Goal: Task Accomplishment & Management: Use online tool/utility

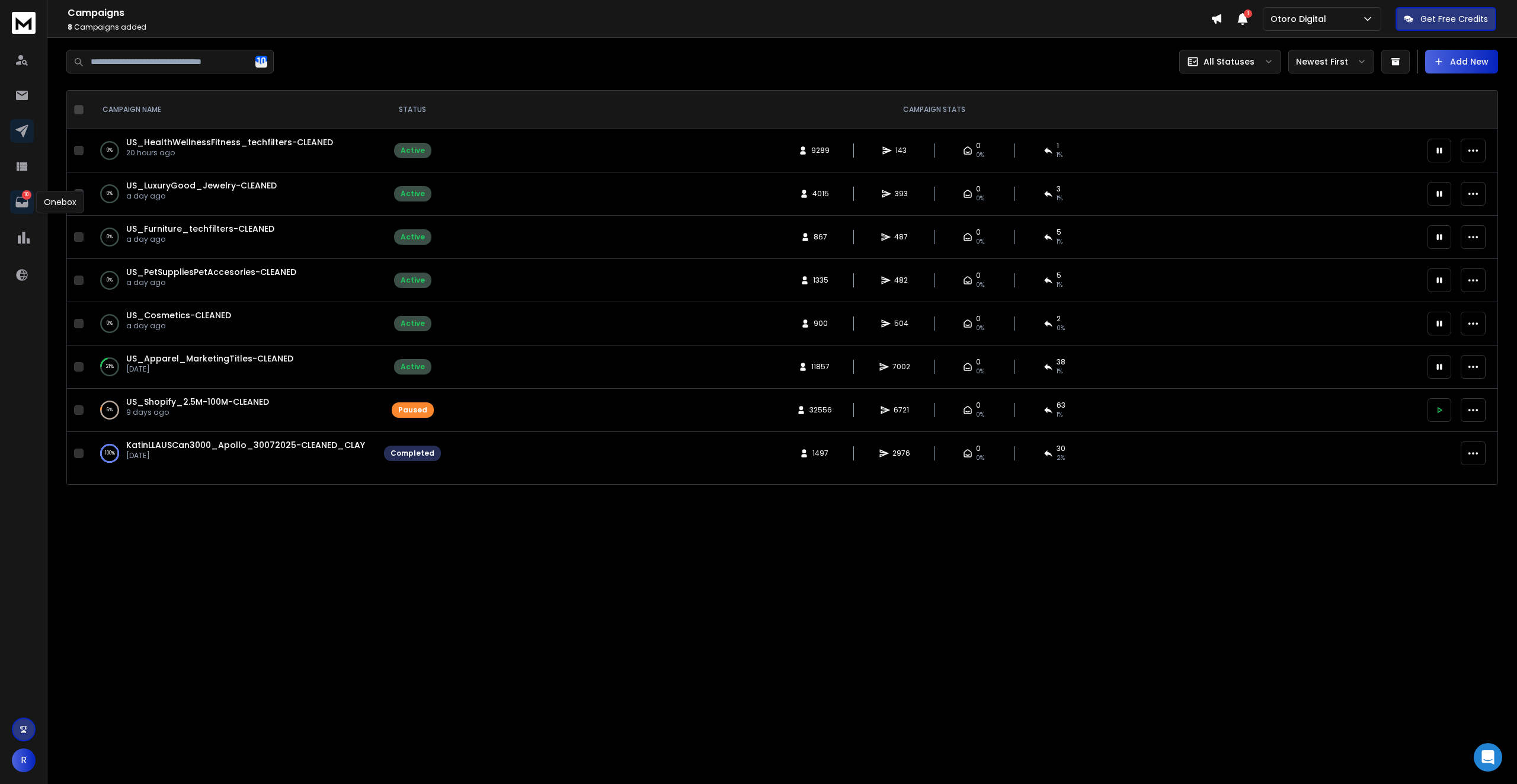
click at [17, 211] on link "10" at bounding box center [22, 202] width 24 height 24
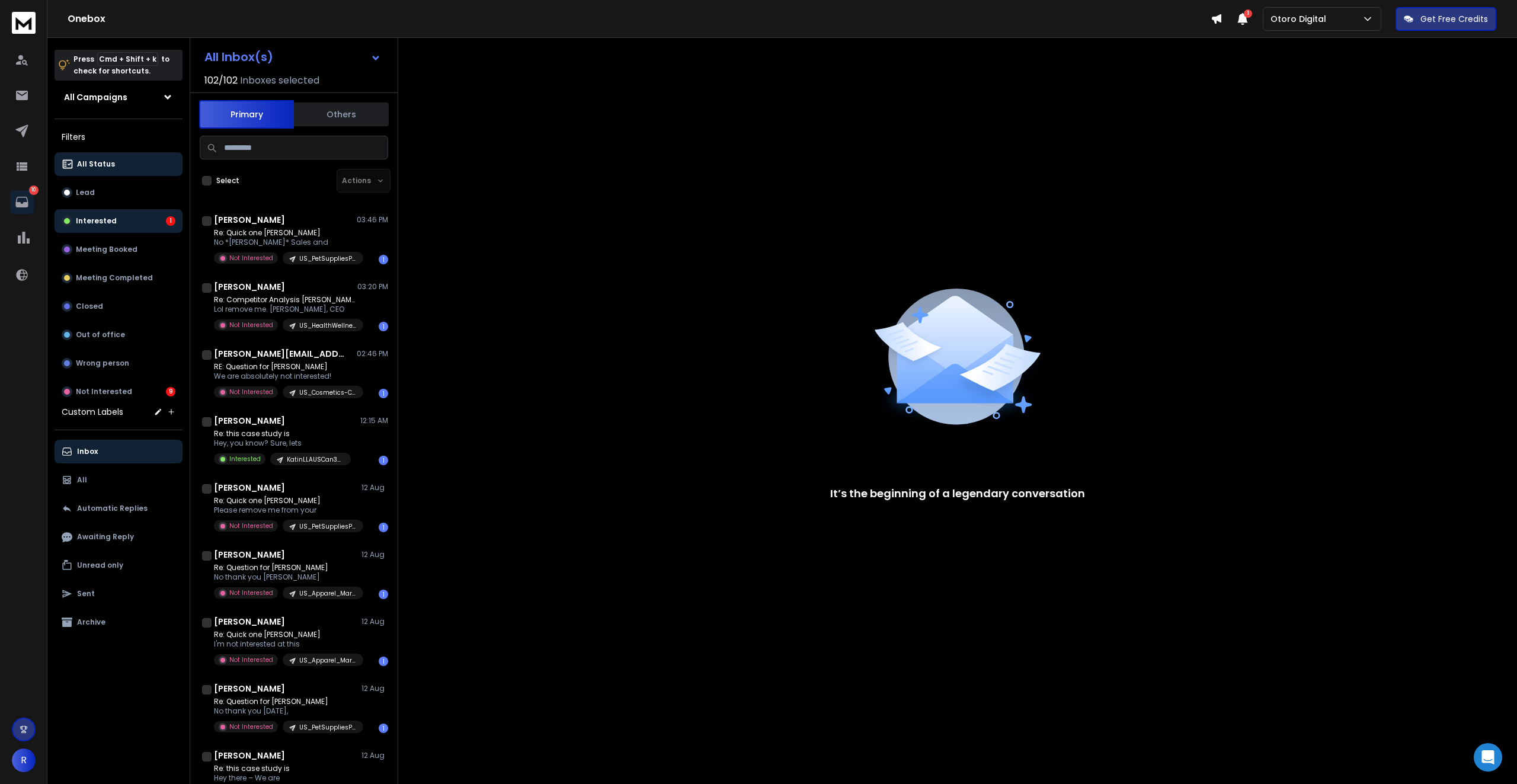
click at [113, 229] on button "Interested 1" at bounding box center [118, 221] width 128 height 24
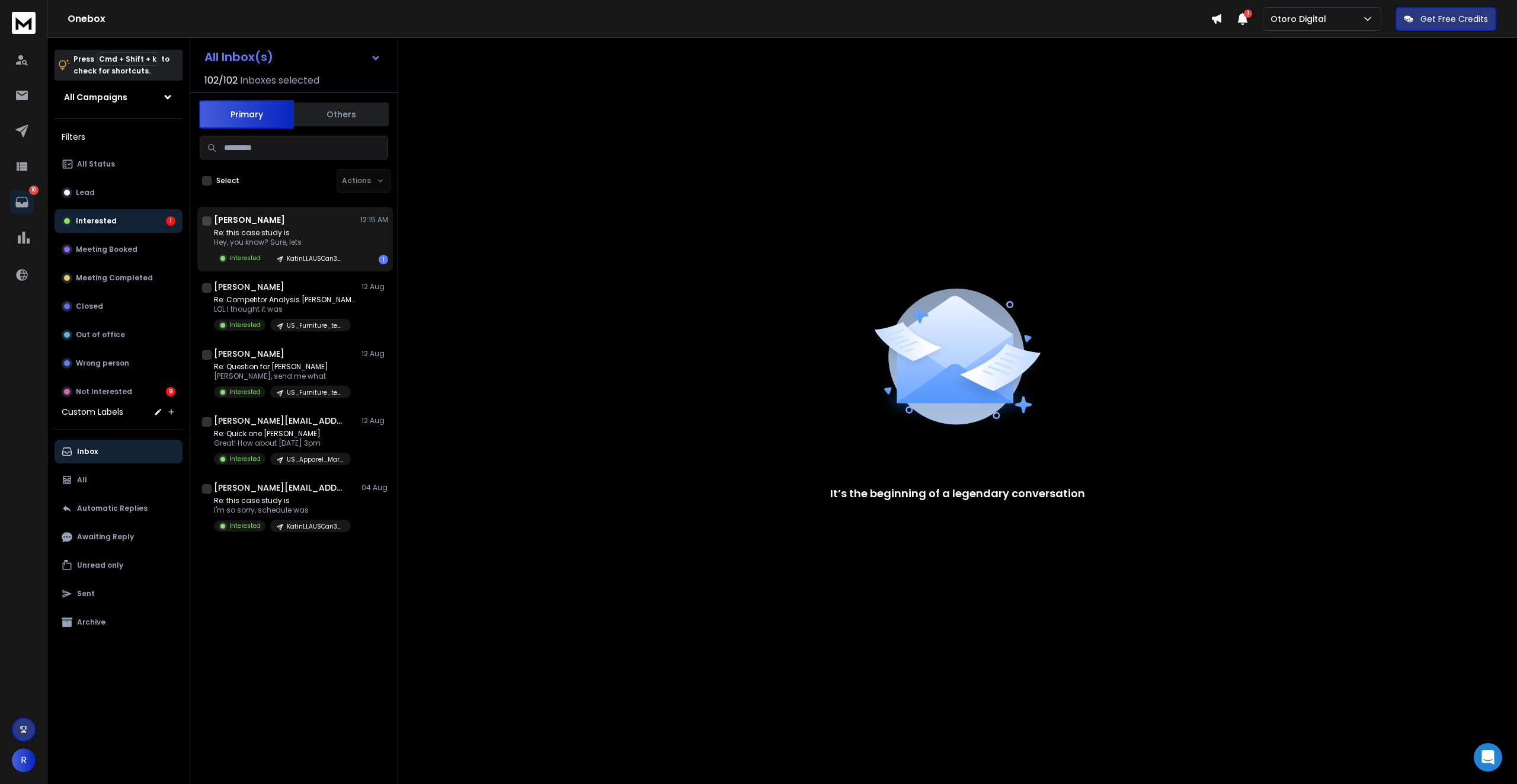
click at [268, 238] on p "Hey, you know? Sure, lets" at bounding box center [282, 242] width 137 height 9
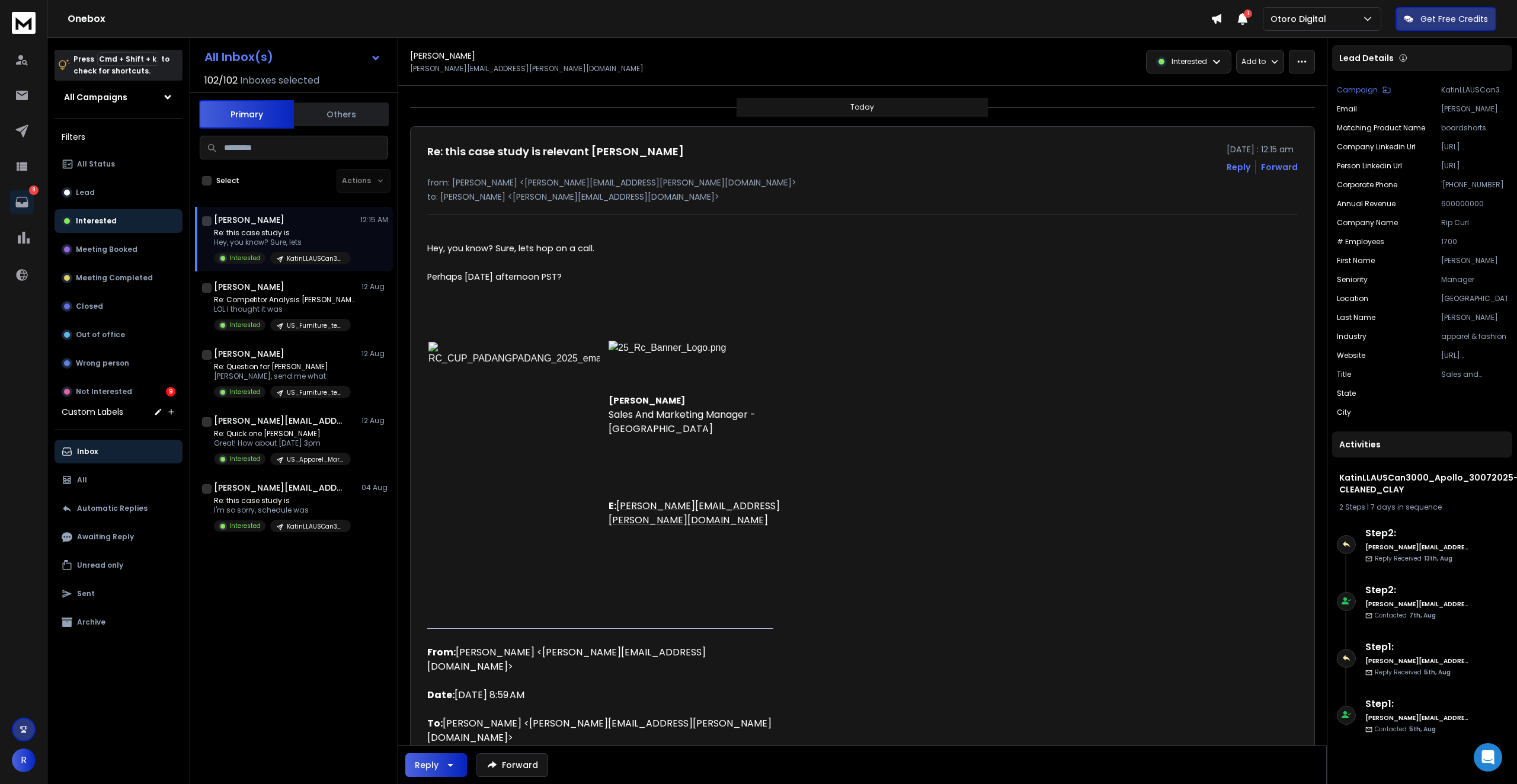
drag, startPoint x: 97, startPoint y: 252, endPoint x: 115, endPoint y: 254, distance: 18.1
click at [97, 252] on p "Meeting Booked" at bounding box center [106, 249] width 61 height 9
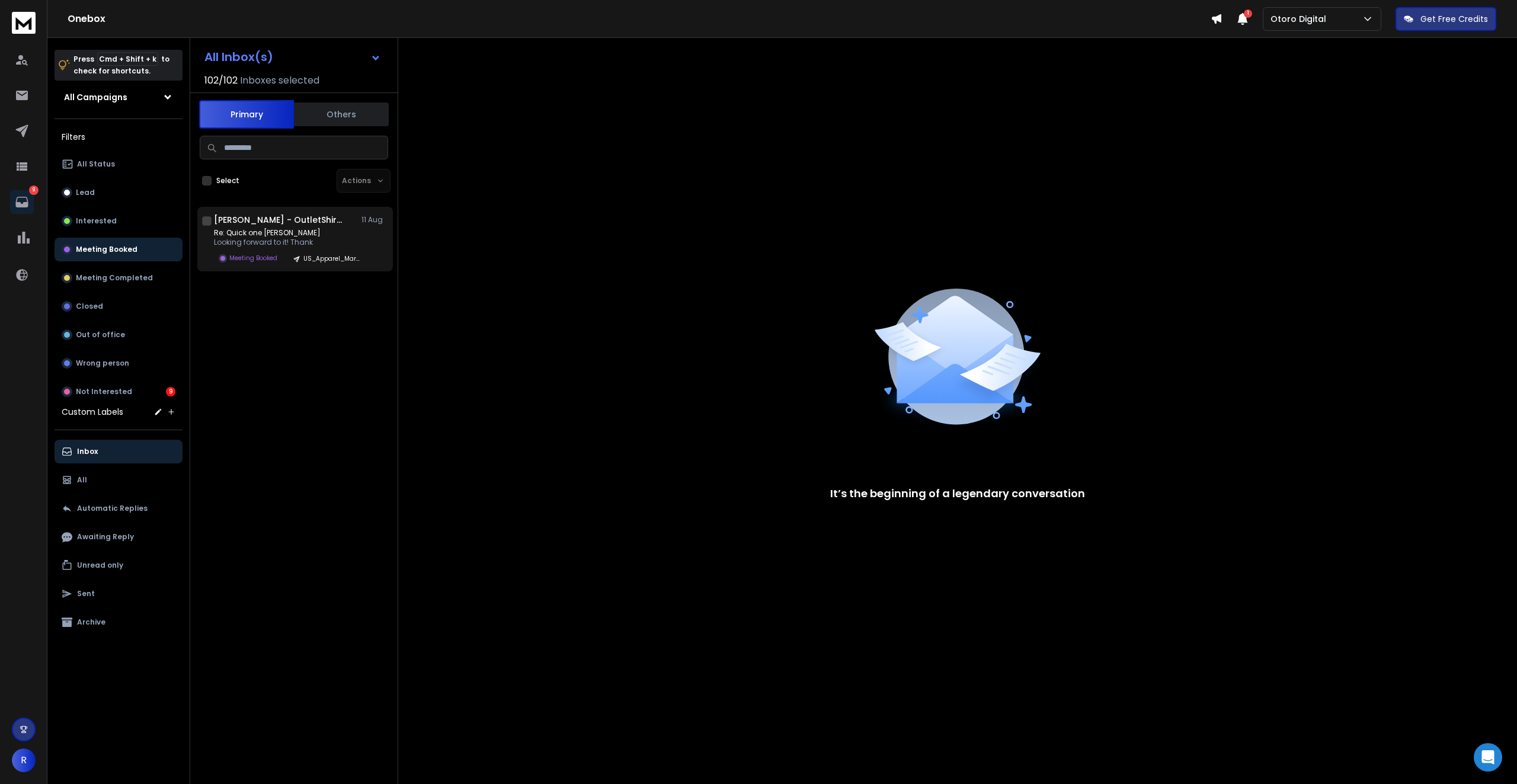
click at [263, 232] on p "Re: Quick one Jonathan" at bounding box center [285, 232] width 143 height 9
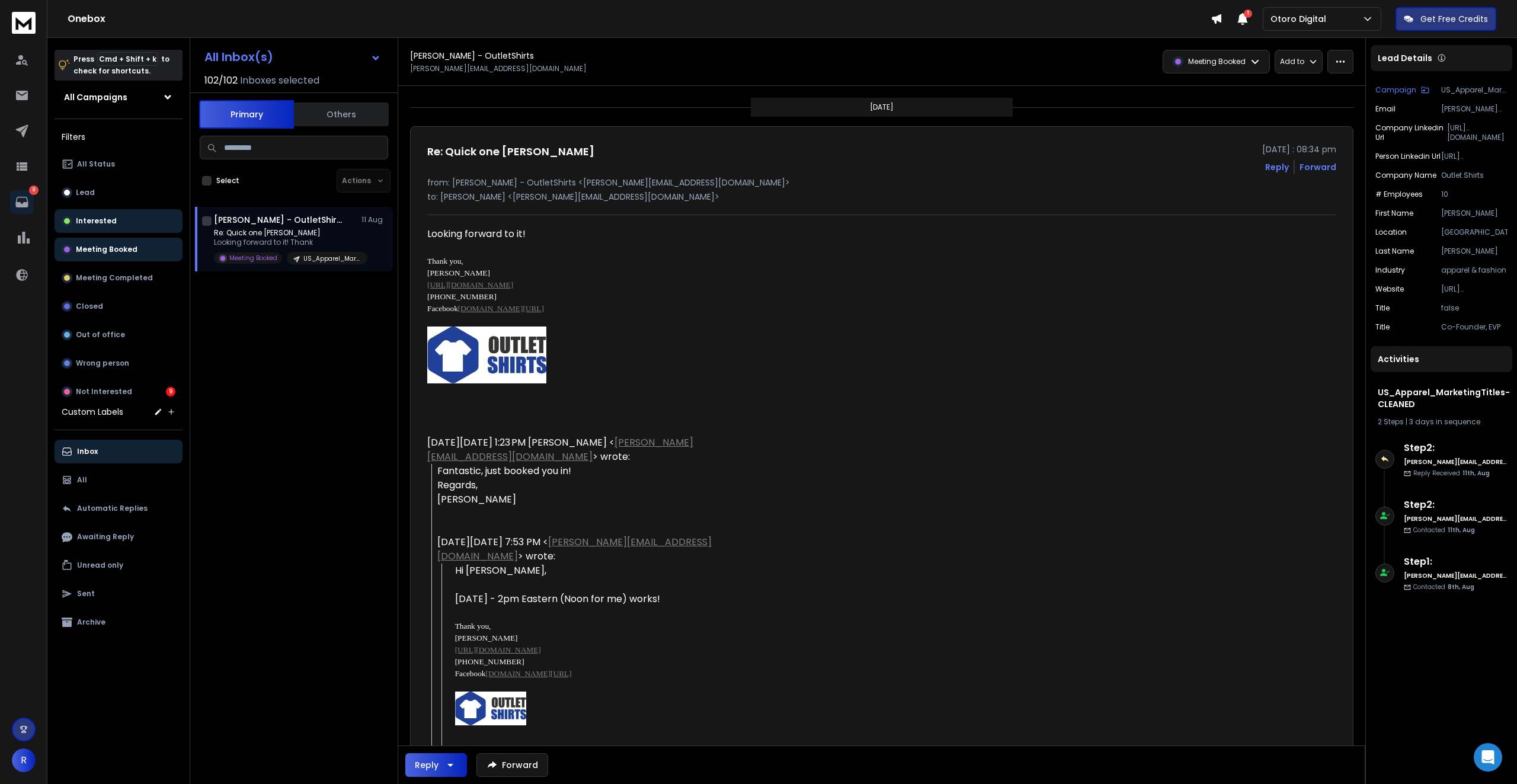
click at [87, 217] on p "Interested" at bounding box center [96, 221] width 41 height 9
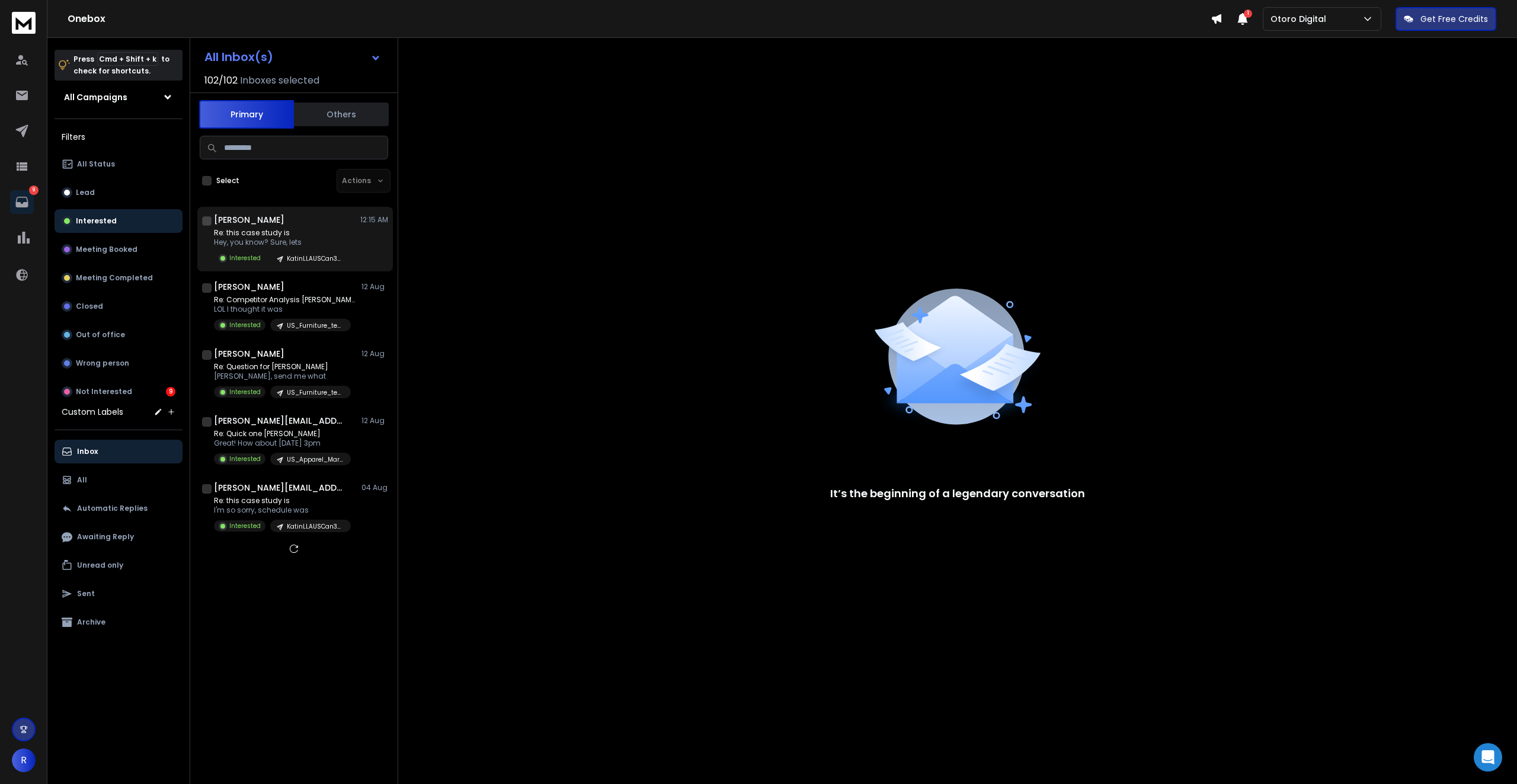
click at [252, 238] on p "Hey, you know? Sure, lets" at bounding box center [282, 242] width 137 height 9
click at [286, 239] on p "Hey, you know? Sure, lets" at bounding box center [282, 242] width 137 height 9
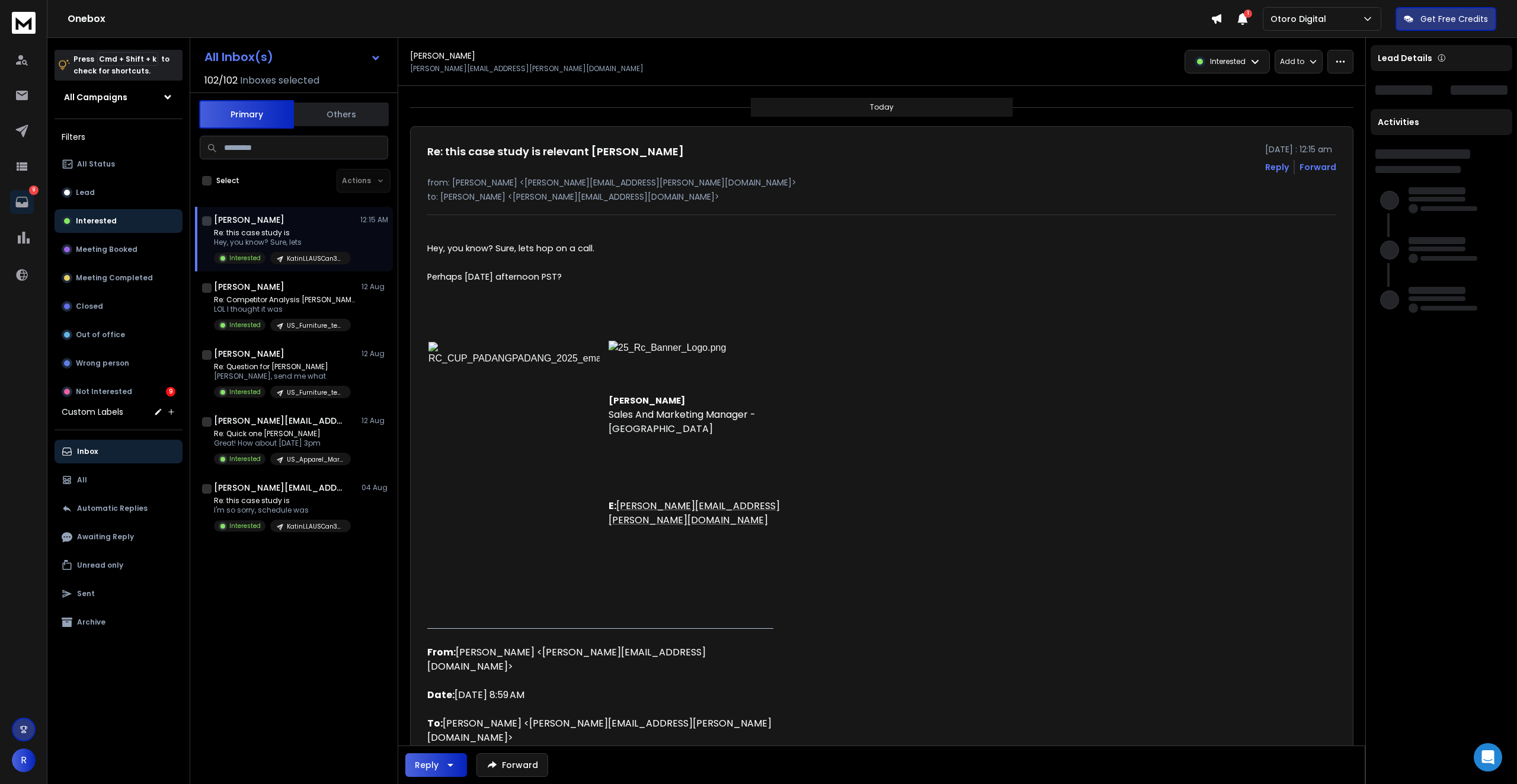
click at [414, 774] on button "Reply" at bounding box center [435, 764] width 61 height 24
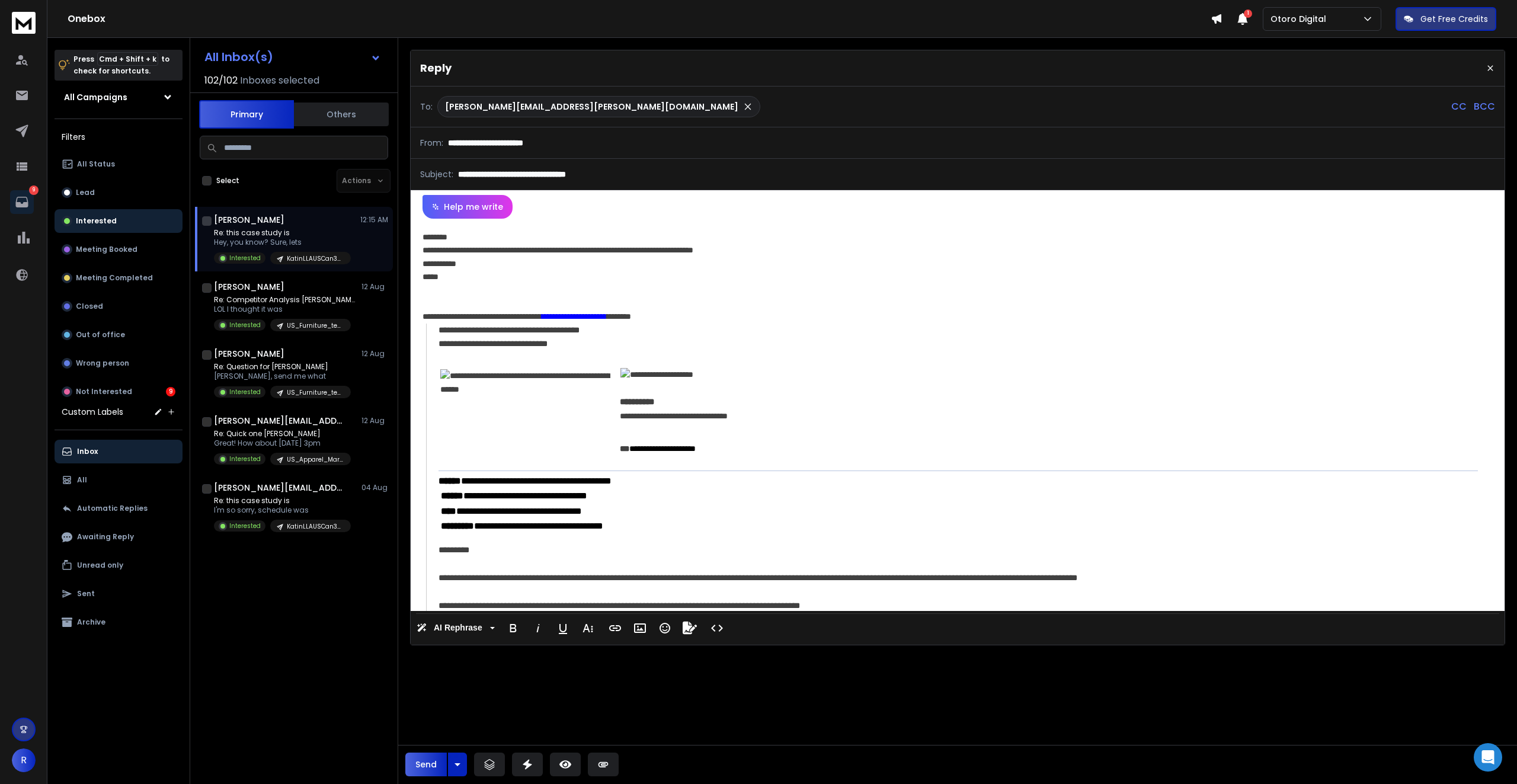
click at [801, 251] on div "**********" at bounding box center [950, 250] width 1055 height 13
click at [421, 759] on button "Send" at bounding box center [425, 764] width 41 height 24
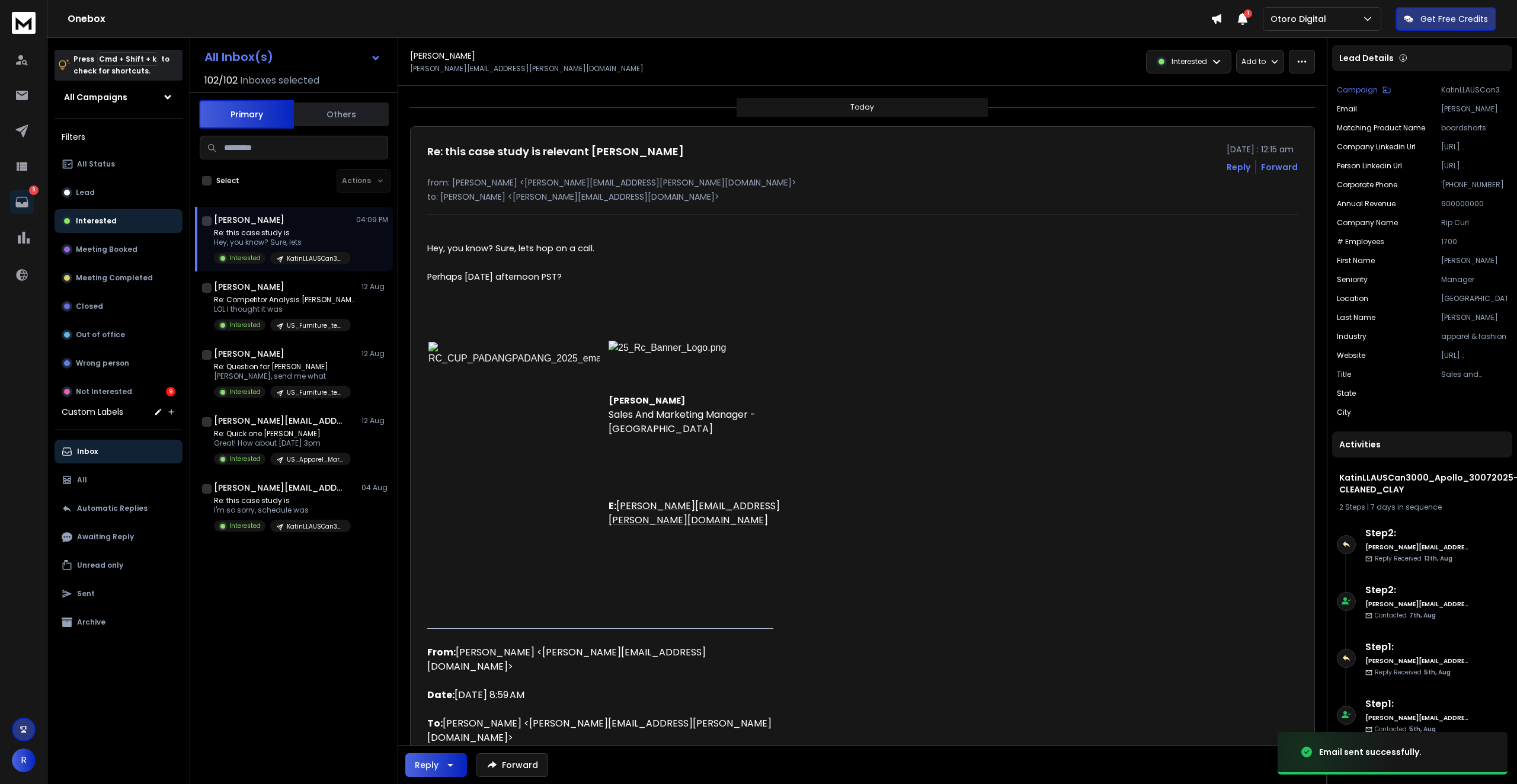
click at [1175, 60] on div "Interested" at bounding box center [1189, 61] width 84 height 22
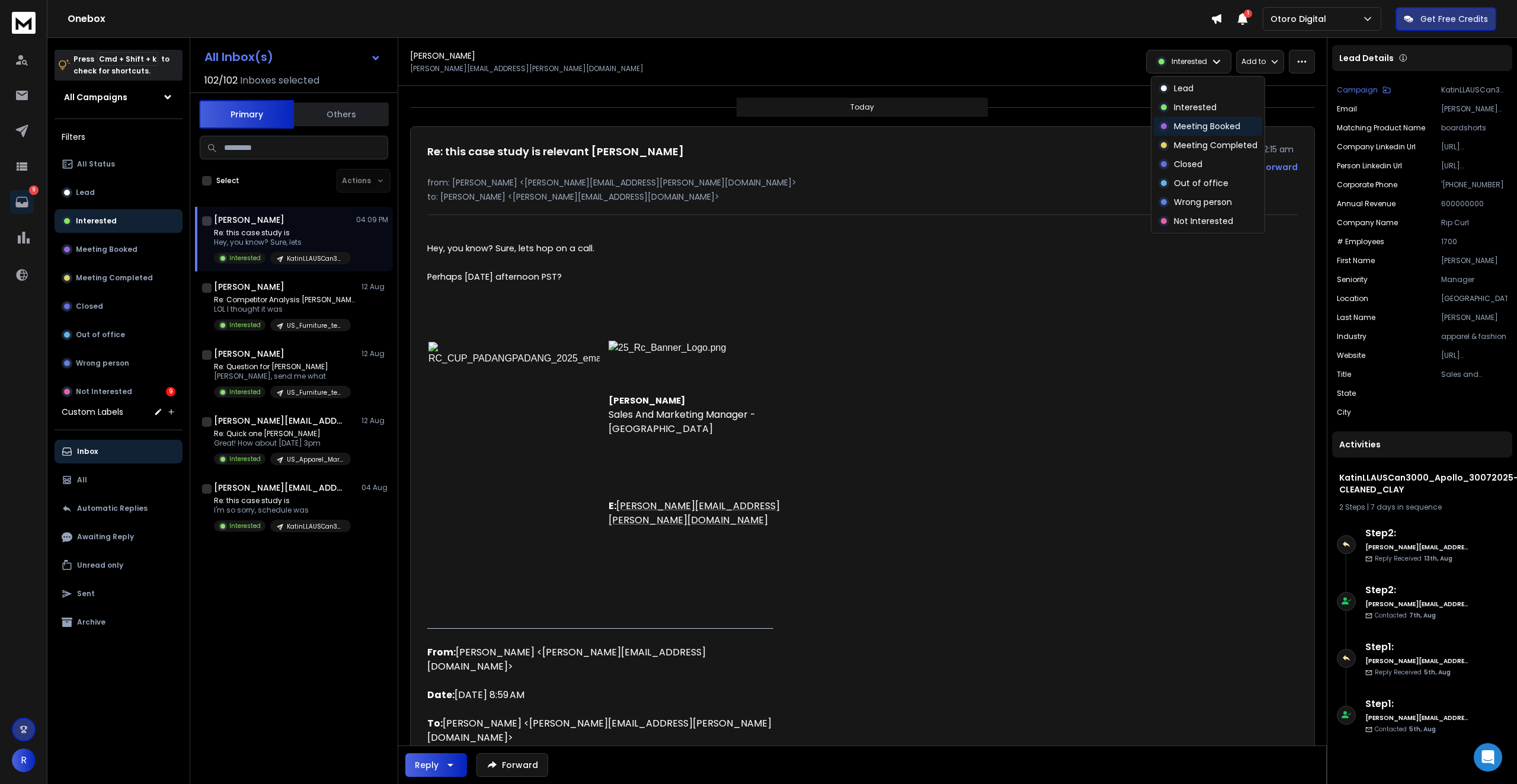
click at [1191, 130] on p "Meeting Booked" at bounding box center [1207, 126] width 67 height 12
click at [1485, 112] on p "mike.cerka@ripcurl.com" at bounding box center [1474, 108] width 67 height 9
click at [1453, 224] on p "Rip Curl" at bounding box center [1474, 222] width 67 height 9
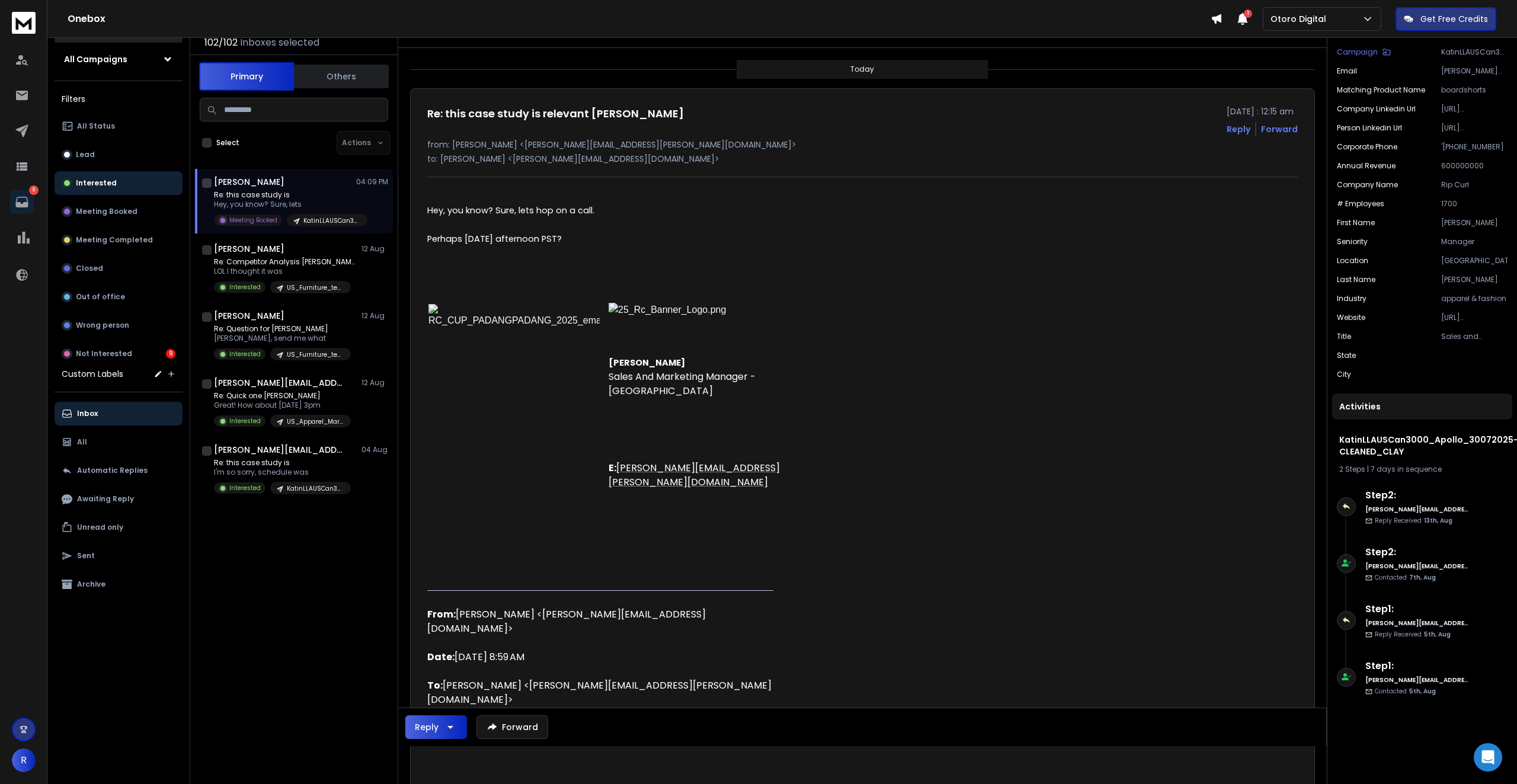
click at [1448, 185] on p "Rip Curl" at bounding box center [1474, 184] width 67 height 9
drag, startPoint x: 1351, startPoint y: 19, endPoint x: 1340, endPoint y: 31, distance: 16.3
click at [1351, 19] on div "Otoro Digital" at bounding box center [1322, 19] width 103 height 12
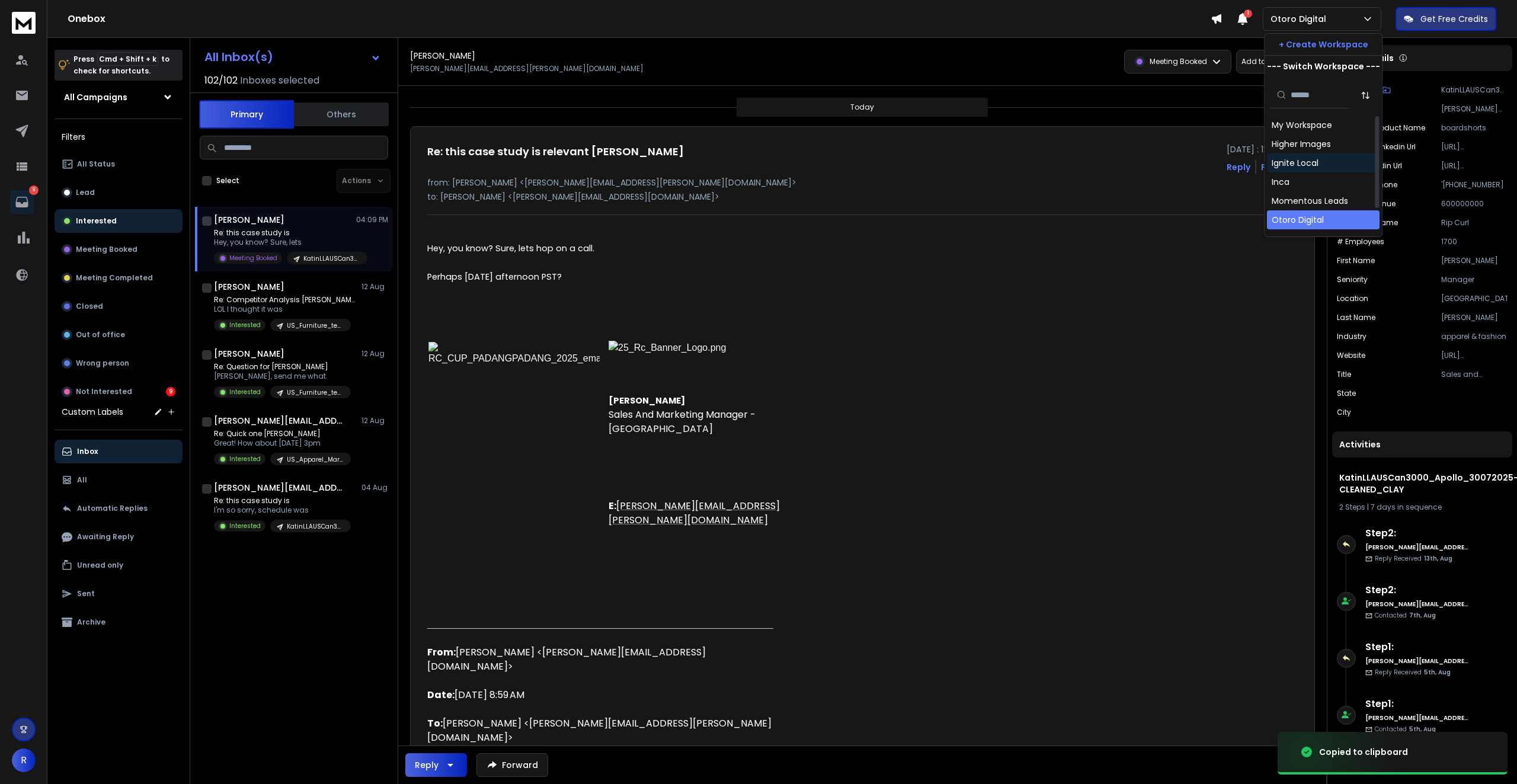
click at [1301, 153] on div "Ignite Local" at bounding box center [1323, 163] width 113 height 19
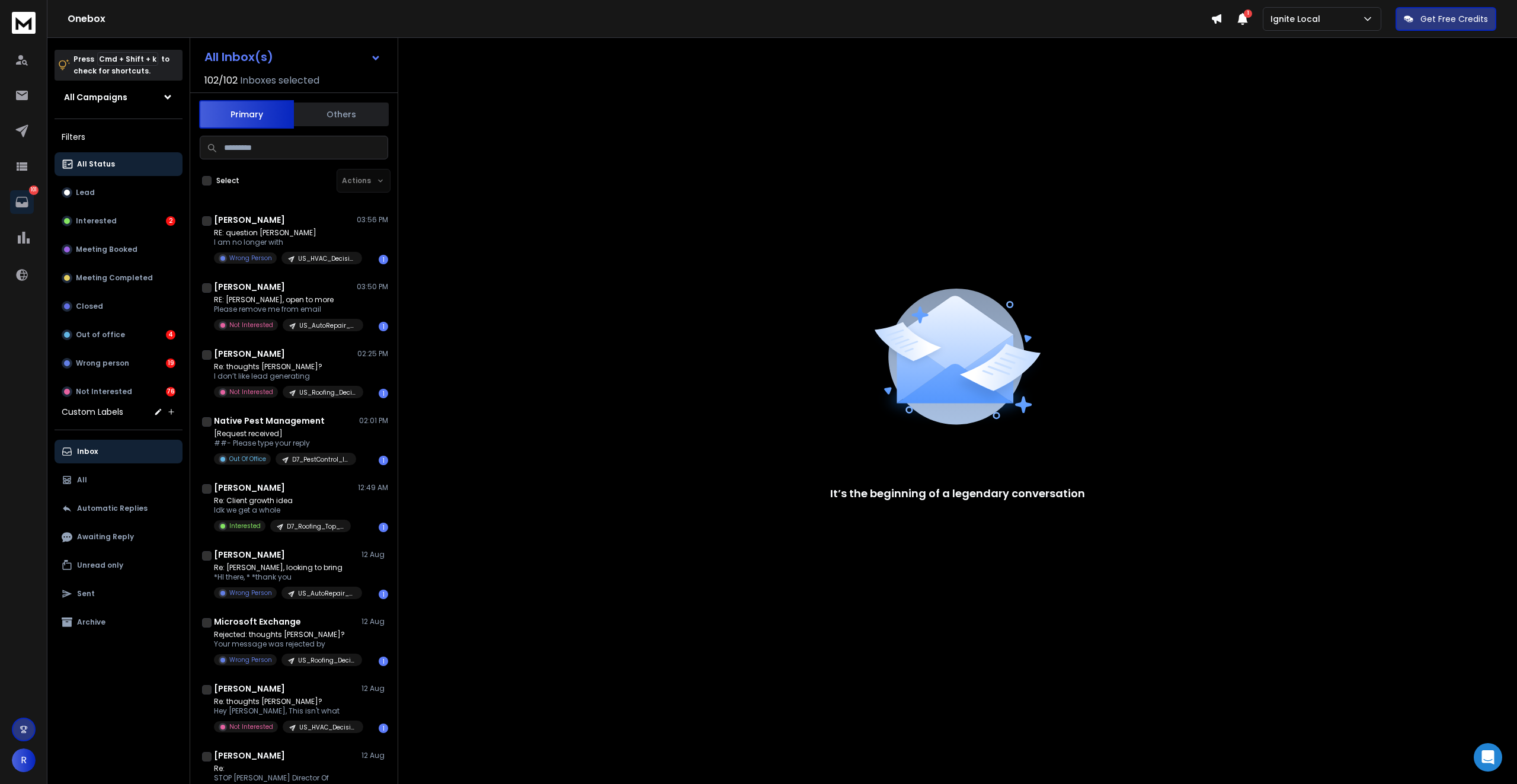
click at [296, 473] on div "Pat Walsh 03:56 PM RE: question Pat I am no longer with Wrong Person US_HVAC_De…" at bounding box center [294, 495] width 208 height 580
click at [303, 493] on div "Michael Hanson 12:49 AM" at bounding box center [301, 487] width 174 height 12
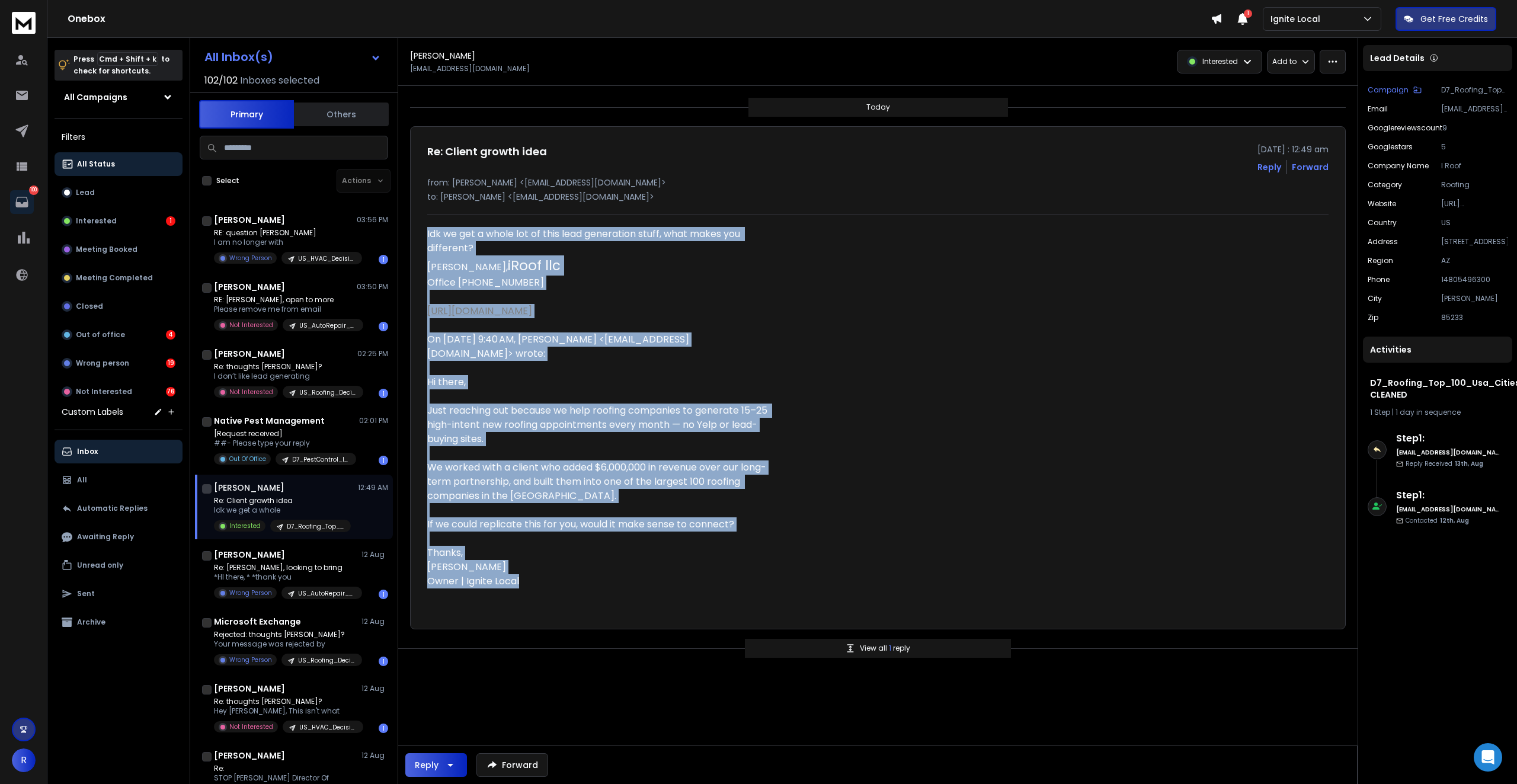
drag, startPoint x: 428, startPoint y: 231, endPoint x: 663, endPoint y: 592, distance: 430.8
click at [663, 592] on div "Idk we get a whole lot of this lead generation stuff, what makes you different?…" at bounding box center [605, 419] width 355 height 385
copy div "Idk we get a whole lot of this lead generation stuff, what makes you different?…"
click at [422, 757] on button "Reply" at bounding box center [435, 764] width 61 height 24
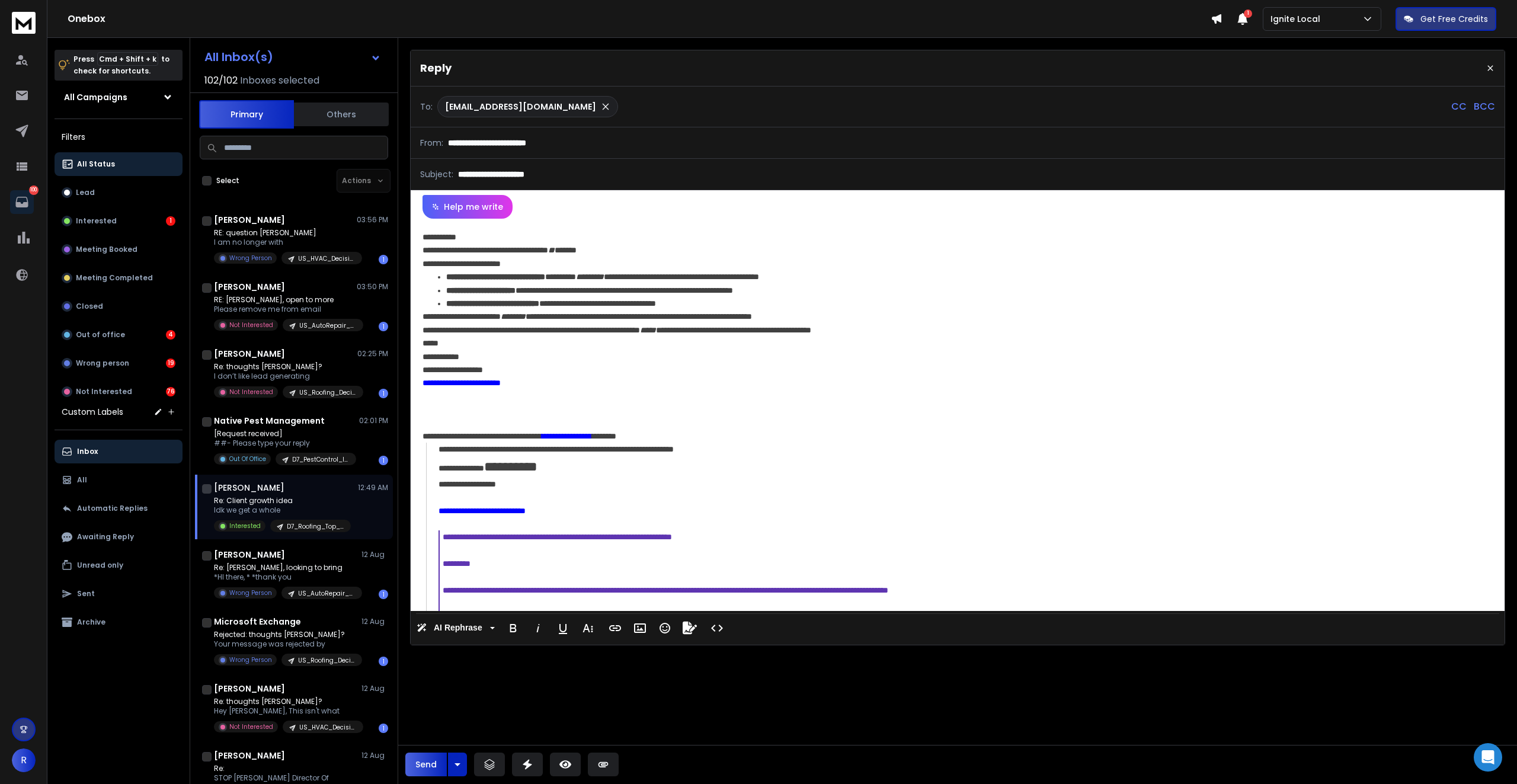
click at [501, 242] on p "**********" at bounding box center [950, 237] width 1055 height 13
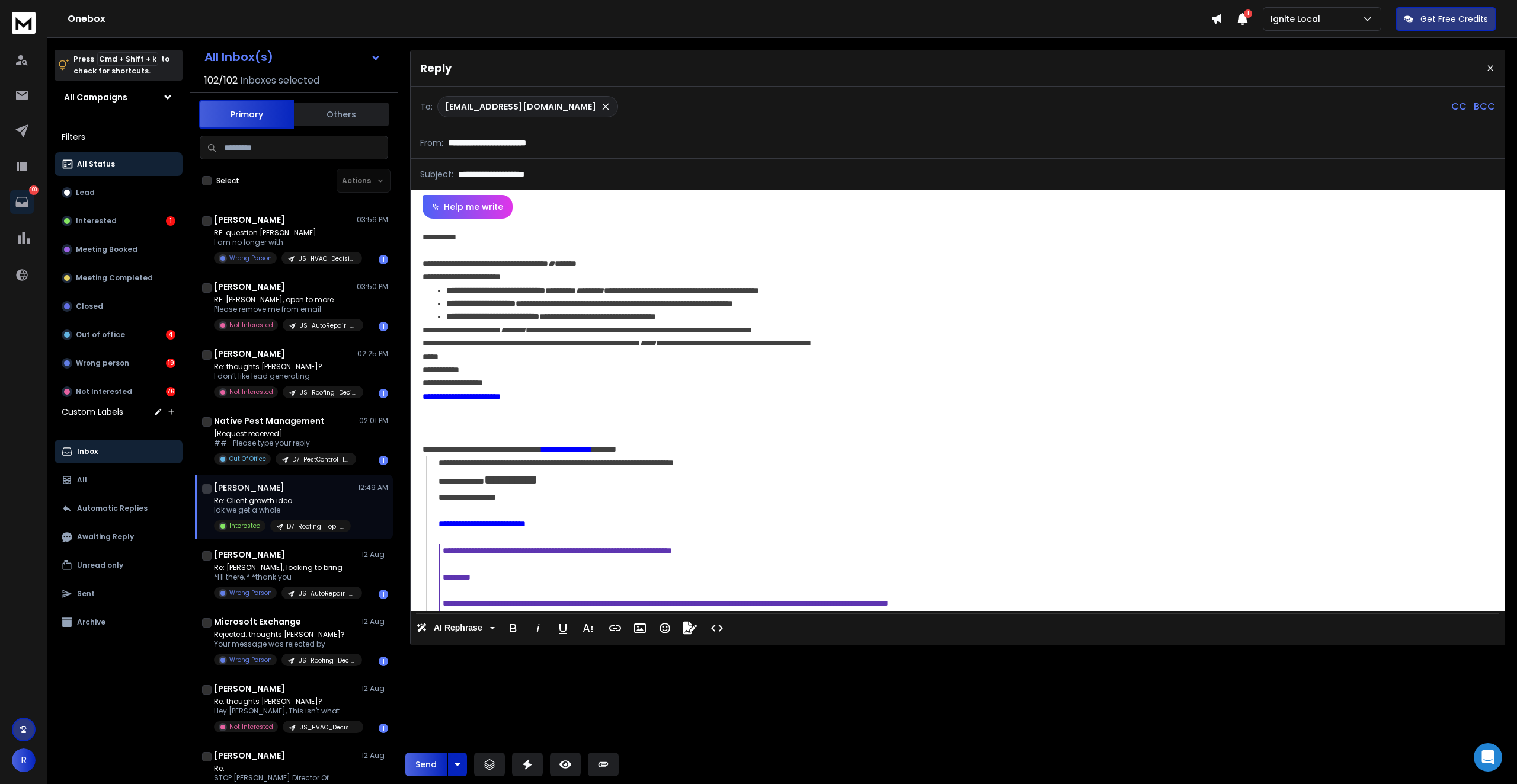
click at [635, 270] on div "**********" at bounding box center [958, 414] width 1094 height 392
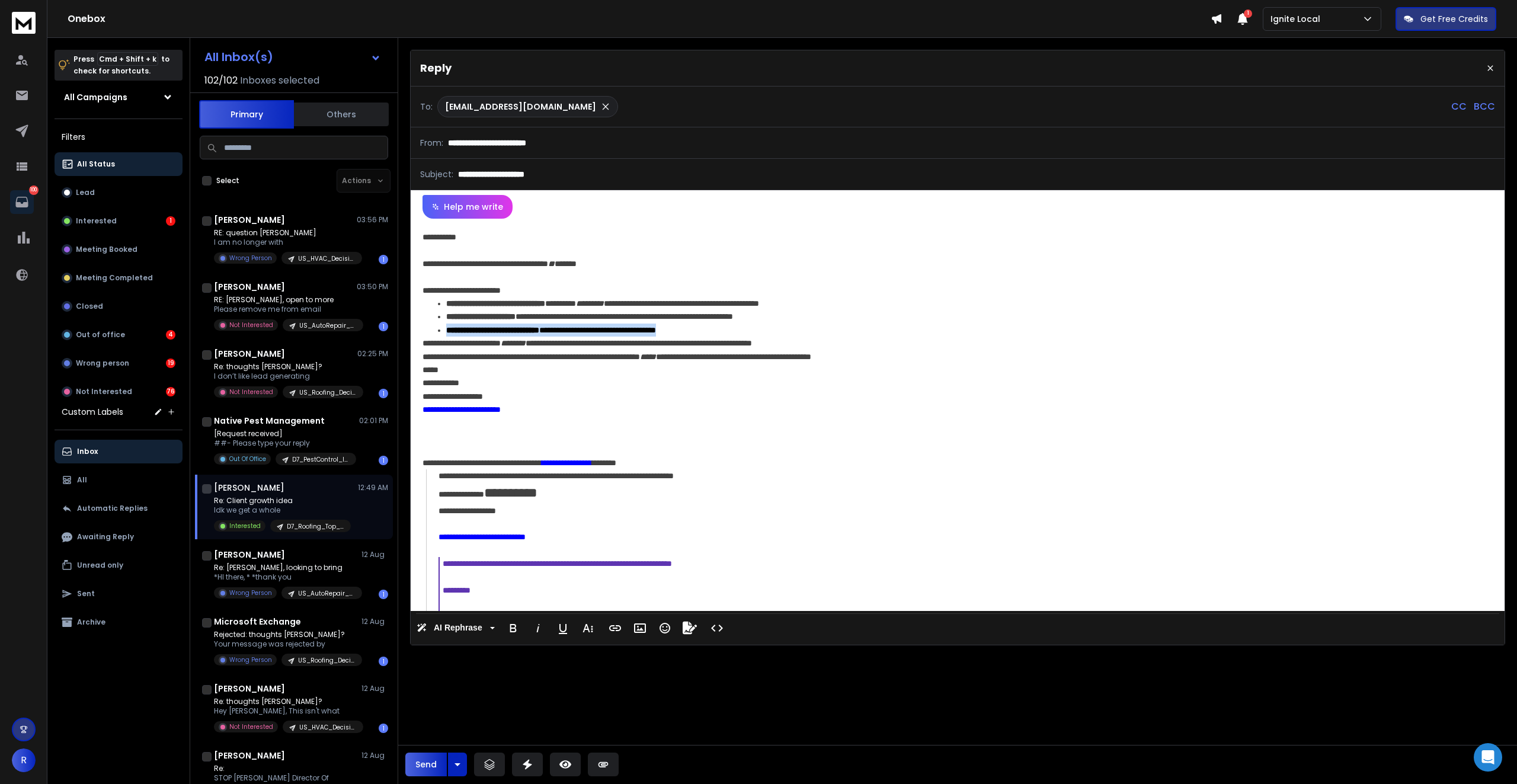
drag, startPoint x: 726, startPoint y: 331, endPoint x: 447, endPoint y: 325, distance: 279.1
click at [447, 325] on p "**********" at bounding box center [962, 330] width 1032 height 13
click at [509, 340] on p "**********" at bounding box center [950, 343] width 1055 height 13
click at [672, 331] on p "**********" at bounding box center [962, 330] width 1032 height 13
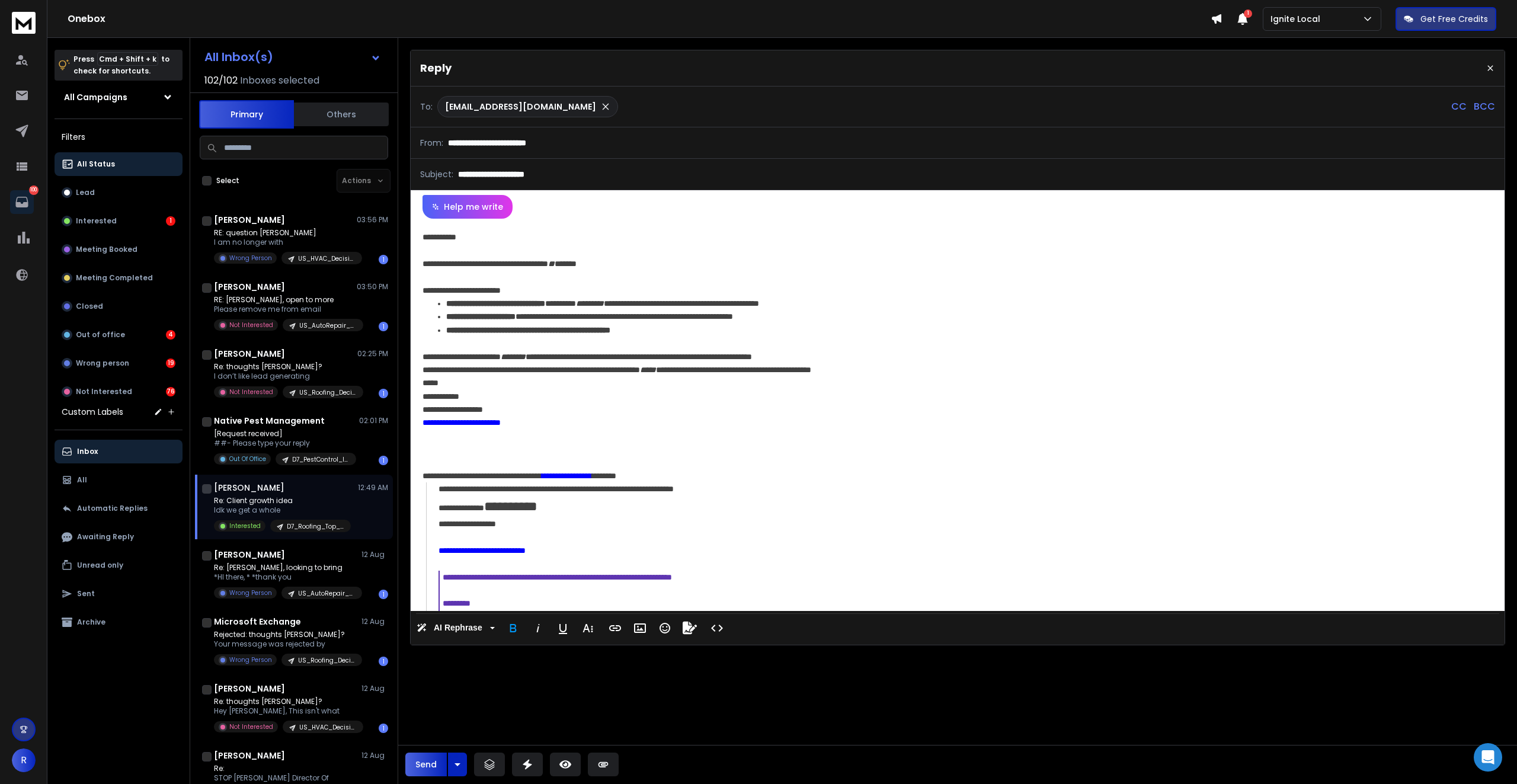
click at [878, 354] on p "**********" at bounding box center [950, 357] width 1055 height 13
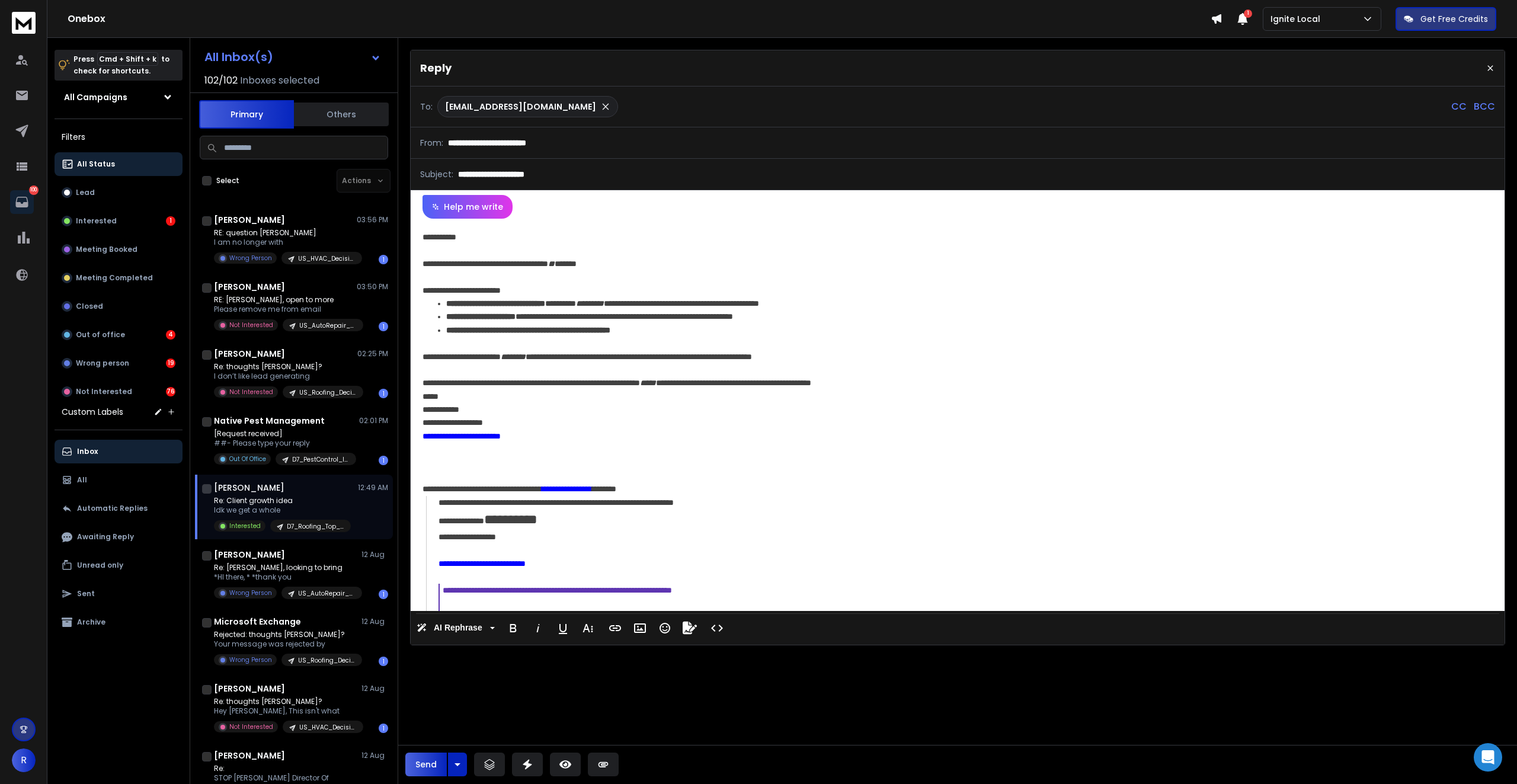
click at [749, 385] on p "**********" at bounding box center [950, 383] width 1055 height 13
click at [916, 384] on p "**********" at bounding box center [950, 383] width 1055 height 13
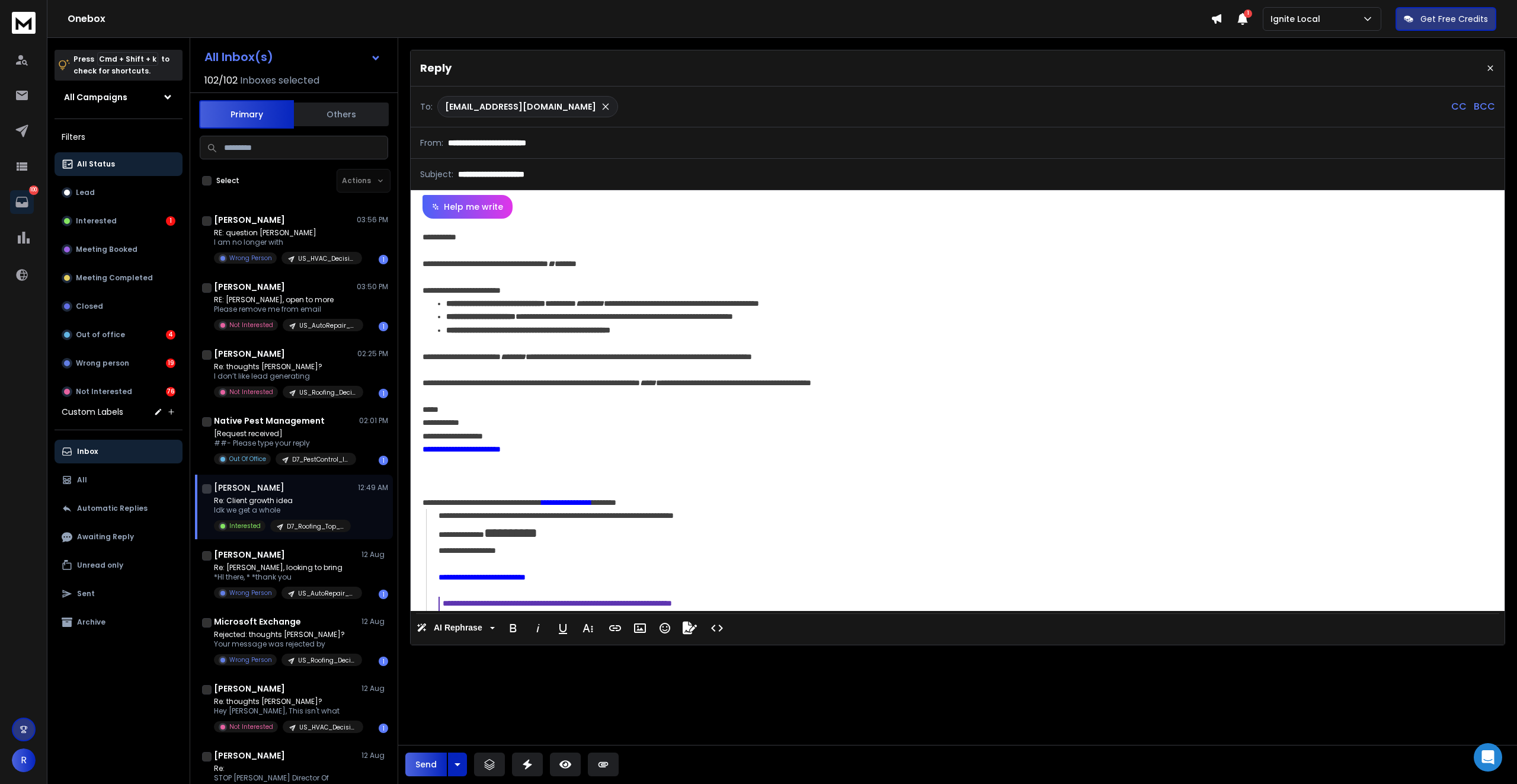
click at [426, 764] on button "Send" at bounding box center [425, 764] width 41 height 24
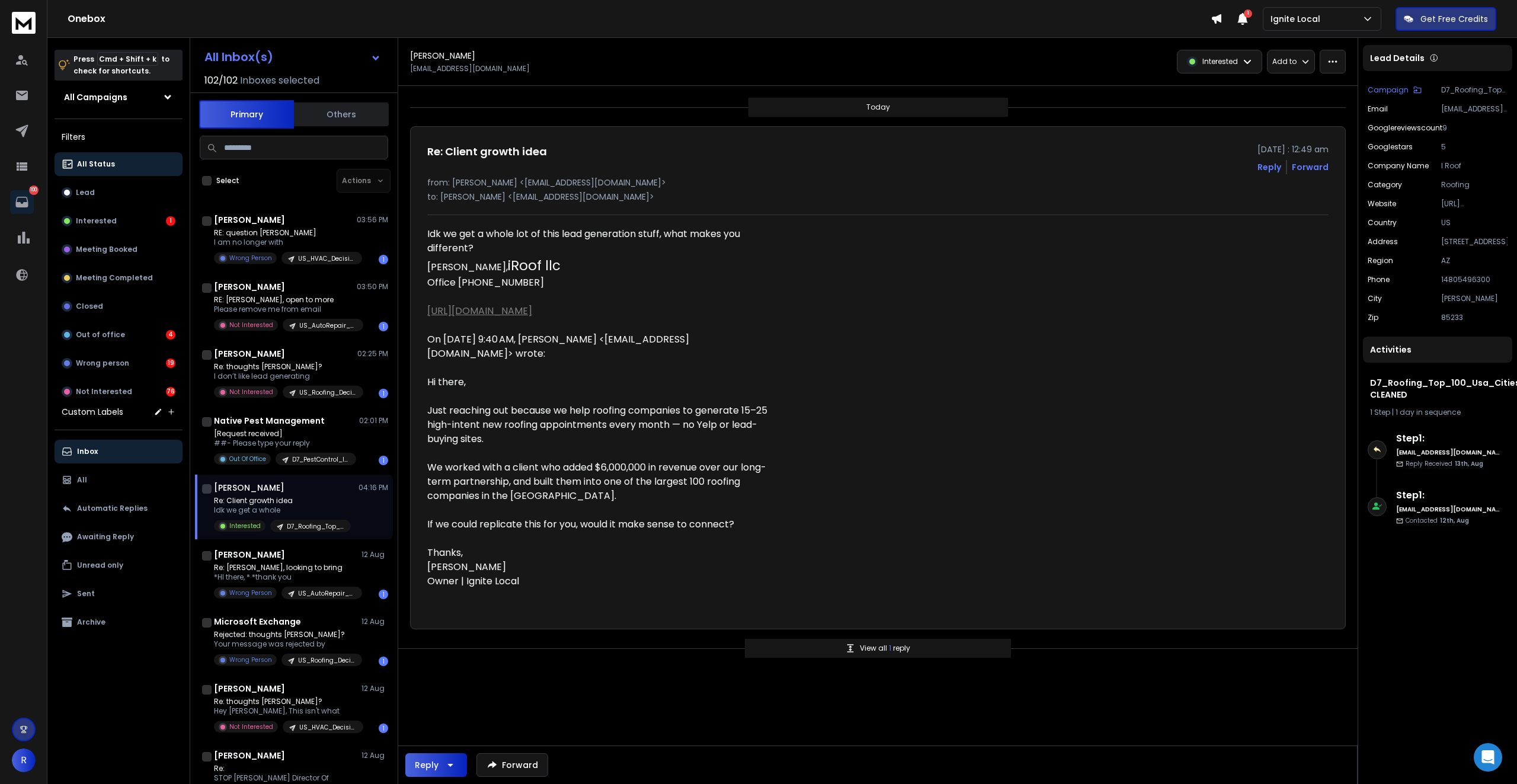
click at [135, 208] on div "All Status Lead Interested 1 Meeting Booked Meeting Completed Closed Out of off…" at bounding box center [118, 278] width 128 height 251
click at [131, 231] on button "Interested 1" at bounding box center [118, 221] width 128 height 24
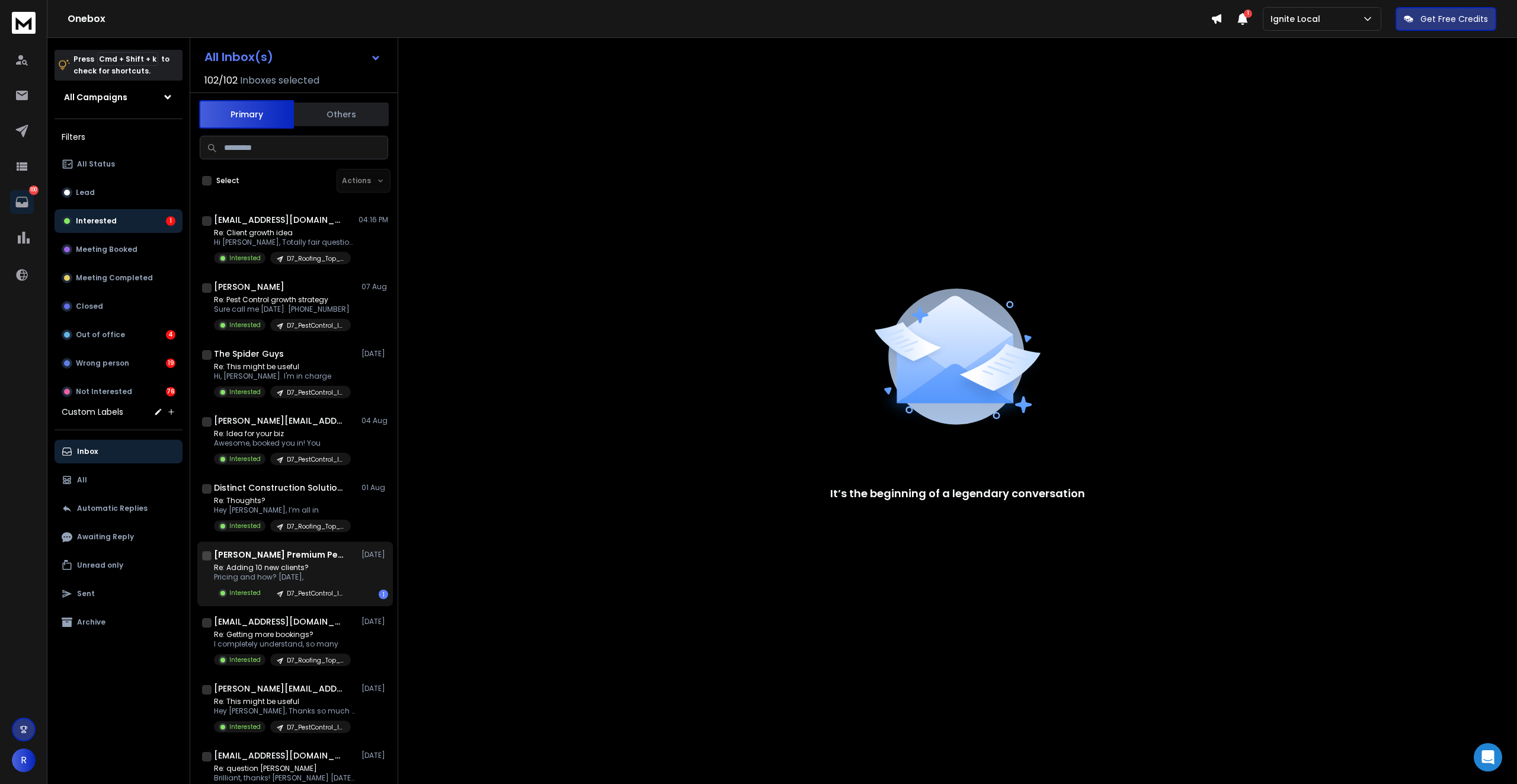
click at [282, 565] on p "Re: Adding 10 new clients?" at bounding box center [282, 567] width 137 height 9
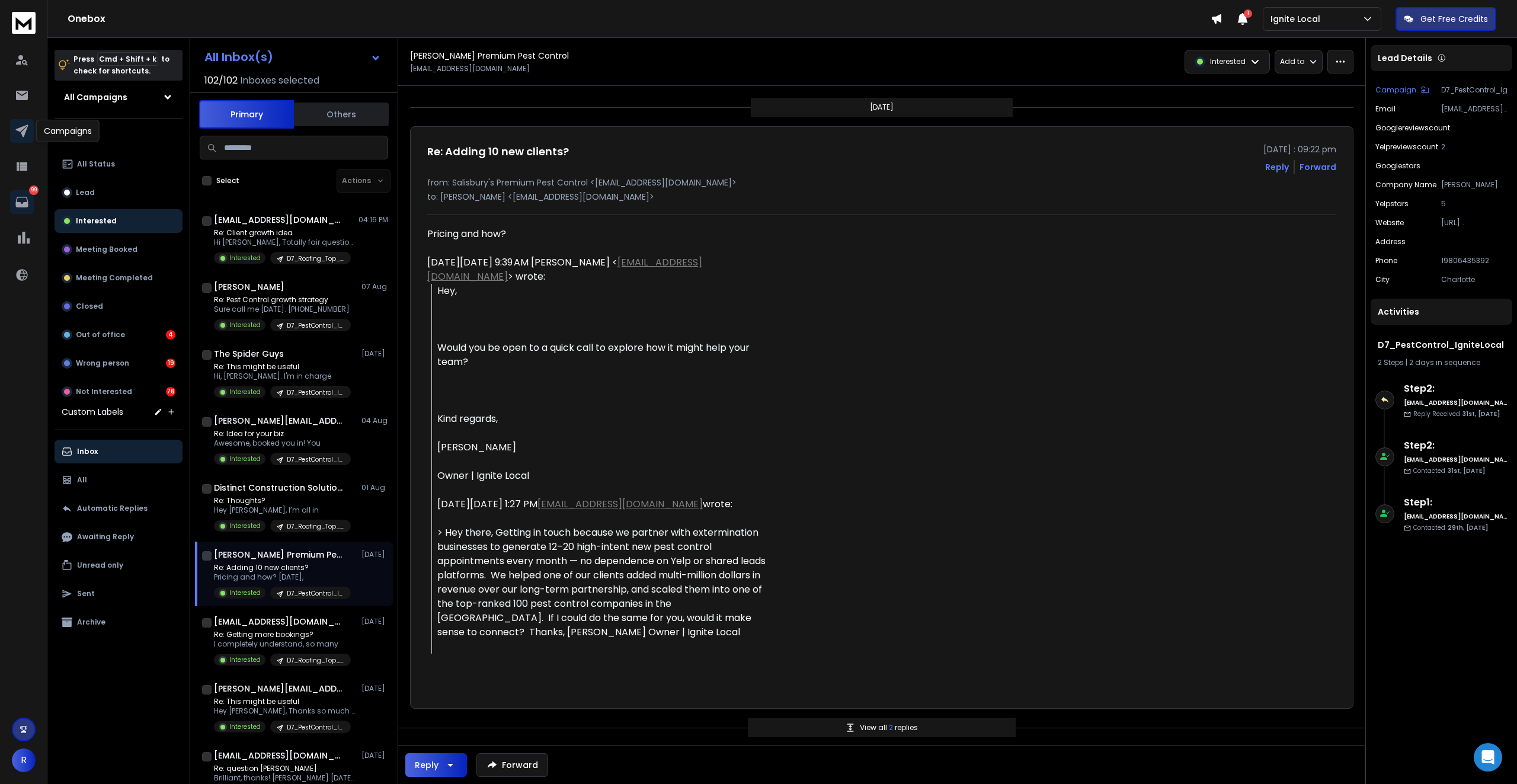
click at [24, 128] on icon at bounding box center [22, 131] width 14 height 14
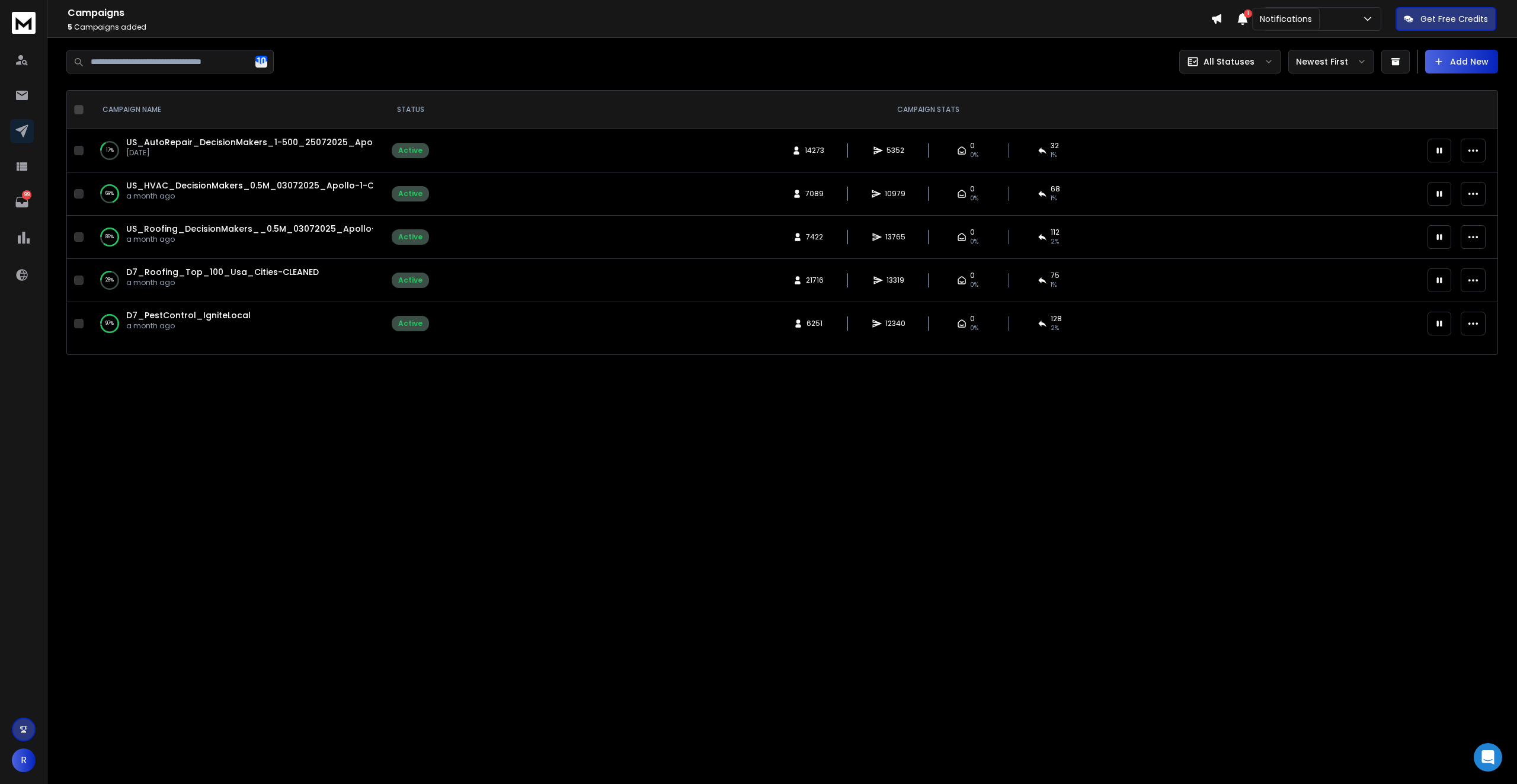
click at [1243, 19] on icon at bounding box center [1242, 18] width 11 height 12
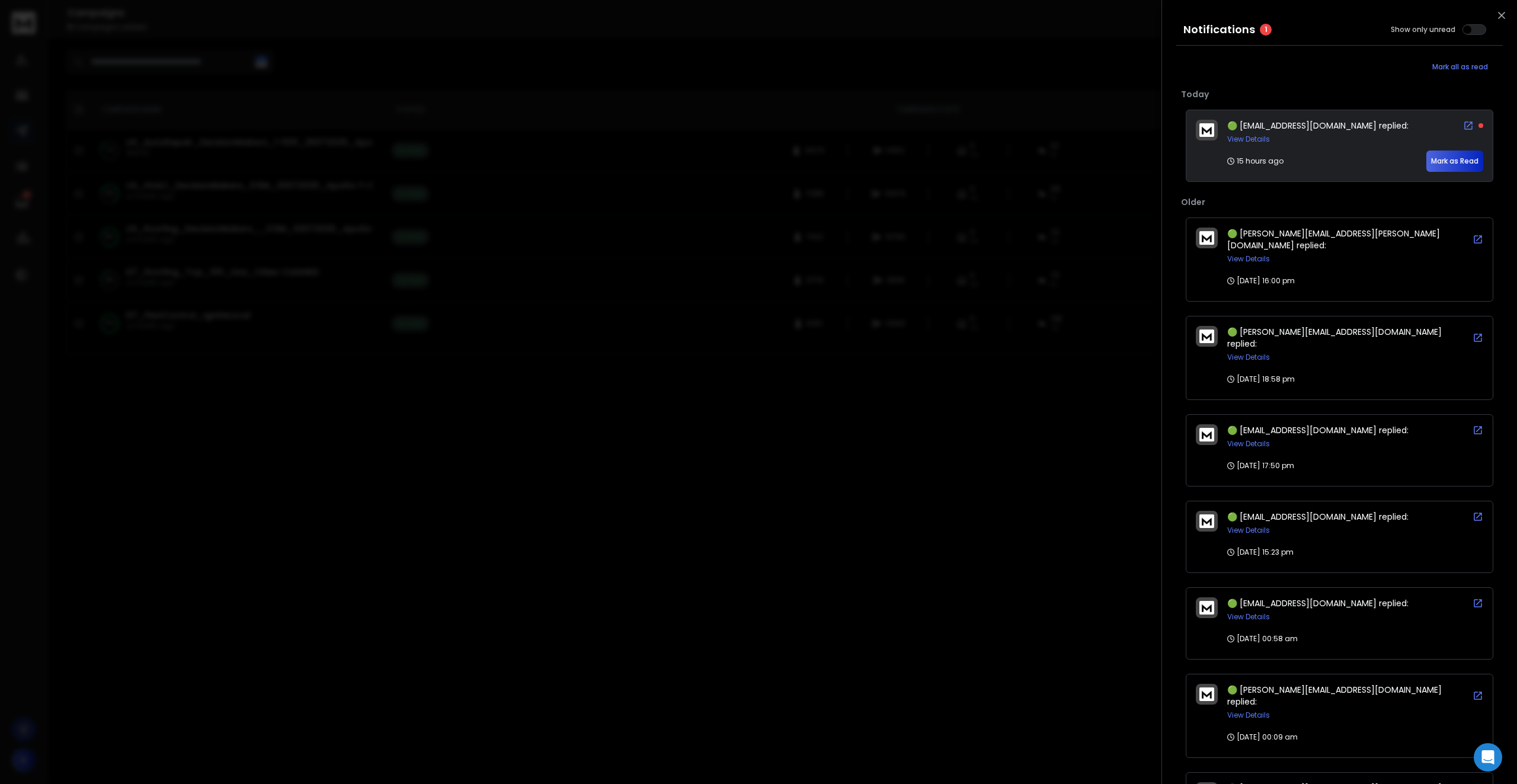
click at [1450, 166] on button "Mark as Read" at bounding box center [1455, 161] width 57 height 21
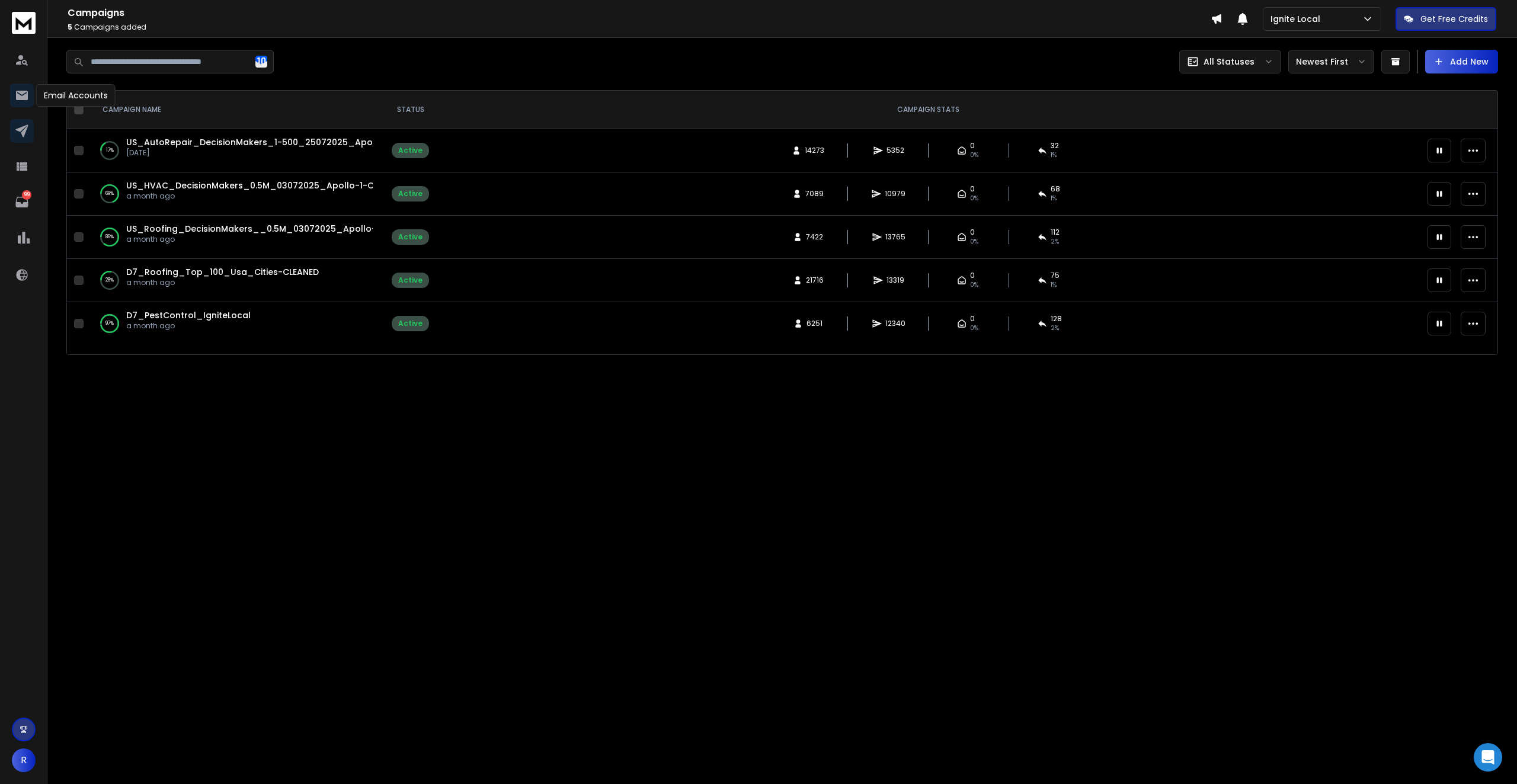
click at [13, 100] on link at bounding box center [22, 95] width 24 height 24
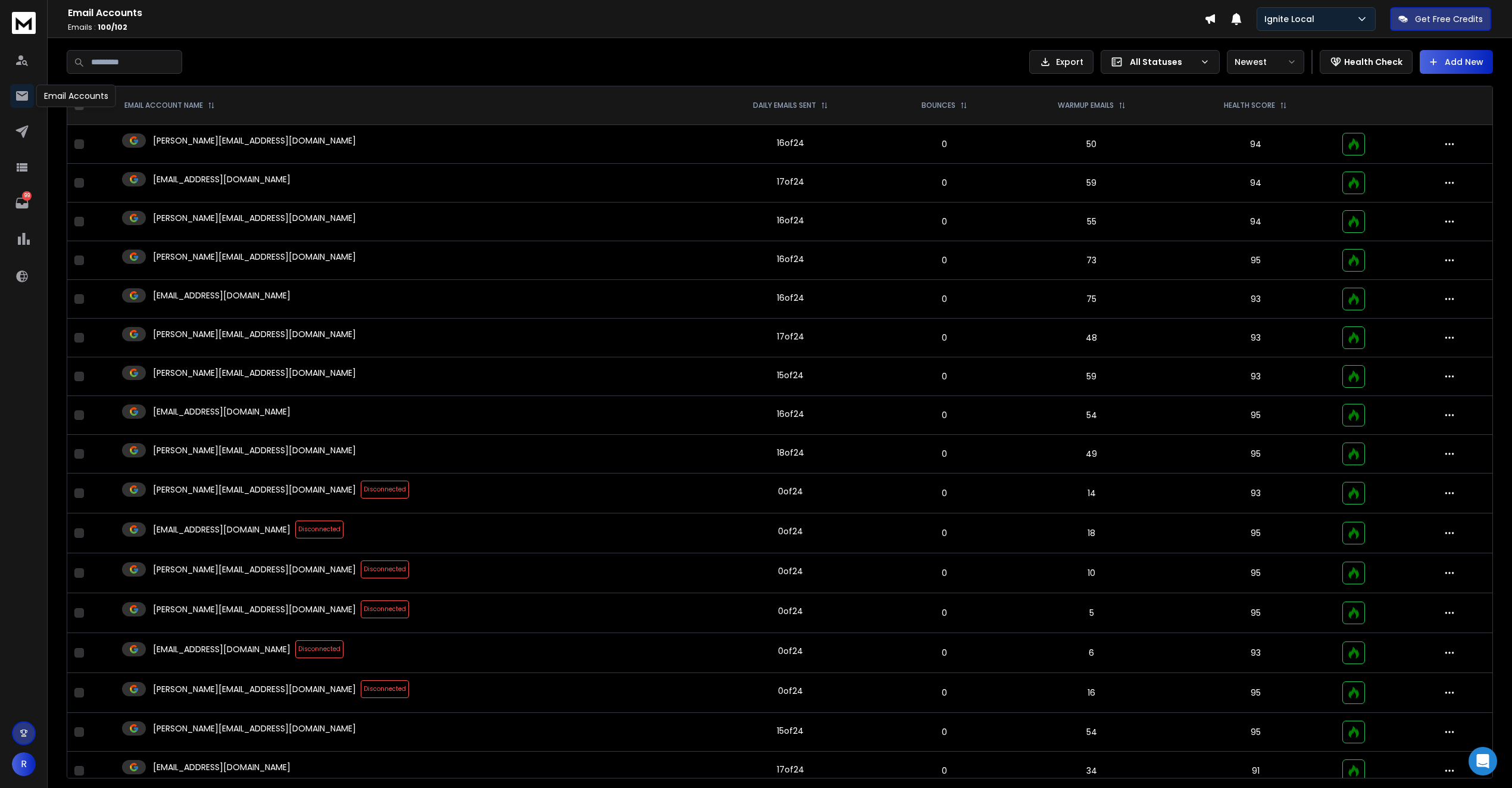
click at [1296, 29] on button "Ignite Local" at bounding box center [1316, 19] width 119 height 24
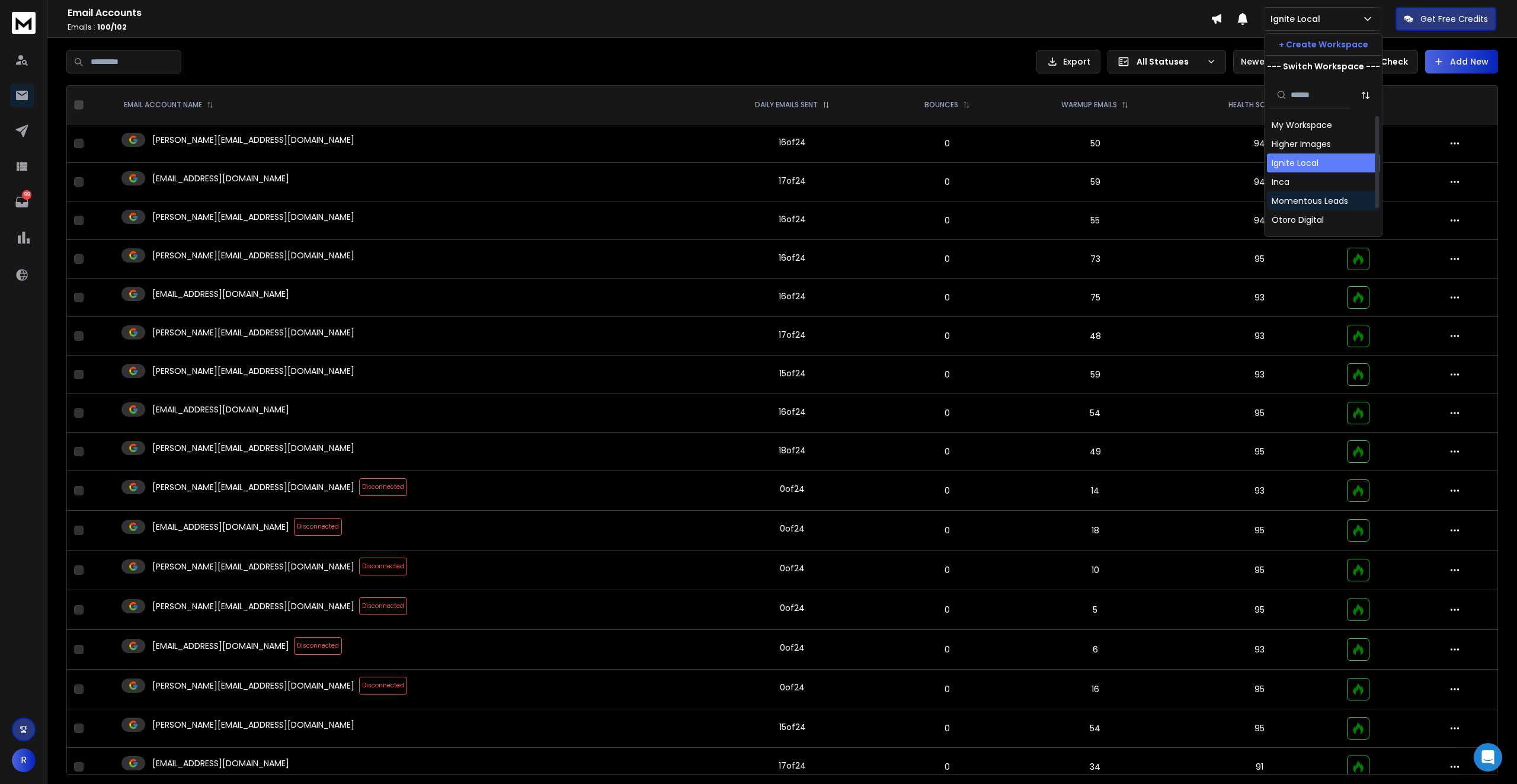
click at [1322, 202] on div "Momentous Leads" at bounding box center [1310, 201] width 77 height 12
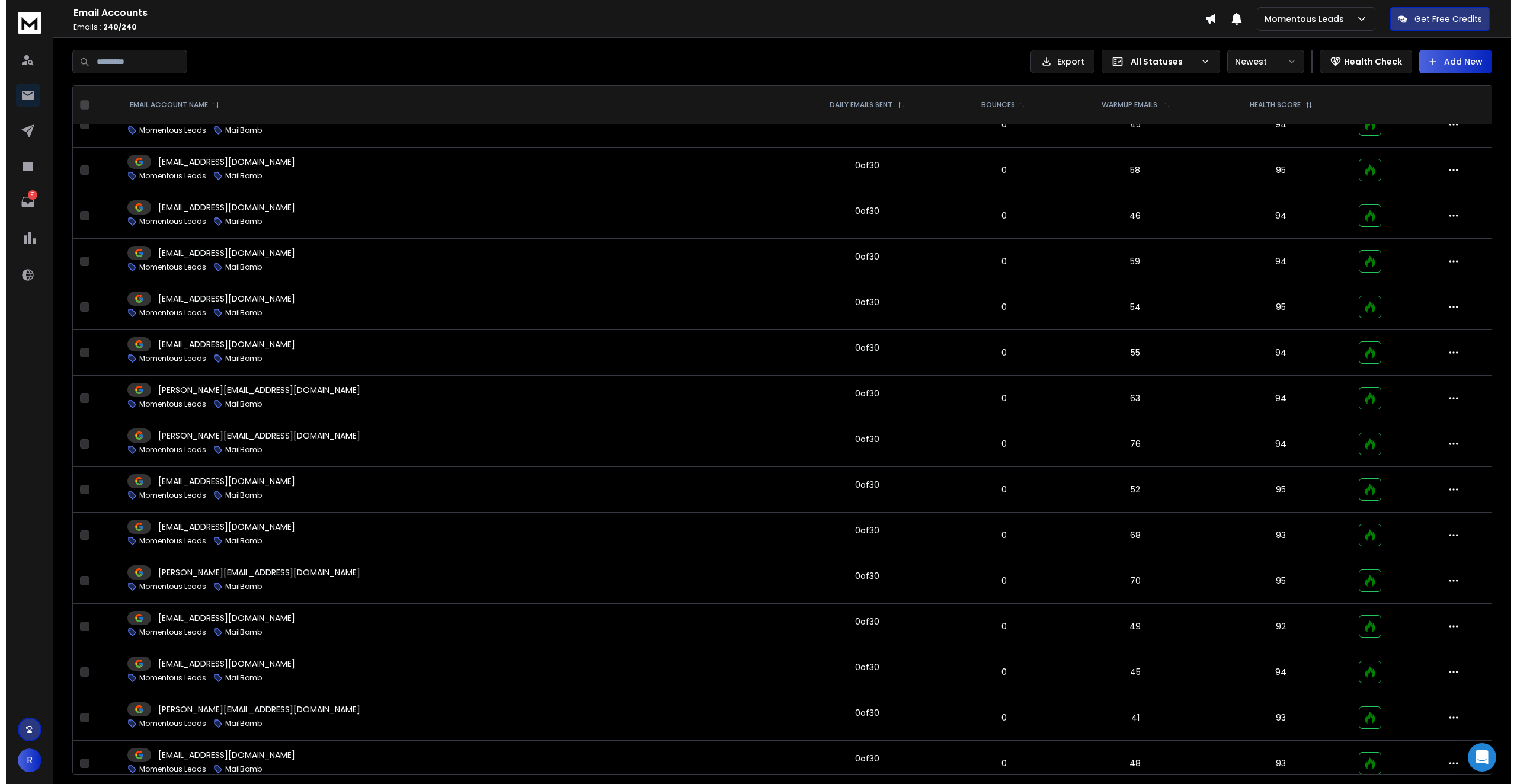
scroll to position [10241, 0]
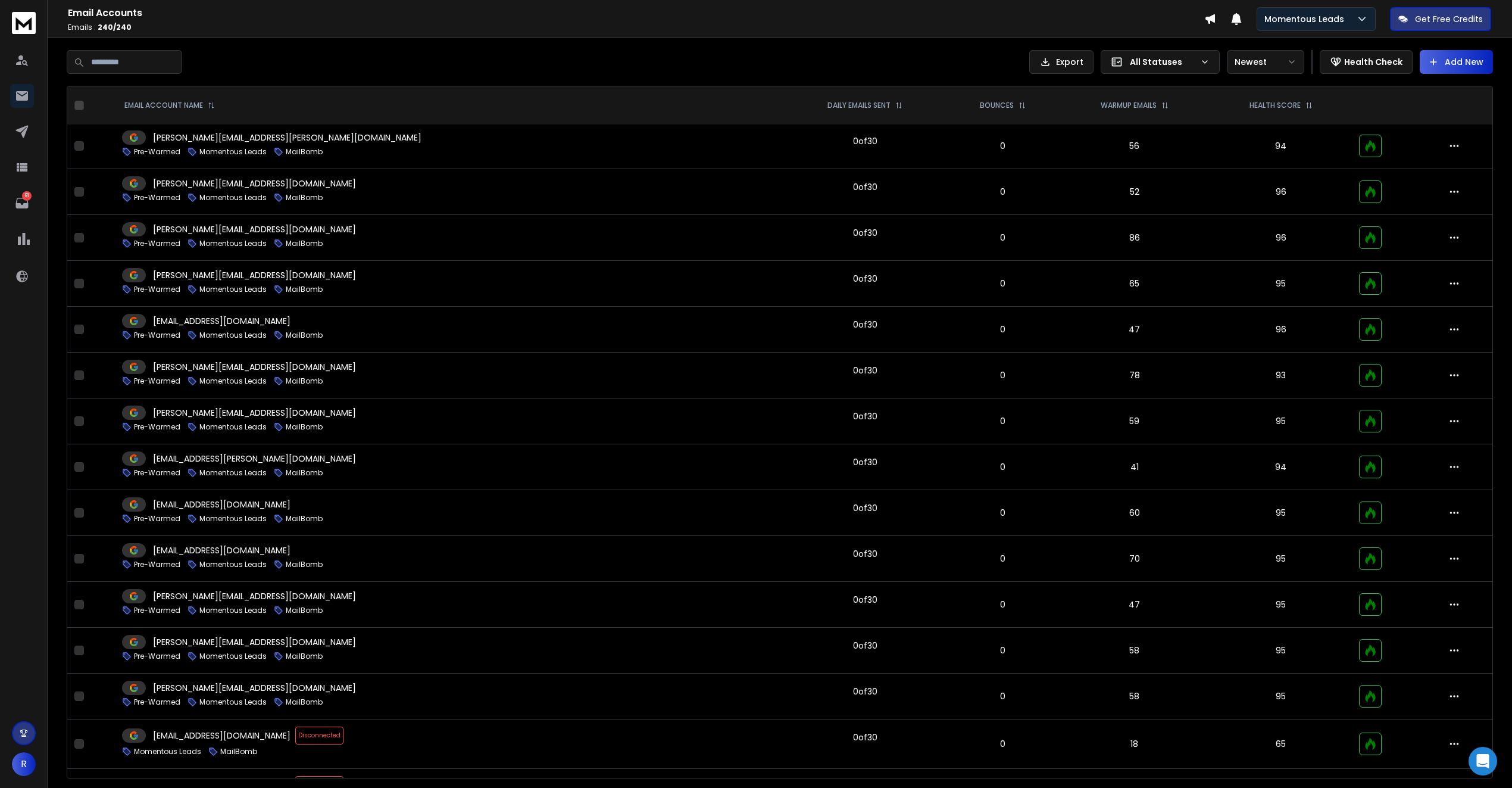
click at [1290, 18] on p "Momentous Leads" at bounding box center [1306, 19] width 84 height 12
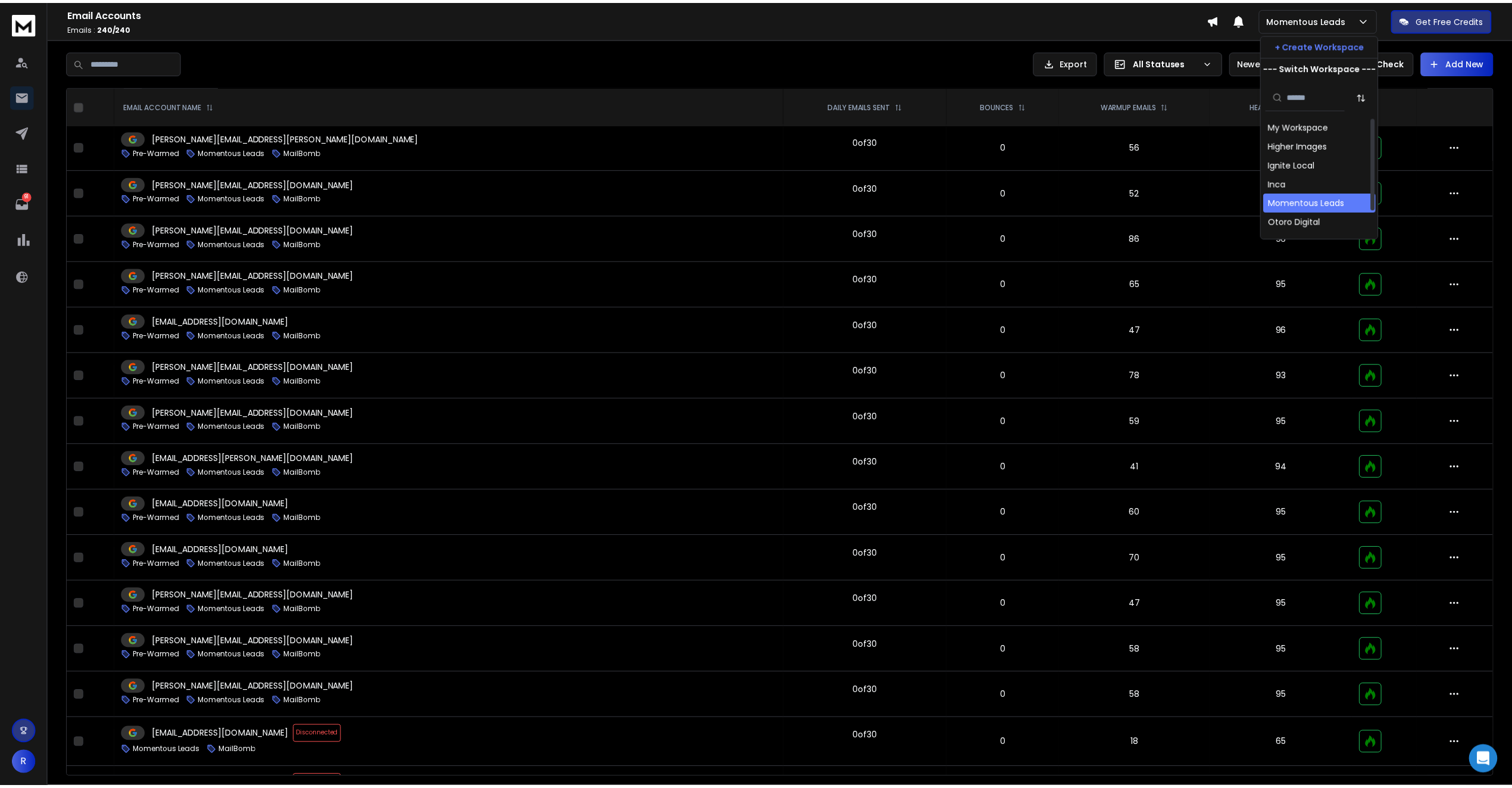
scroll to position [33, 0]
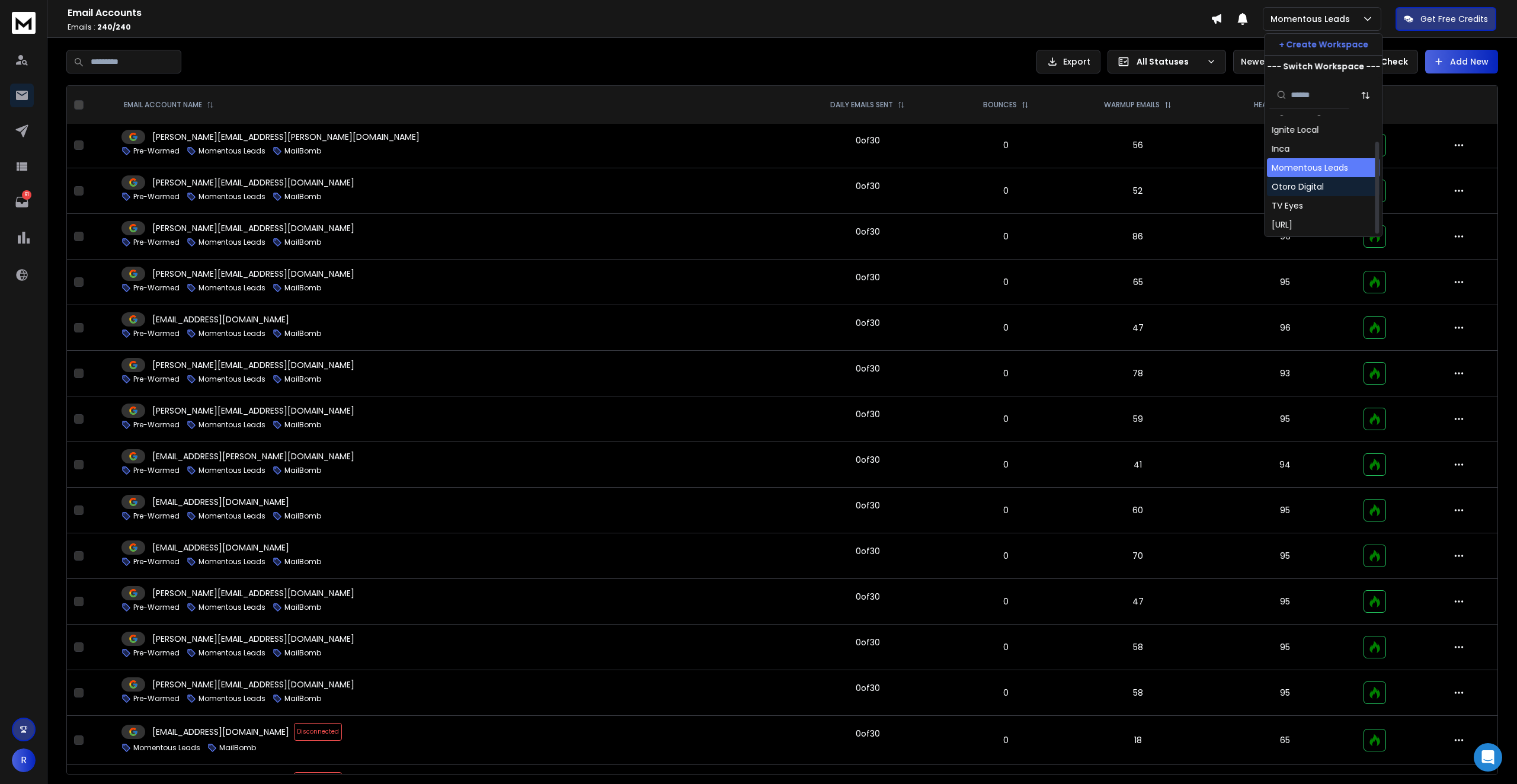
click at [1303, 189] on div "Otoro Digital" at bounding box center [1298, 187] width 52 height 12
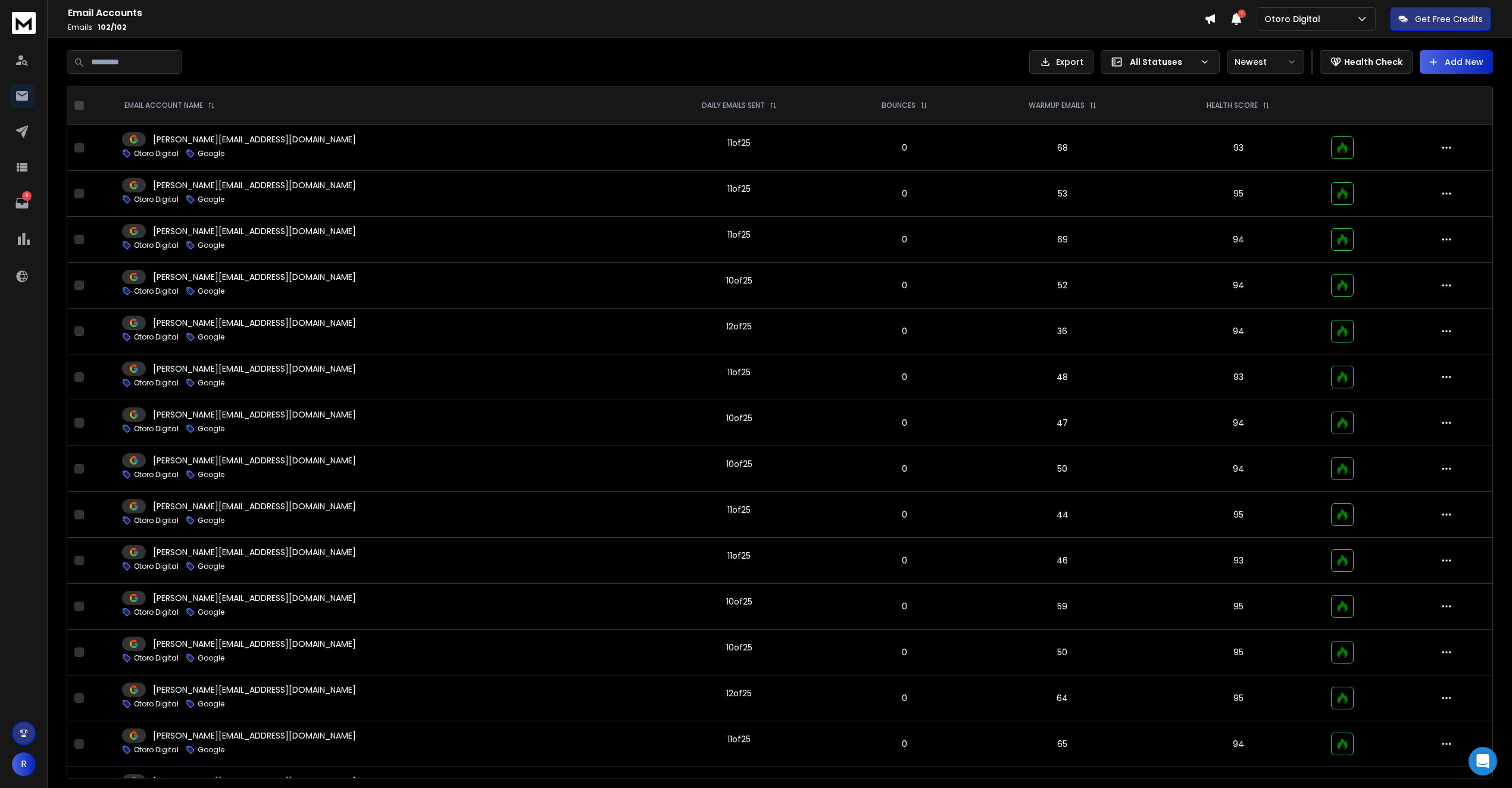
click at [1243, 21] on div "1 Otoro Digital Get Free Credits" at bounding box center [1347, 19] width 287 height 24
click at [1240, 21] on icon at bounding box center [1236, 18] width 11 height 12
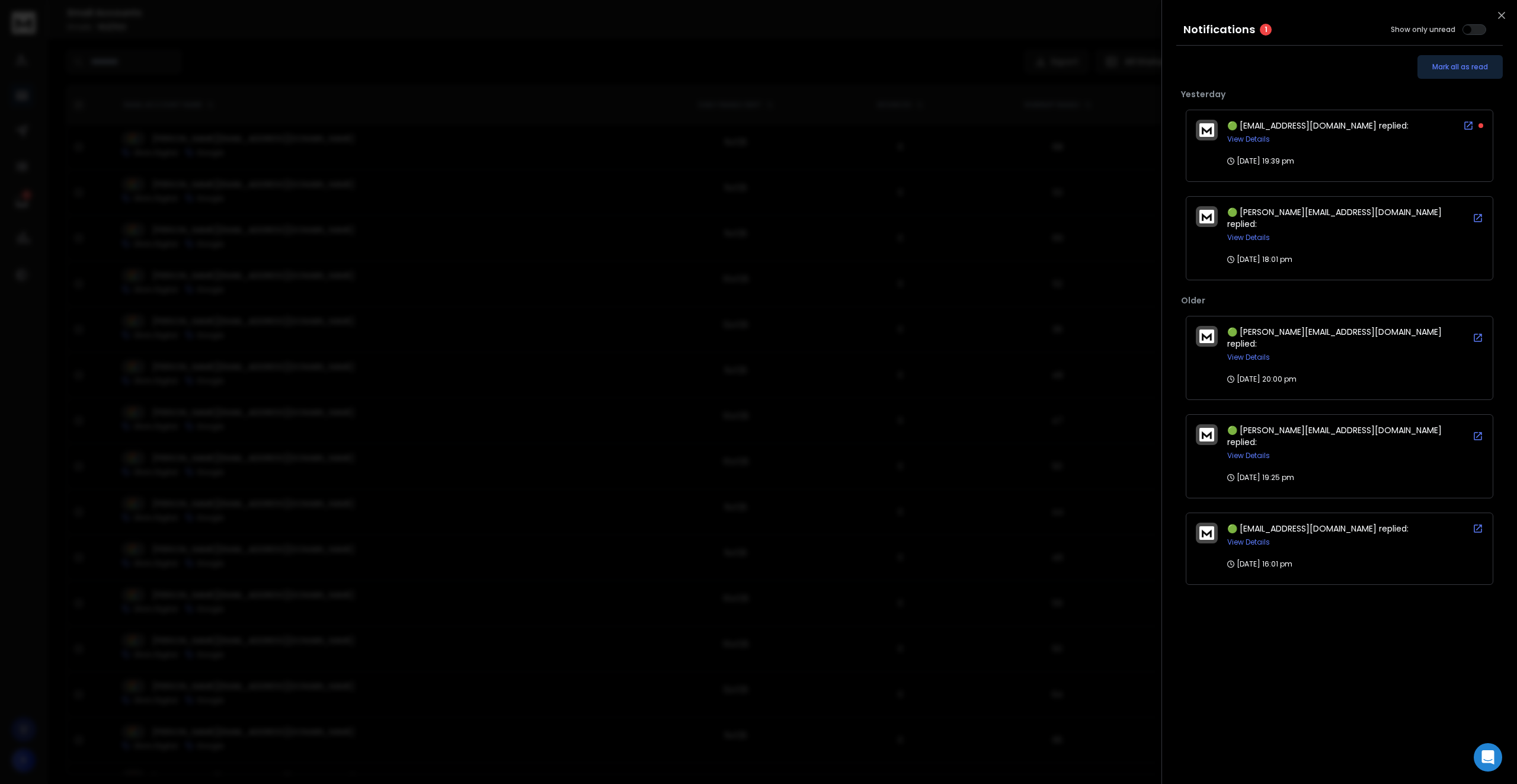
click at [1440, 64] on span "Mark all as read" at bounding box center [1460, 67] width 56 height 9
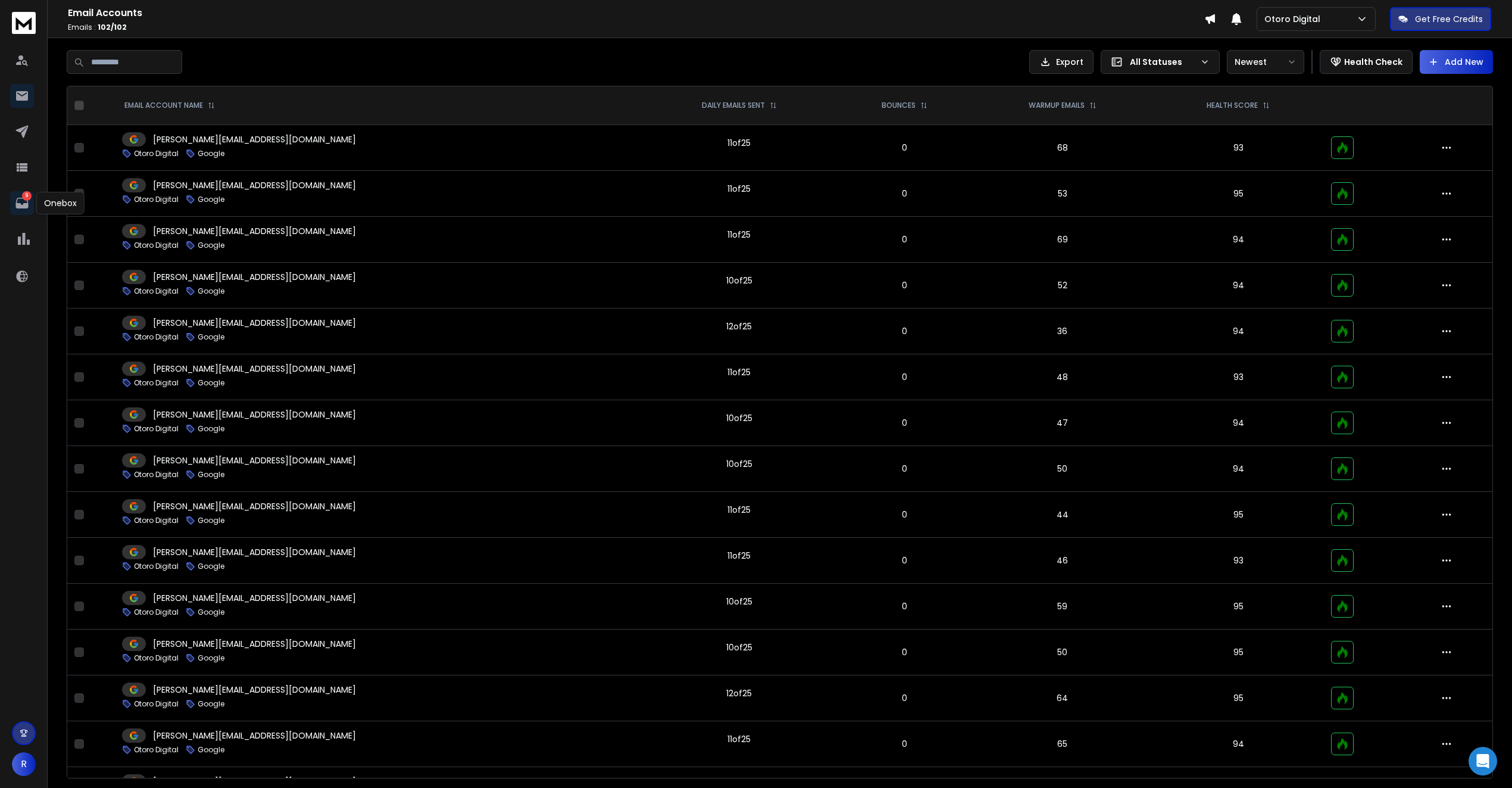
click at [27, 206] on icon at bounding box center [21, 203] width 12 height 11
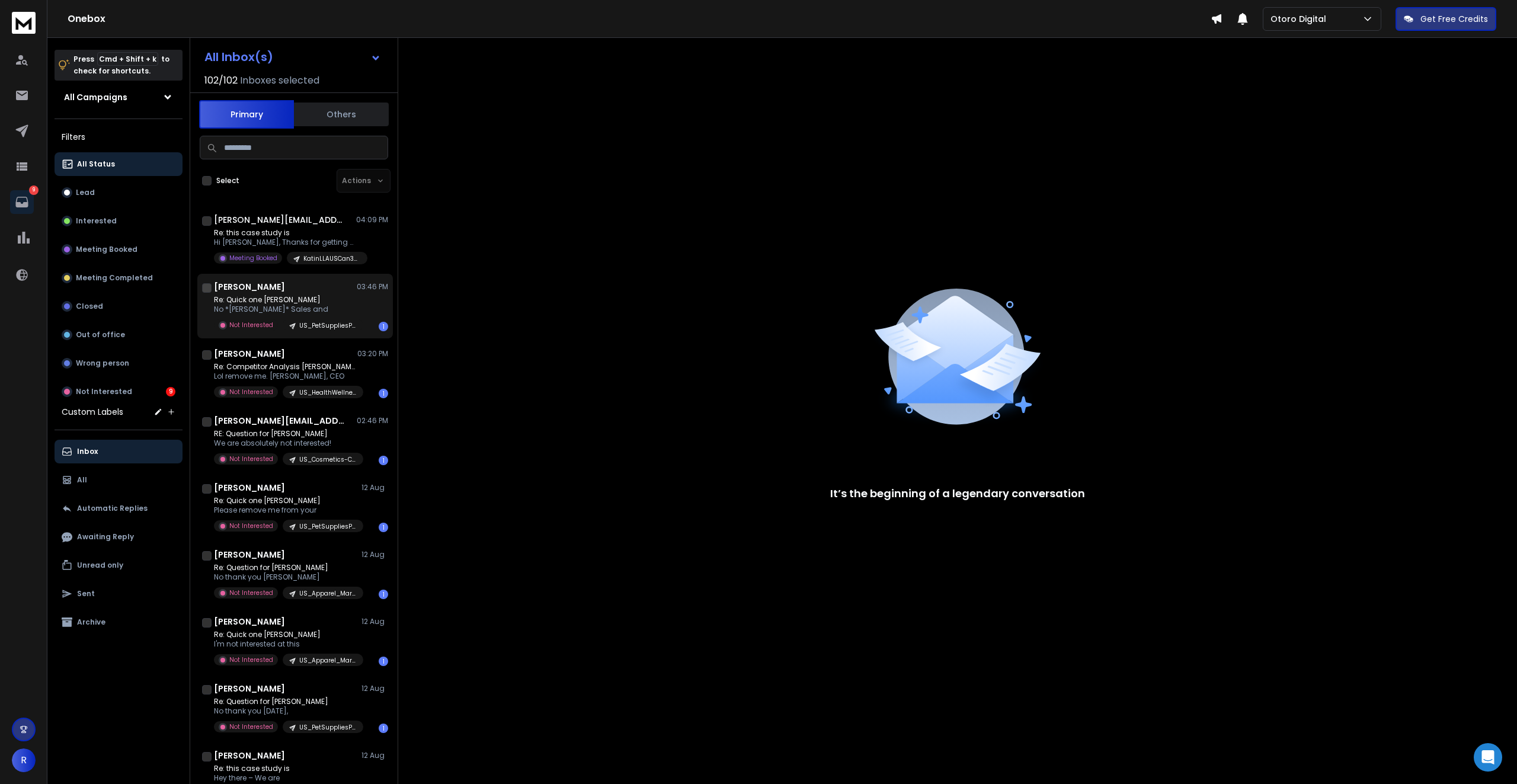
click at [277, 293] on div "Jenna Sadecki 03:46 PM Re: Quick one Jenna No *Jenna Sadecki* Sales and Not Int…" at bounding box center [301, 306] width 174 height 51
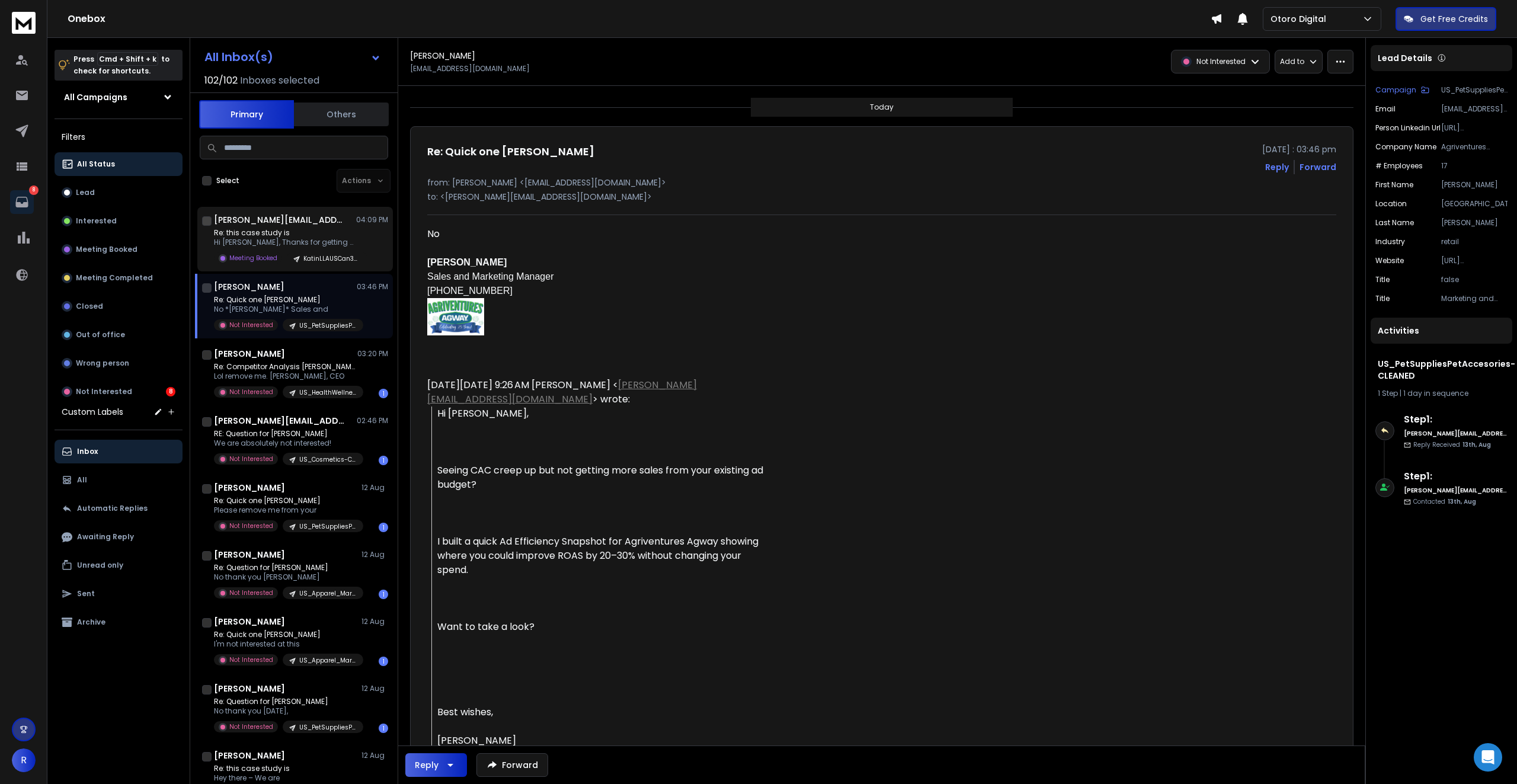
click at [313, 224] on h1 "mike.cerka@ripcurl.com" at bounding box center [279, 220] width 130 height 12
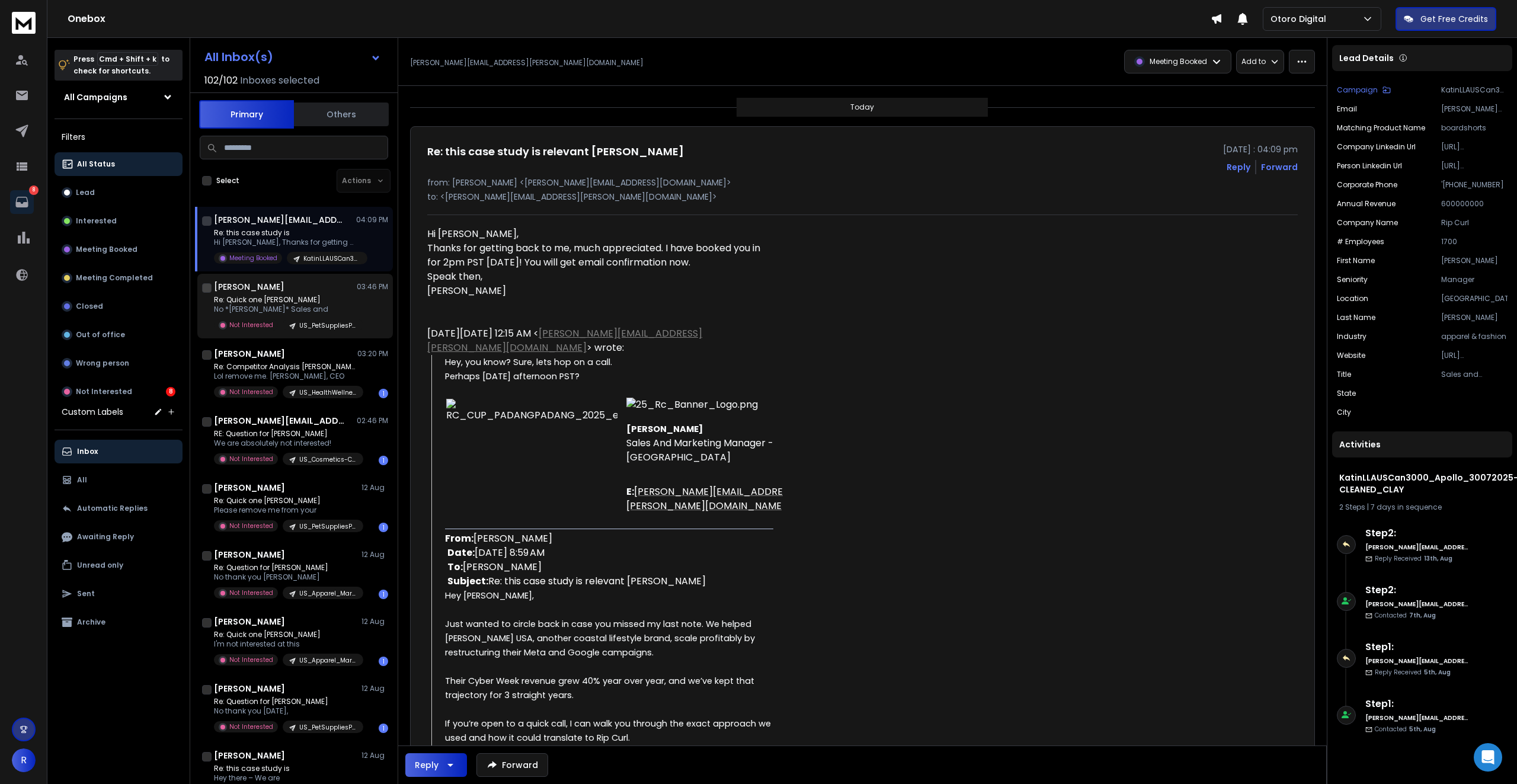
click at [332, 321] on p "US_PetSuppliesPetAccesories-CLEANED" at bounding box center [328, 325] width 57 height 9
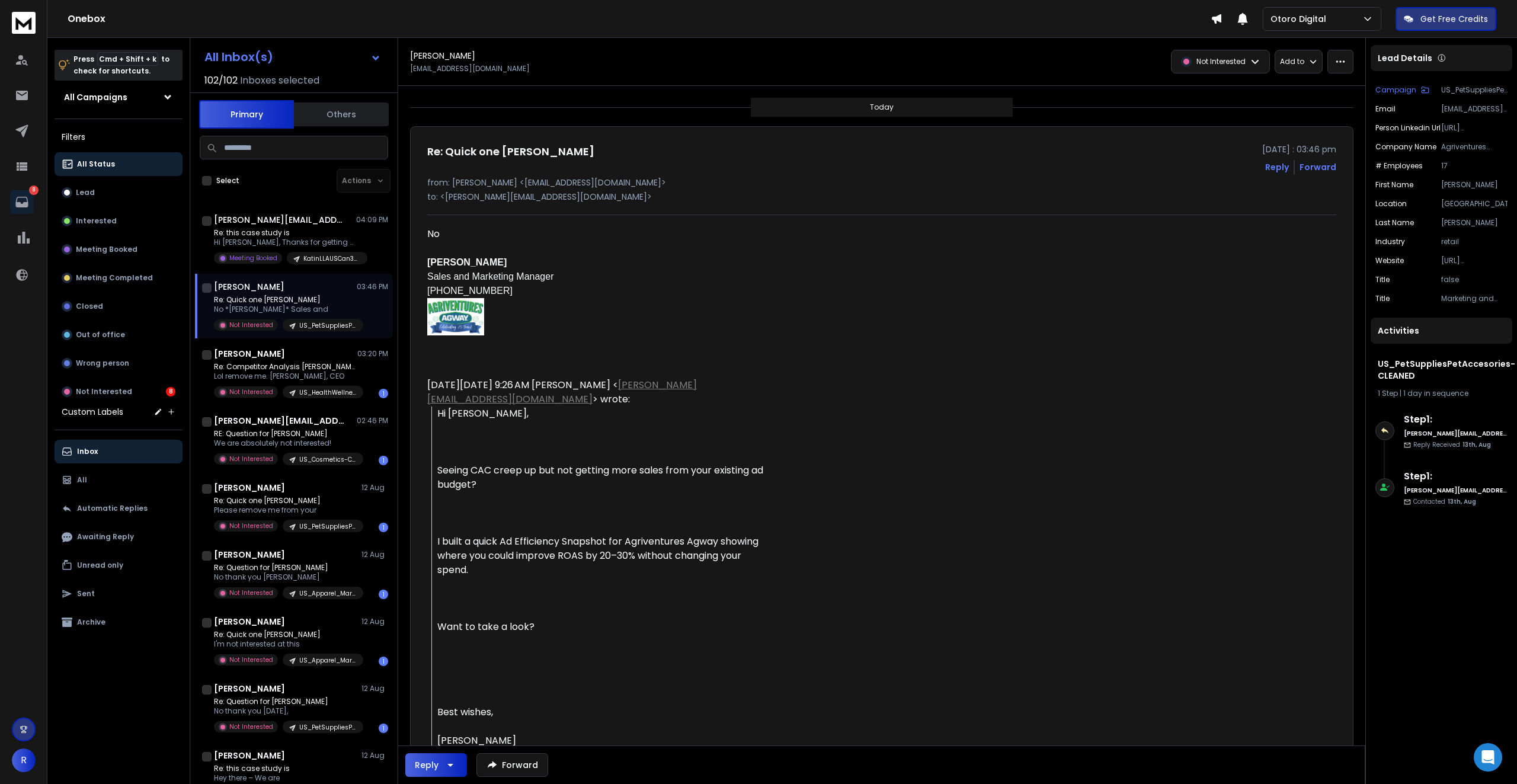
click at [1349, 63] on button "button" at bounding box center [1340, 61] width 26 height 24
click at [1324, 140] on div "Block email" at bounding box center [1298, 145] width 62 height 12
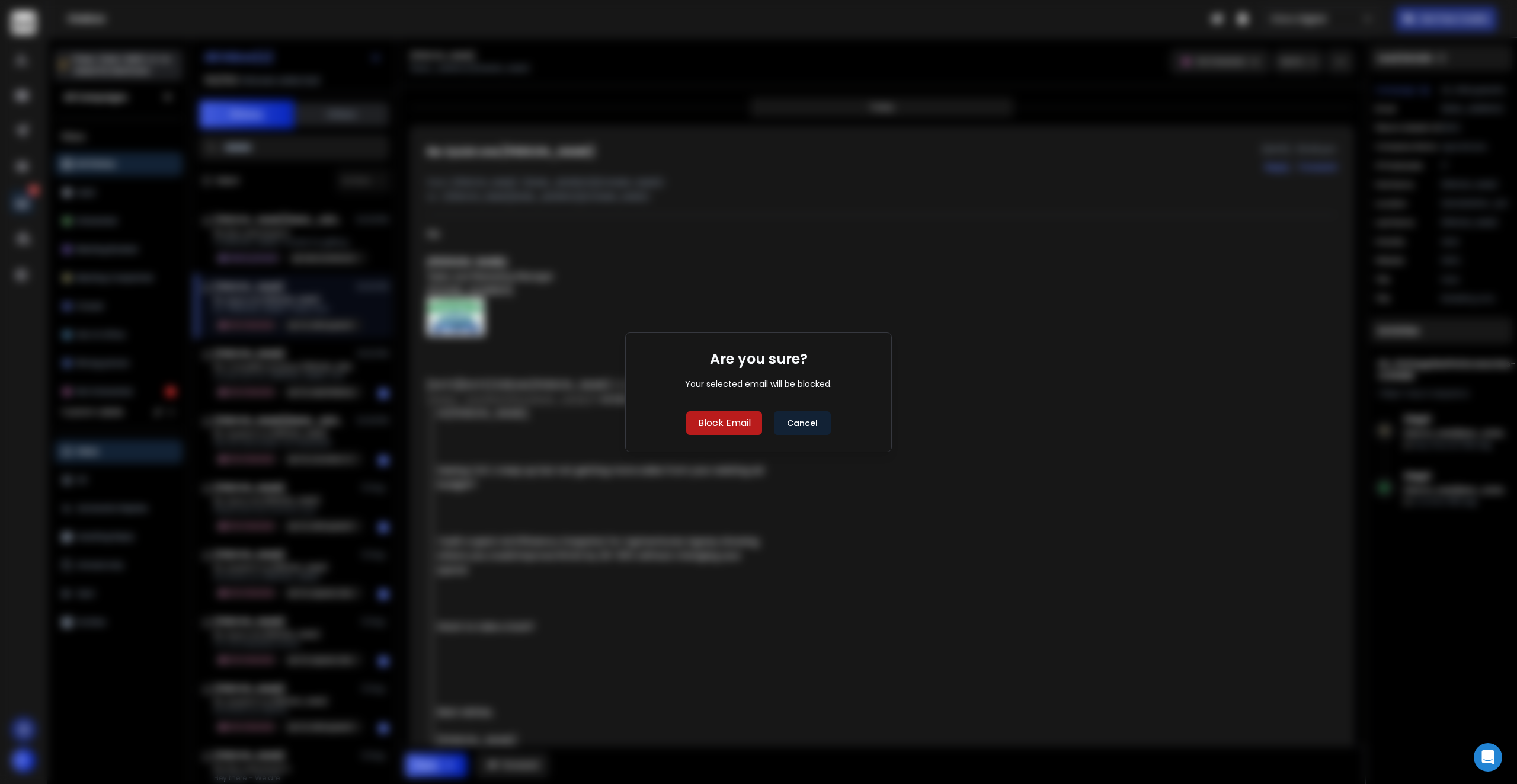
click at [718, 425] on button "Block Email" at bounding box center [724, 422] width 76 height 24
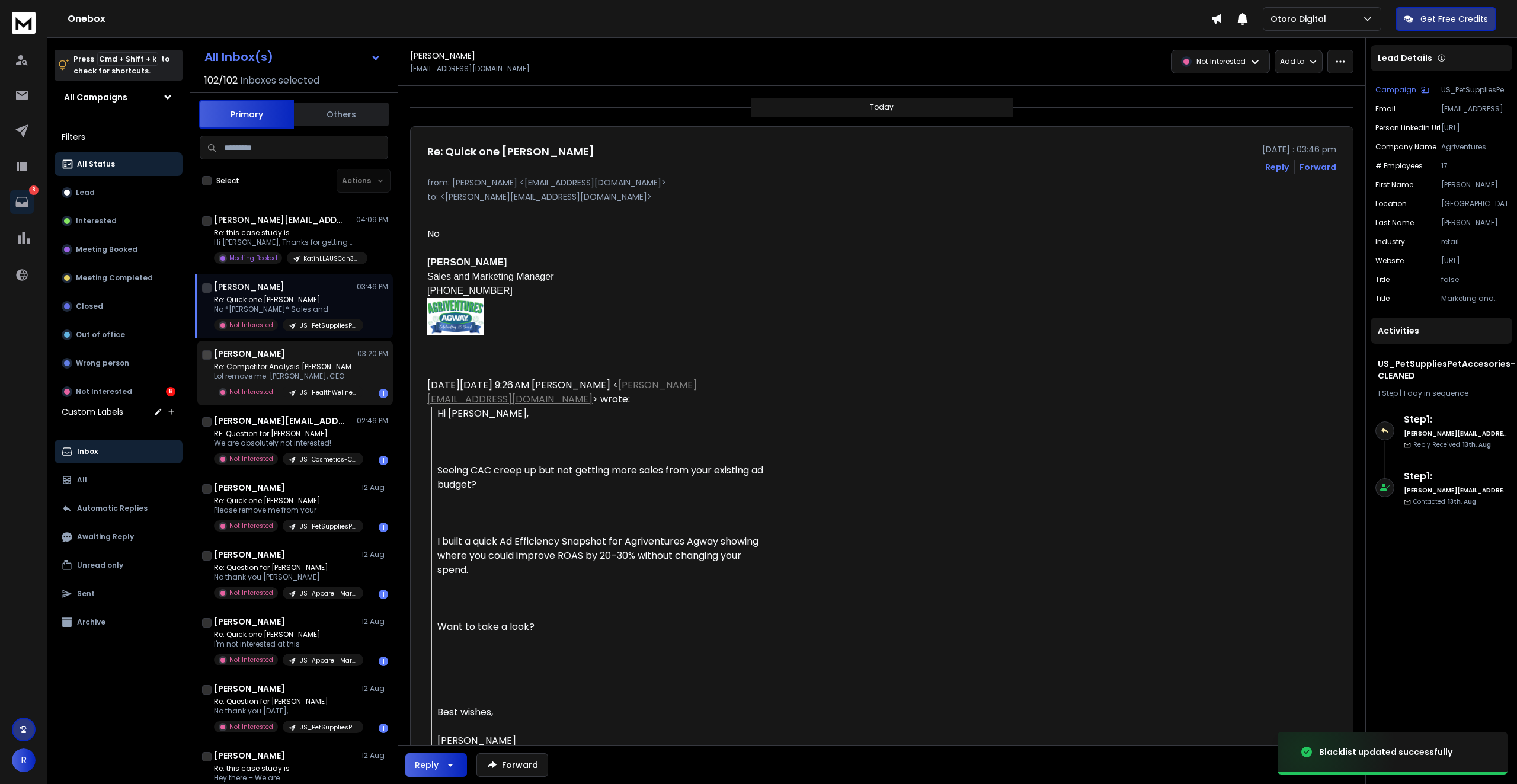
click at [355, 396] on div "US_HealthWellnessFitness_techfilters-CLEANED" at bounding box center [323, 391] width 80 height 12
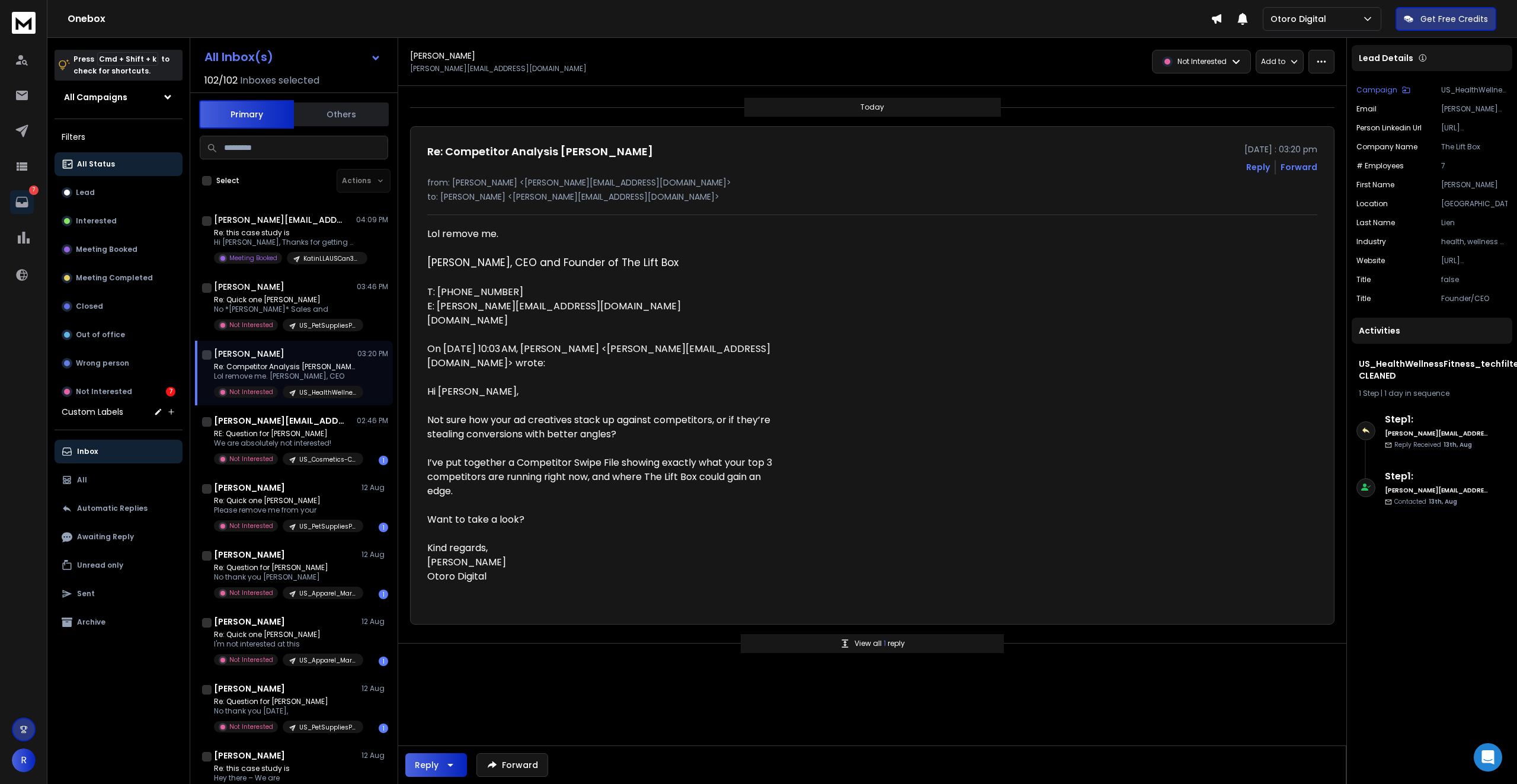
click at [1312, 41] on div "Adam Lien Adam Lien adam@theliftbx.com Not Interested Add to Not Interested Add…" at bounding box center [872, 61] width 948 height 48
click at [1337, 74] on div "Adam Lien Adam Lien adam@theliftbx.com Not Interested Add to Not Interested Add…" at bounding box center [872, 61] width 948 height 48
click at [1327, 67] on button "button" at bounding box center [1322, 61] width 26 height 24
click at [1328, 143] on div "Block email" at bounding box center [1289, 145] width 88 height 19
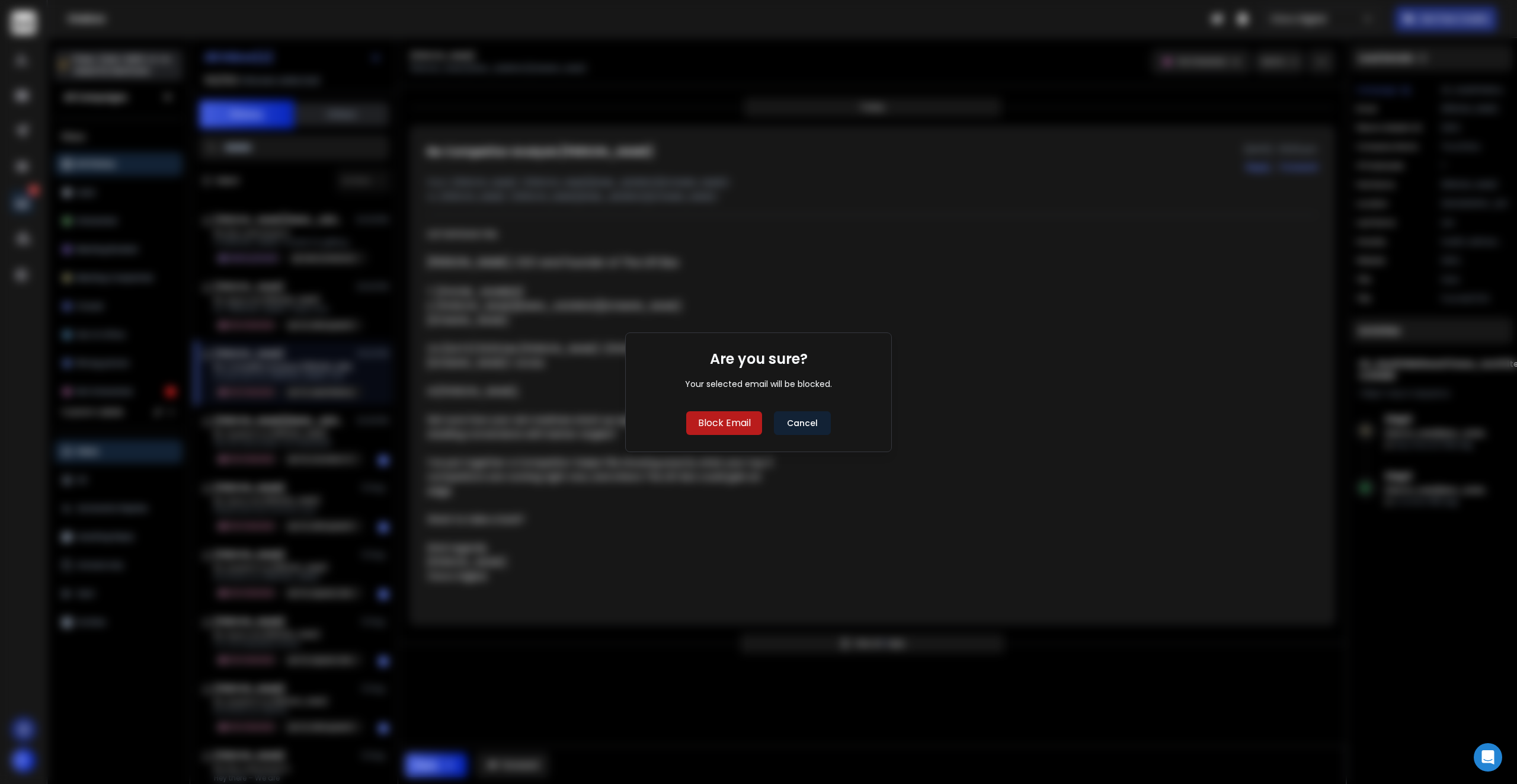
click at [746, 431] on button "Block Email" at bounding box center [724, 422] width 76 height 24
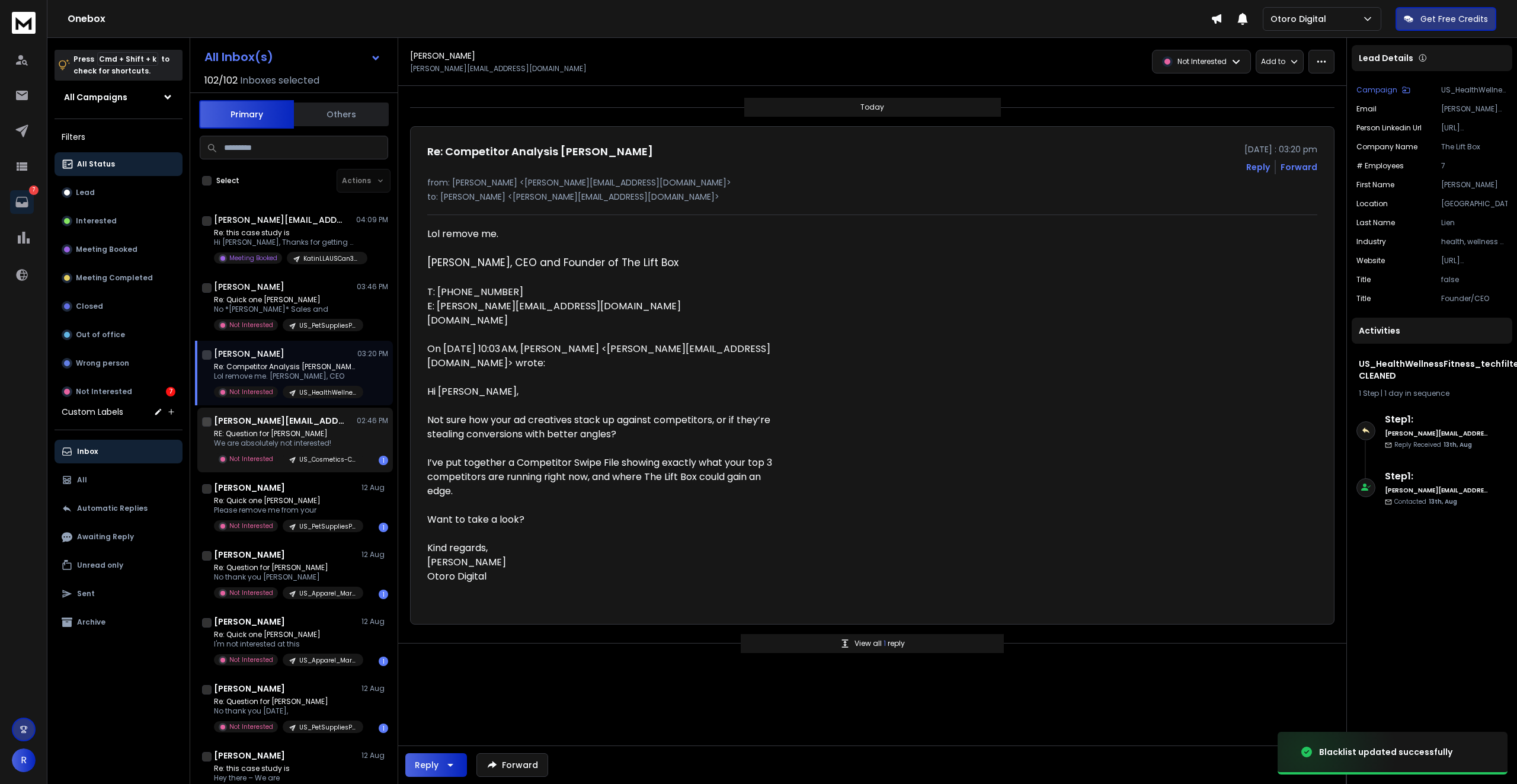
click at [375, 455] on div "RE: Question for John We are absolutely not interested! Not Interested US_Cosme…" at bounding box center [301, 447] width 174 height 36
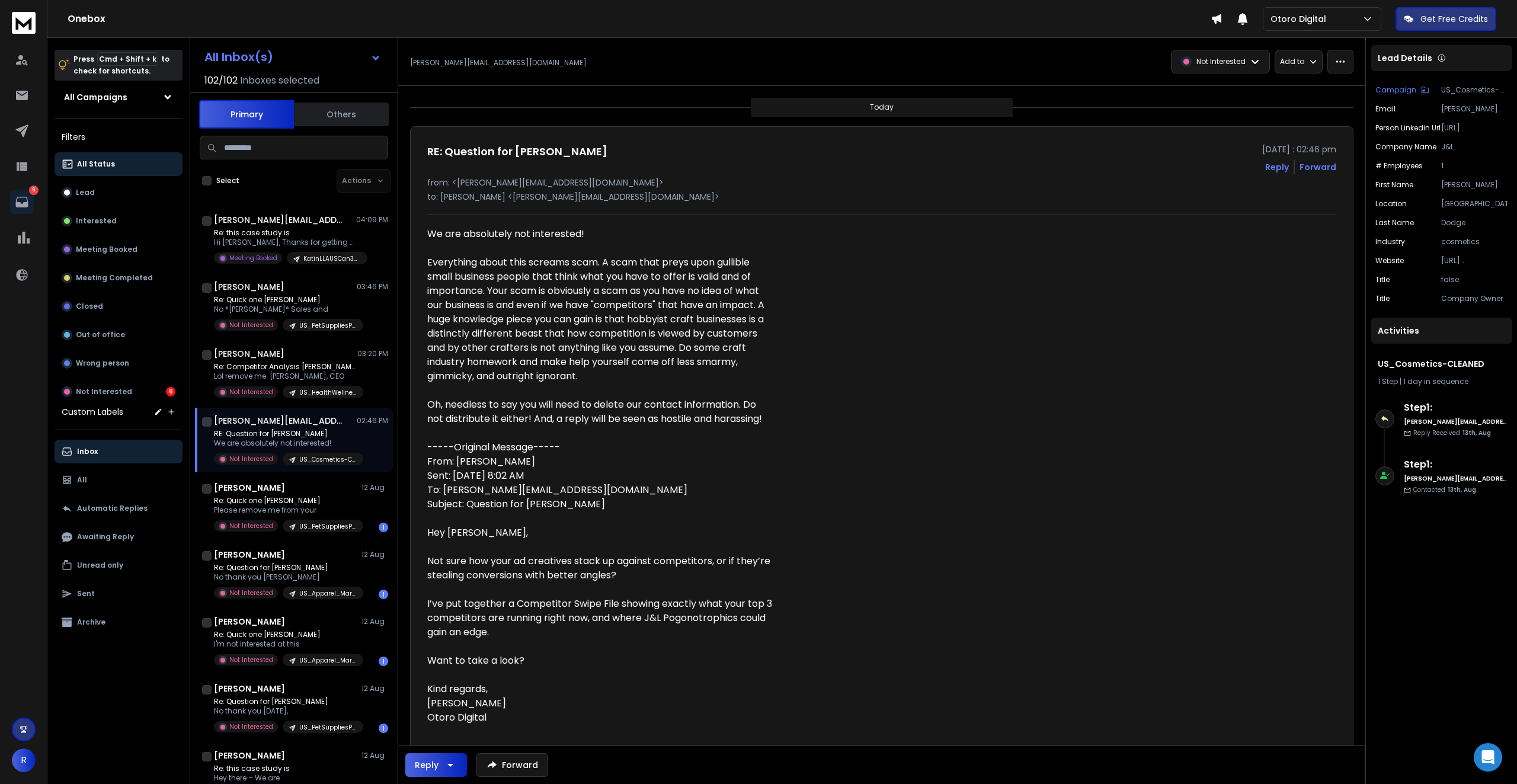
click at [1345, 71] on button "button" at bounding box center [1340, 61] width 26 height 24
click at [1331, 145] on div "Block email" at bounding box center [1306, 145] width 88 height 19
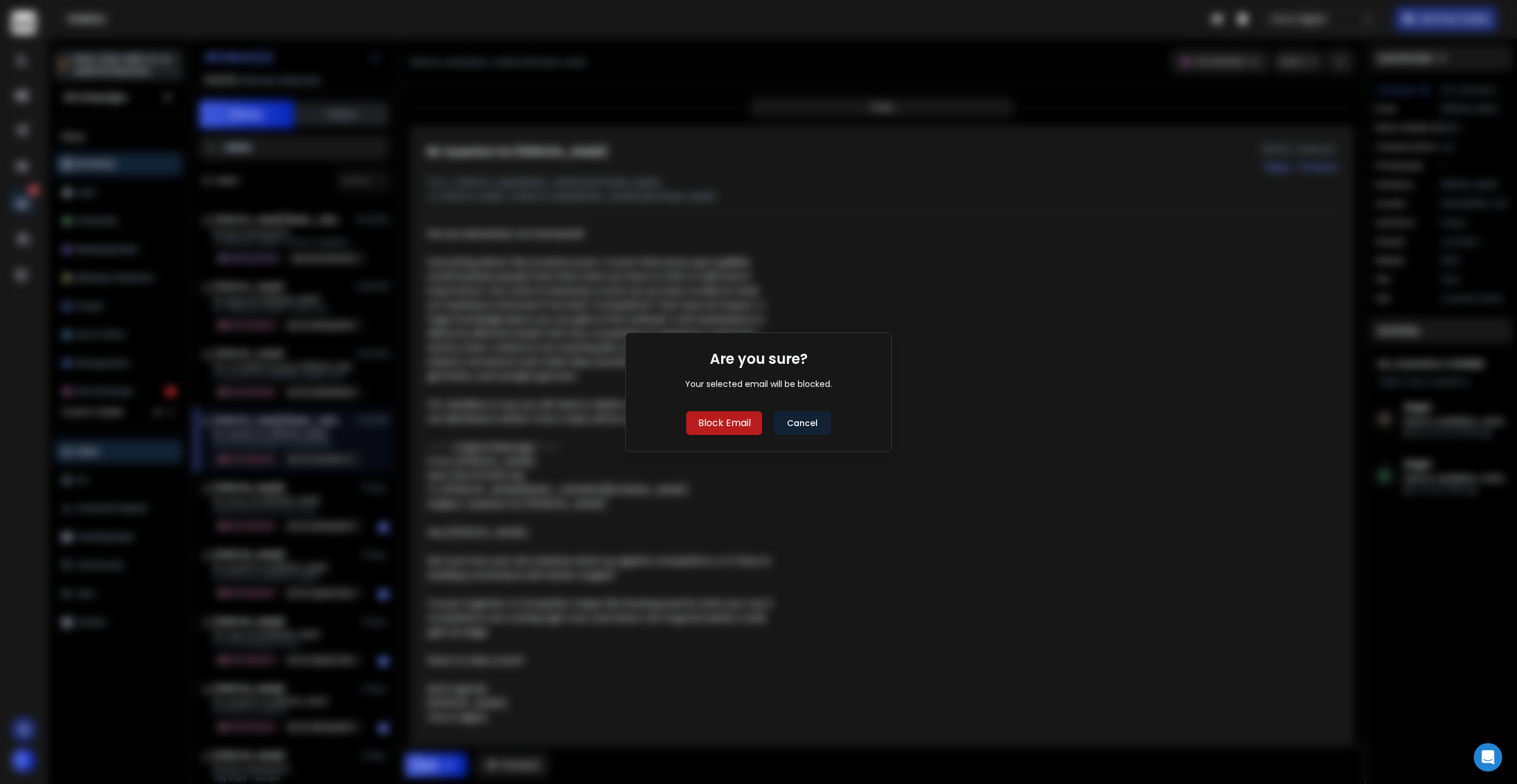
click at [746, 424] on button "Block Email" at bounding box center [724, 422] width 76 height 24
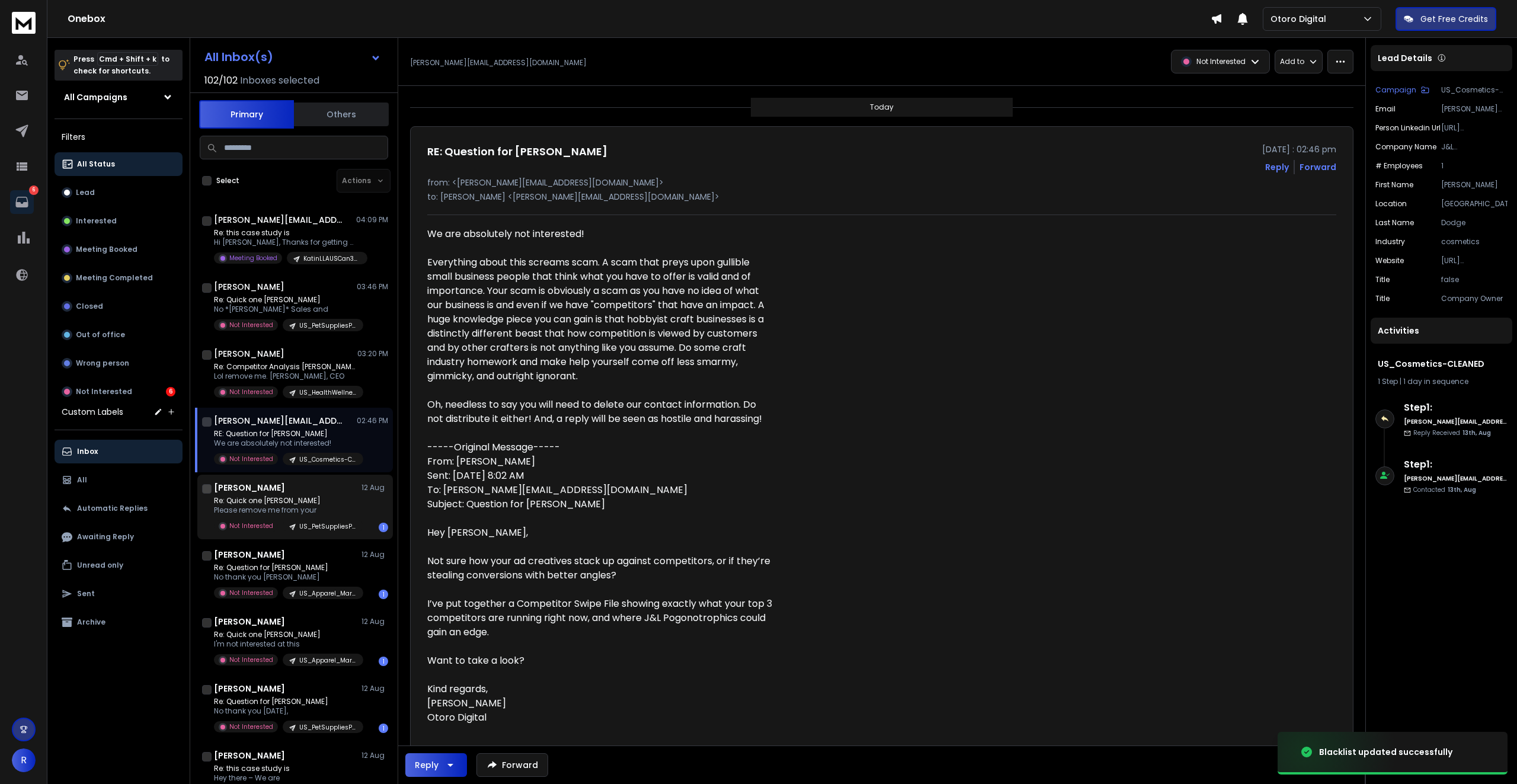
click at [250, 514] on p "Please remove me from your" at bounding box center [285, 510] width 143 height 9
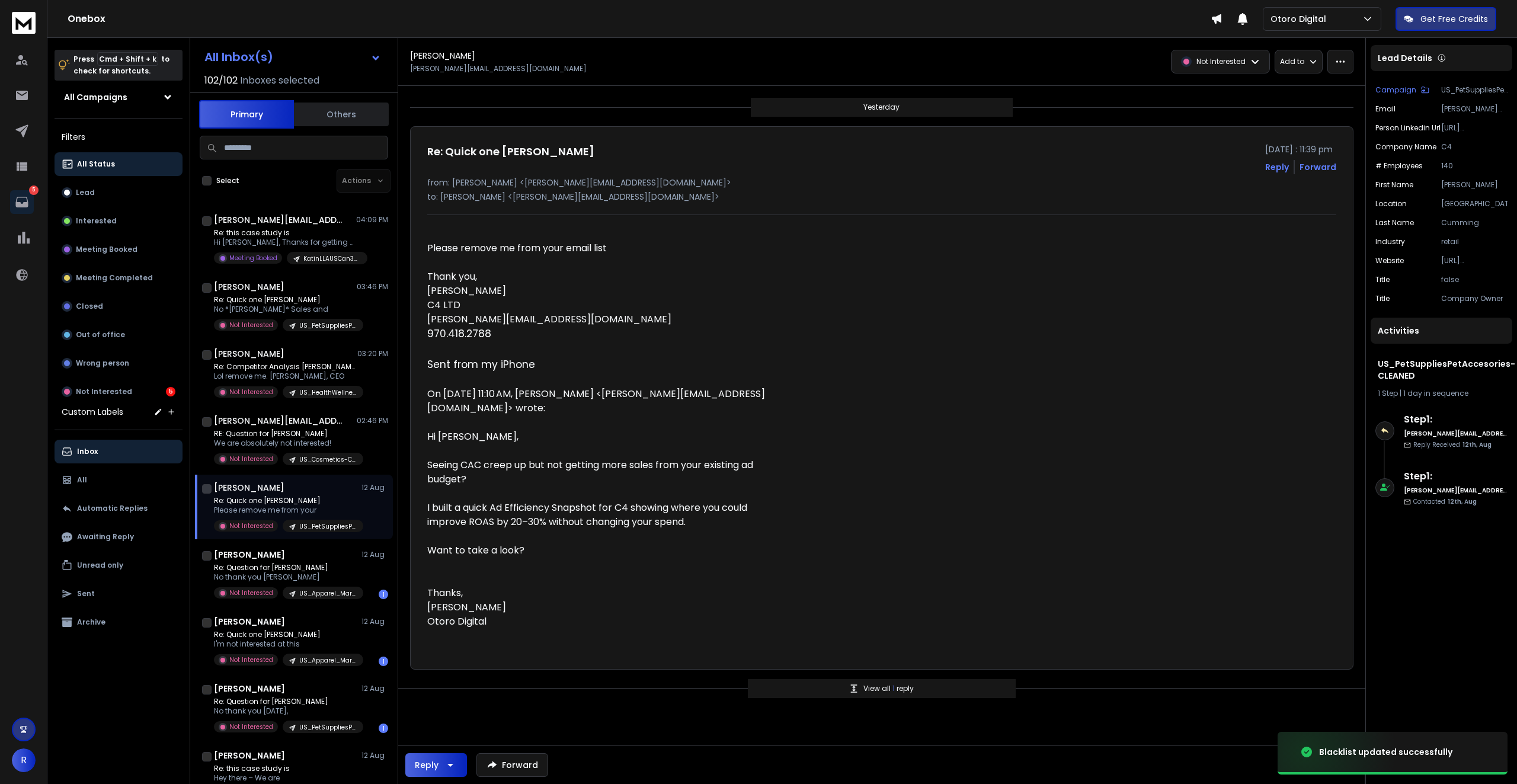
click at [1352, 72] on button "button" at bounding box center [1340, 61] width 26 height 24
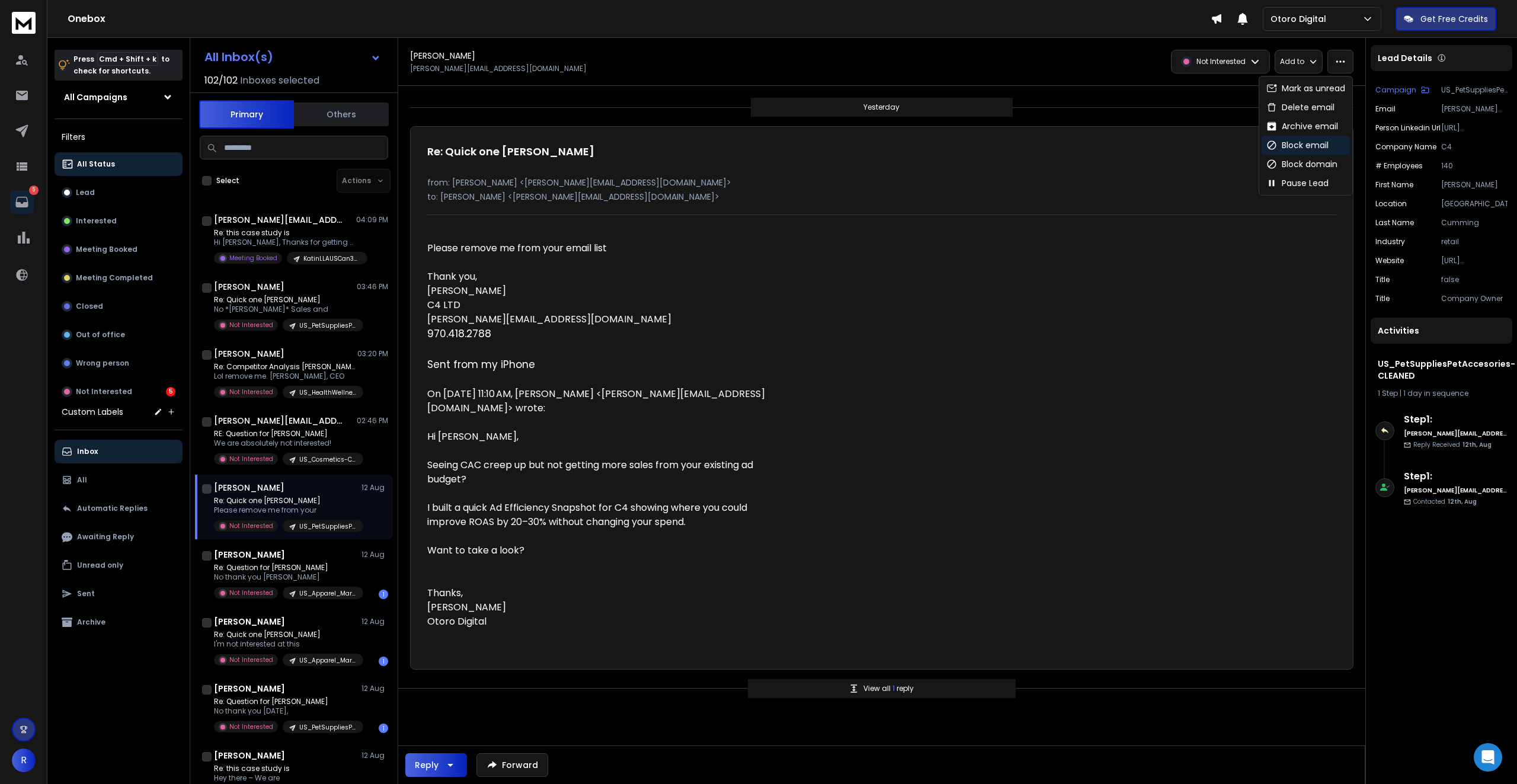
click at [1328, 142] on div "Block email" at bounding box center [1298, 145] width 62 height 12
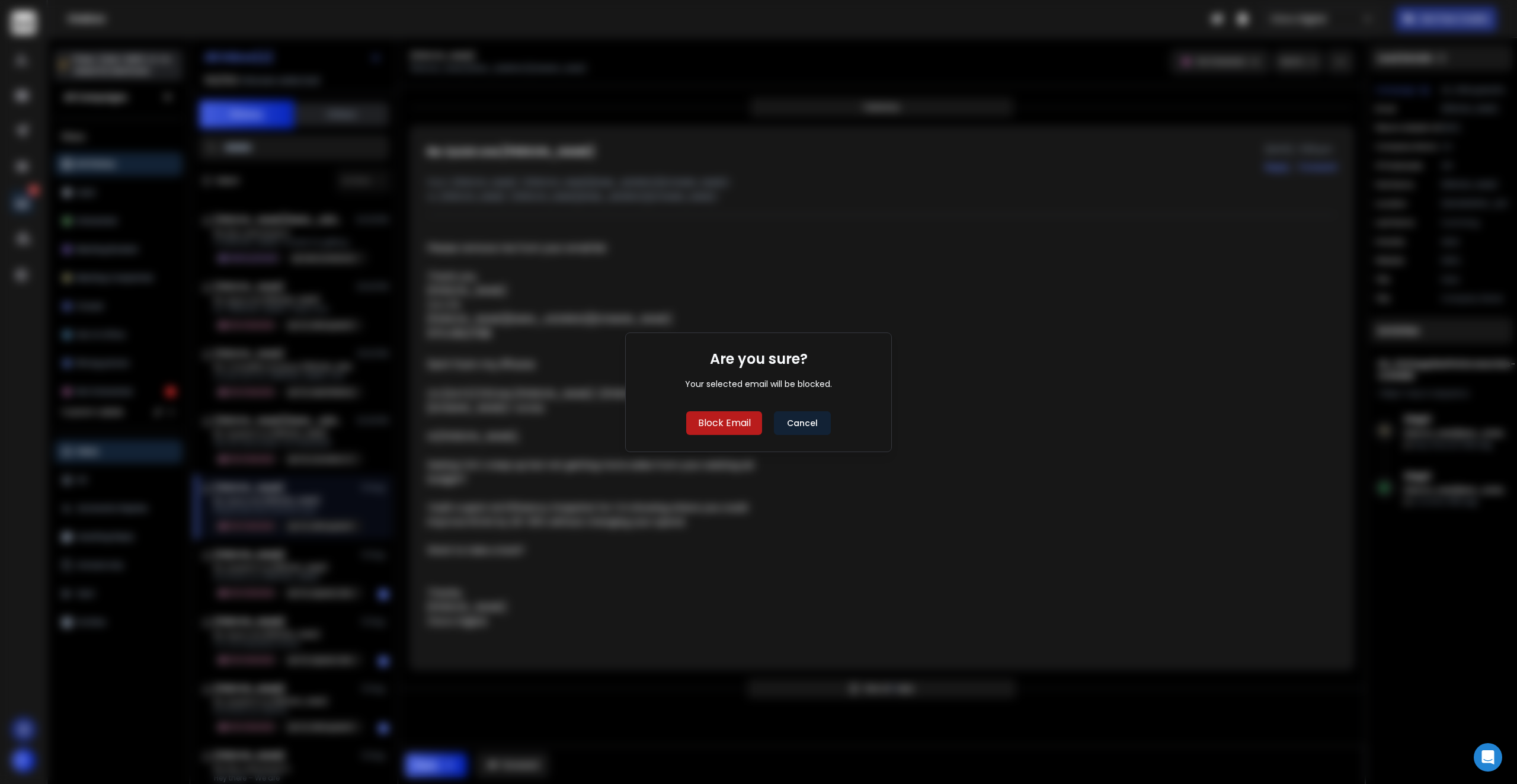
click at [732, 418] on button "Block Email" at bounding box center [724, 422] width 76 height 24
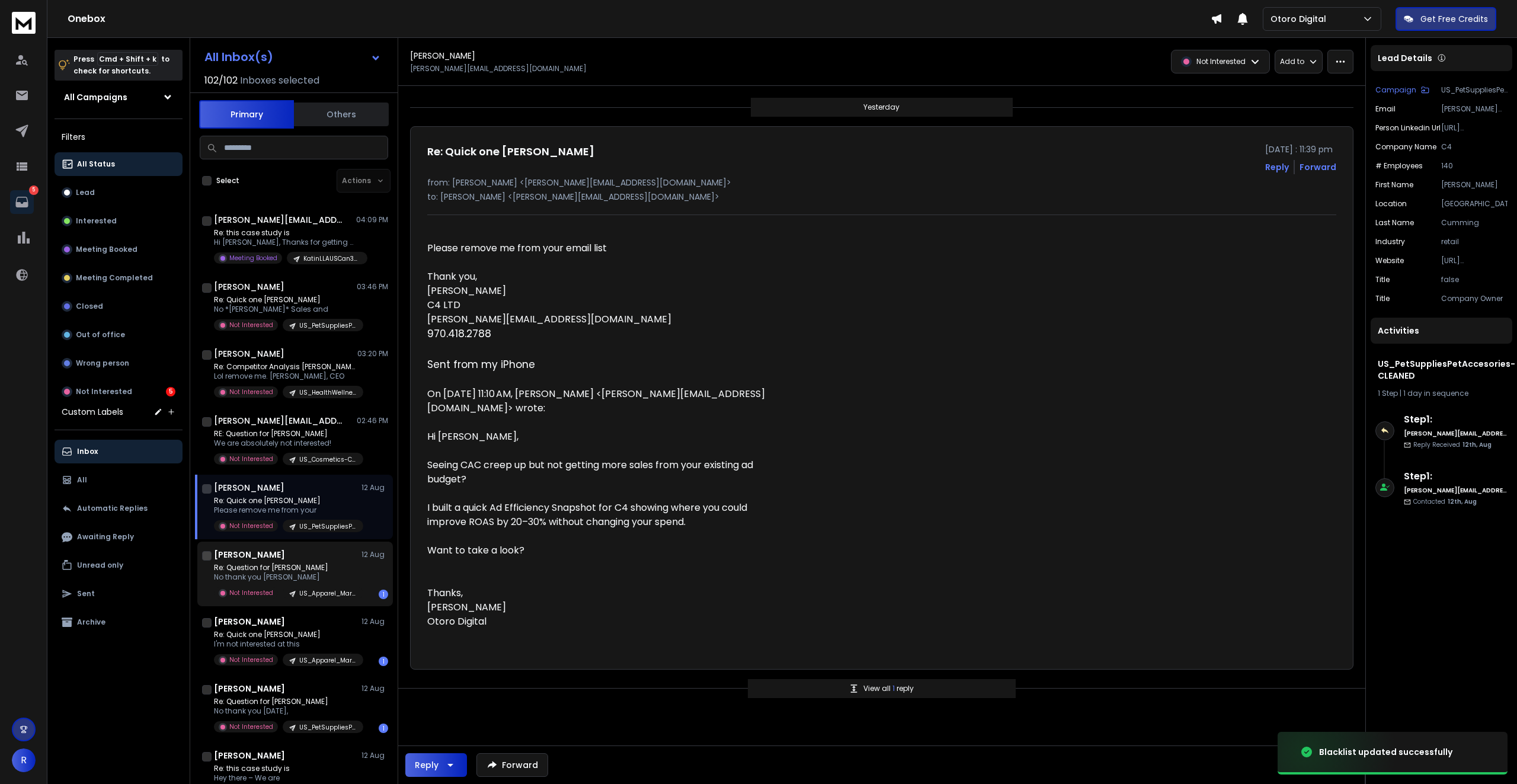
click at [386, 559] on div "Lynn Bartlett 12 Aug Re: Question for Lynn No thank you Lynn Bartlett Not Inter…" at bounding box center [295, 574] width 195 height 64
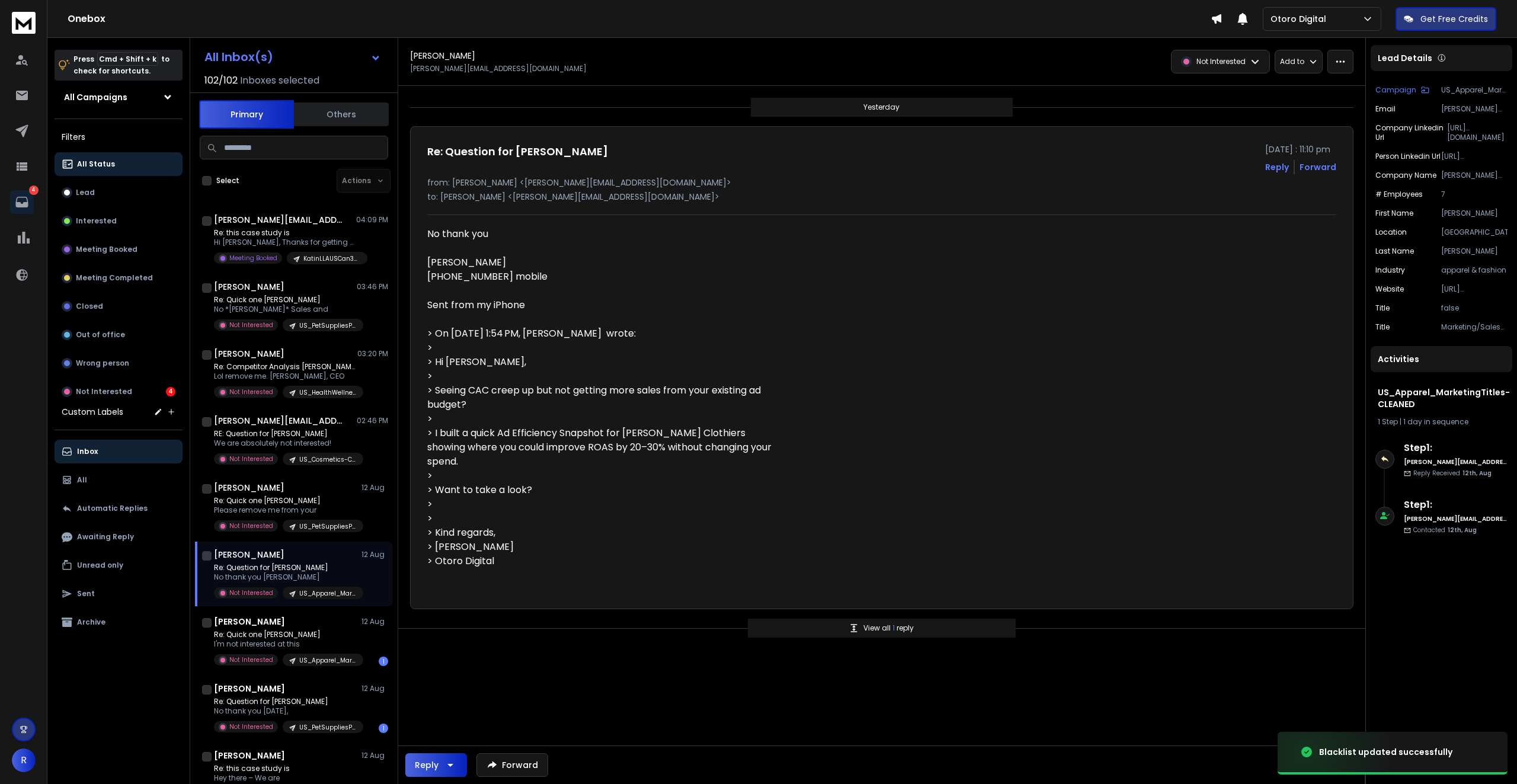
click at [1342, 61] on icon "button" at bounding box center [1340, 61] width 11 height 11
click at [1324, 146] on div "Block email" at bounding box center [1298, 145] width 62 height 12
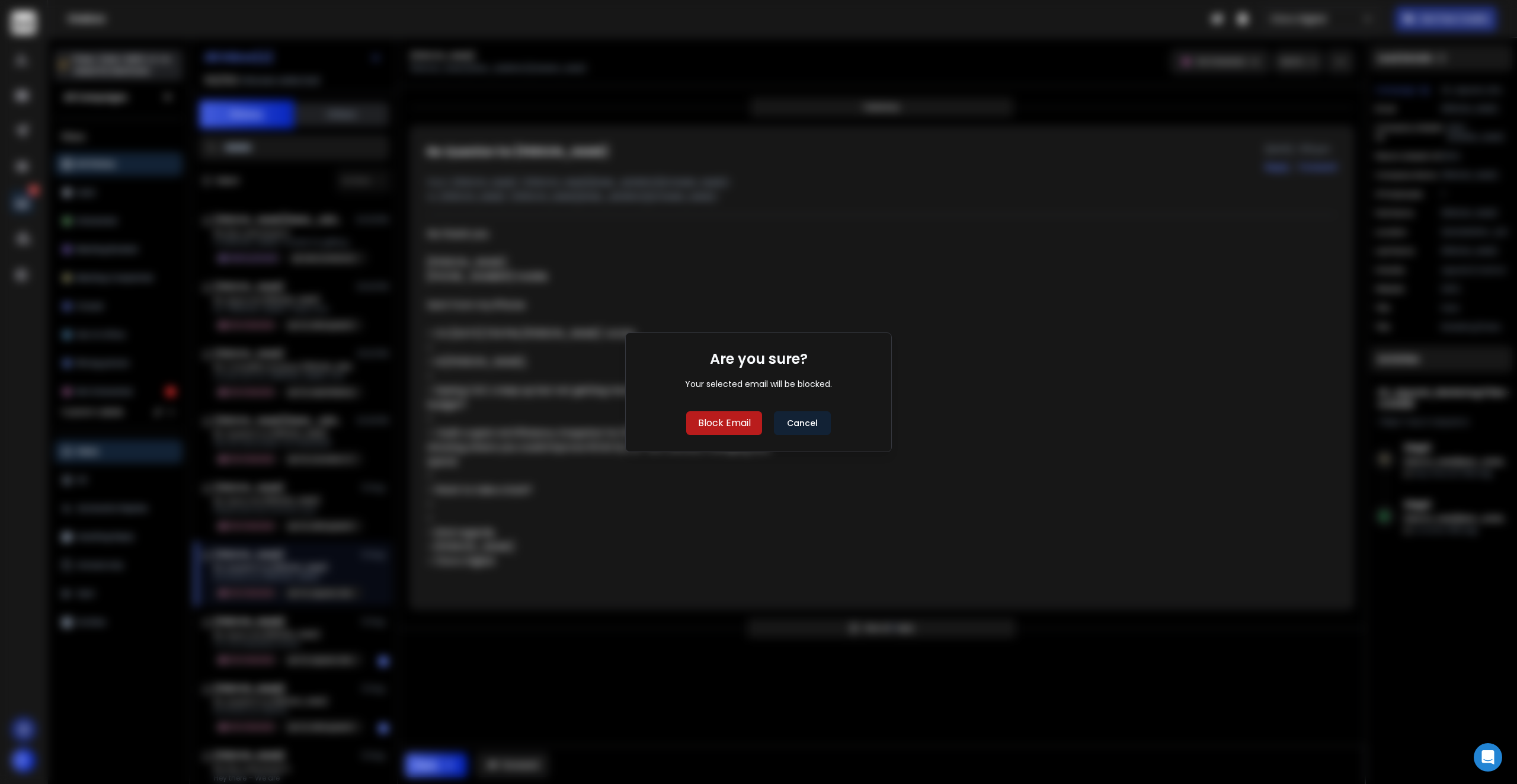
click at [734, 421] on button "Block Email" at bounding box center [724, 422] width 76 height 24
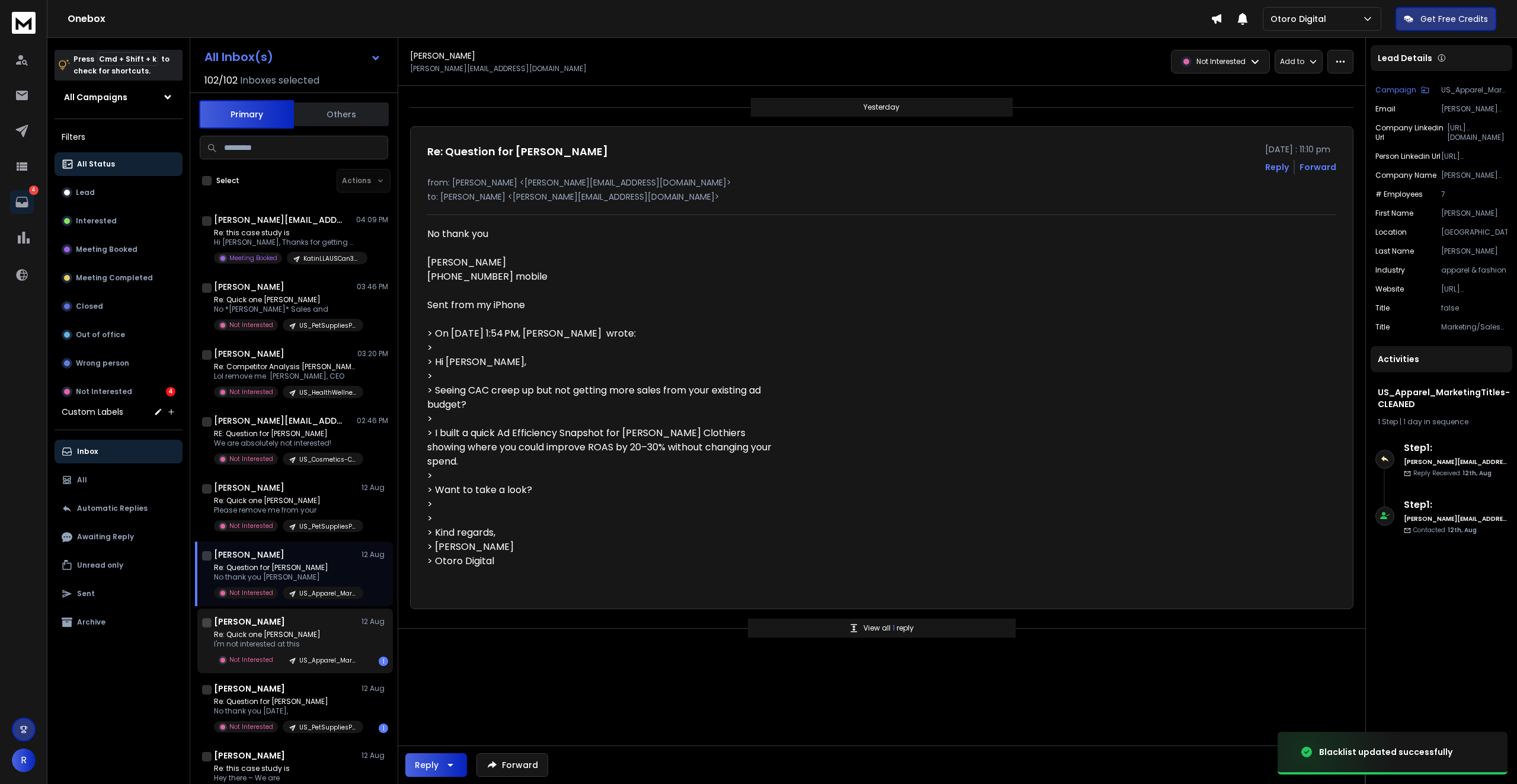
click at [384, 640] on div "mike.cerka@ripcurl.com 04:09 PM Re: this case study is Hi Mike, Thanks for gett…" at bounding box center [294, 495] width 208 height 580
click at [375, 641] on div "Re: Quick one Victor I'm not interested at this Not Interested US_Apparel_Marke…" at bounding box center [301, 648] width 174 height 36
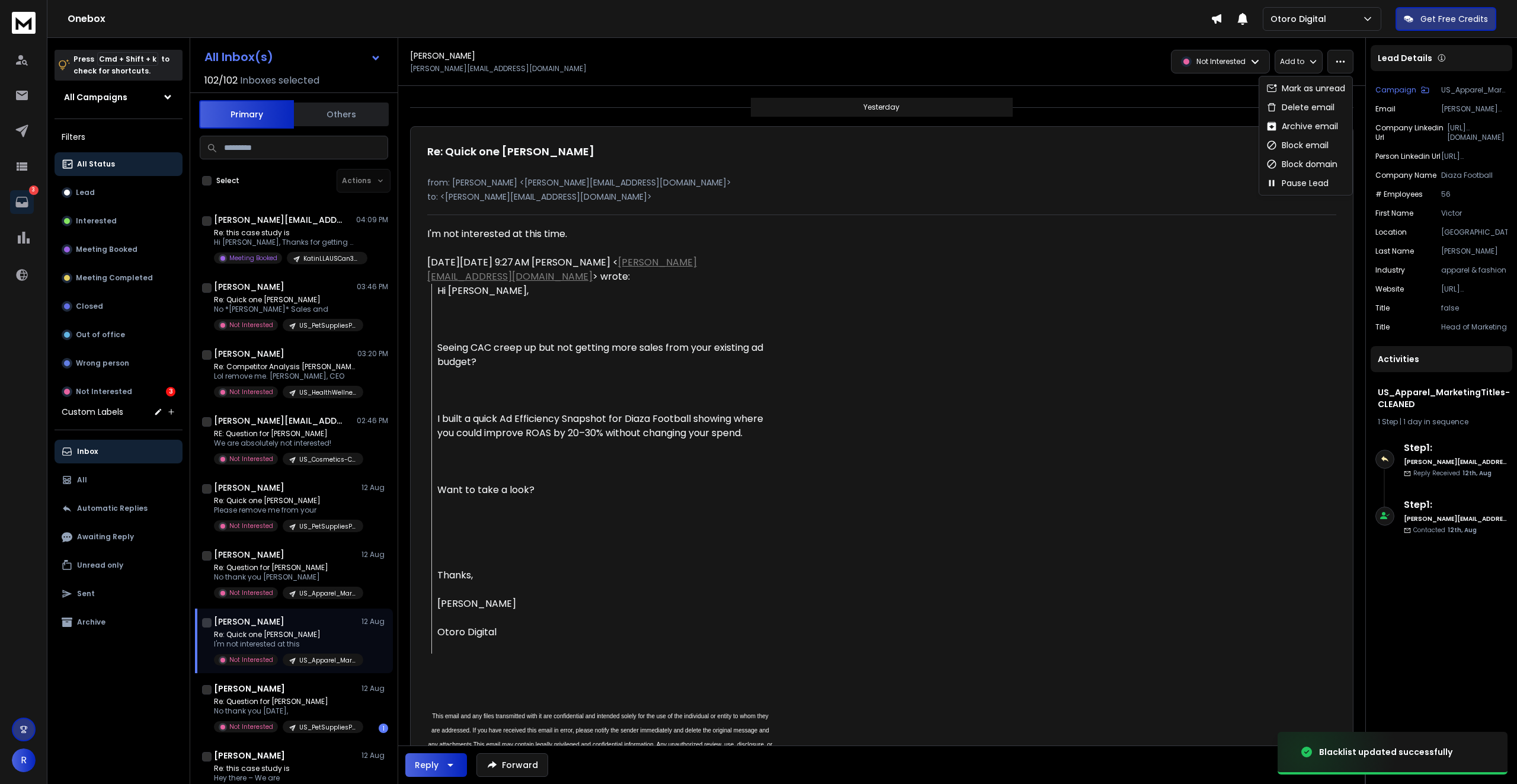
click at [1345, 64] on icon "button" at bounding box center [1340, 61] width 11 height 11
click at [1322, 142] on div "Block email" at bounding box center [1298, 145] width 62 height 12
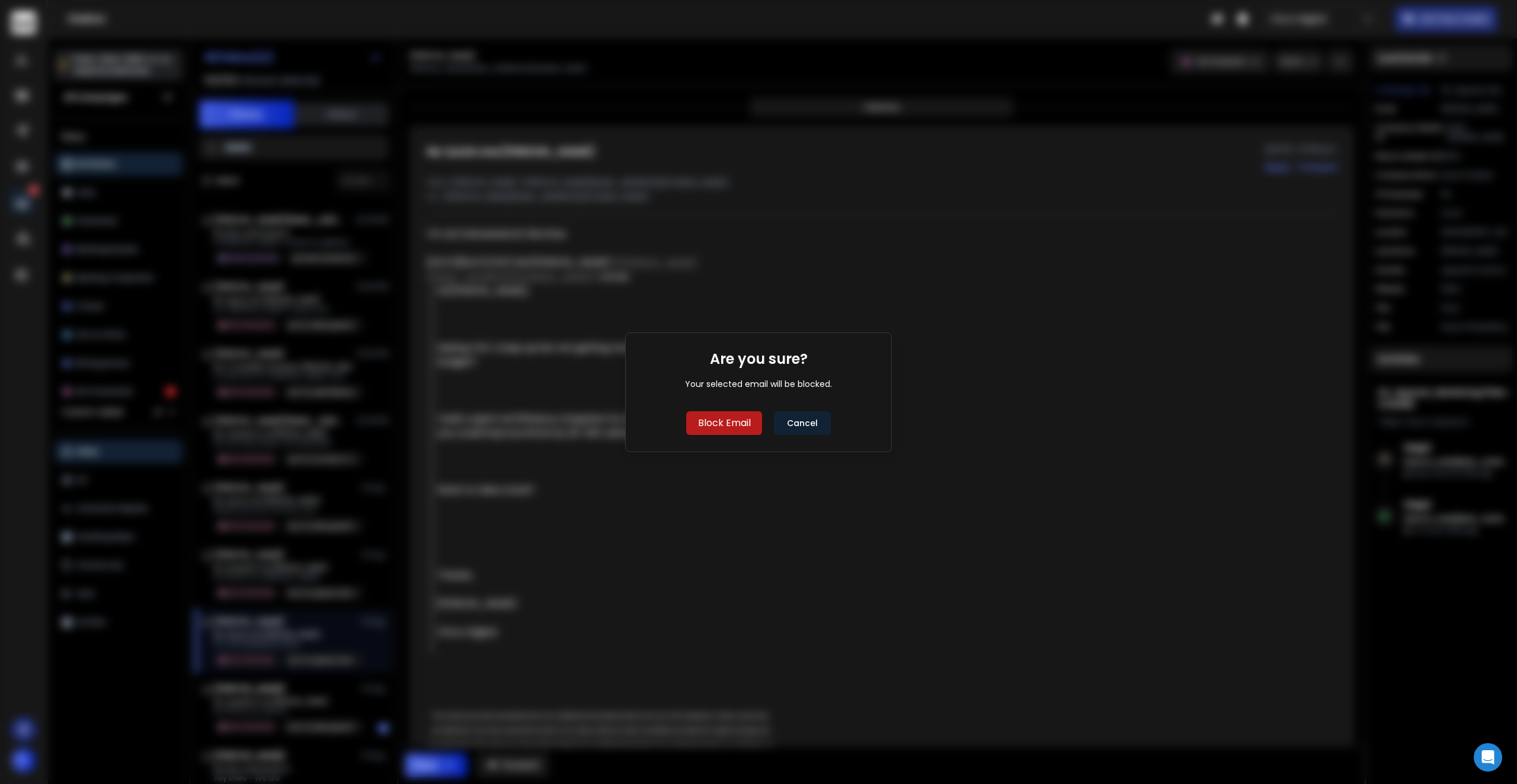
click at [758, 413] on button "Block Email" at bounding box center [724, 422] width 76 height 24
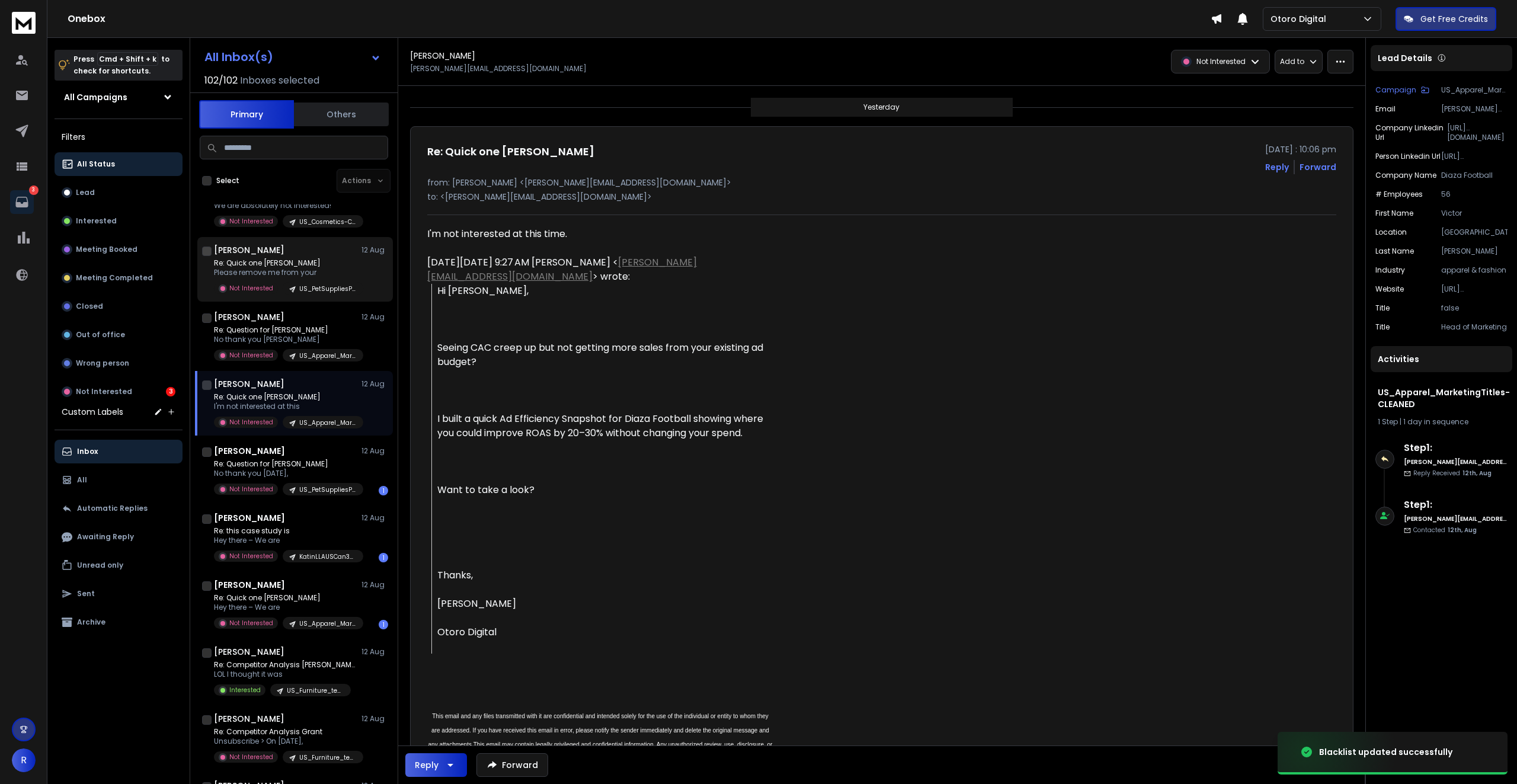
scroll to position [295, 0]
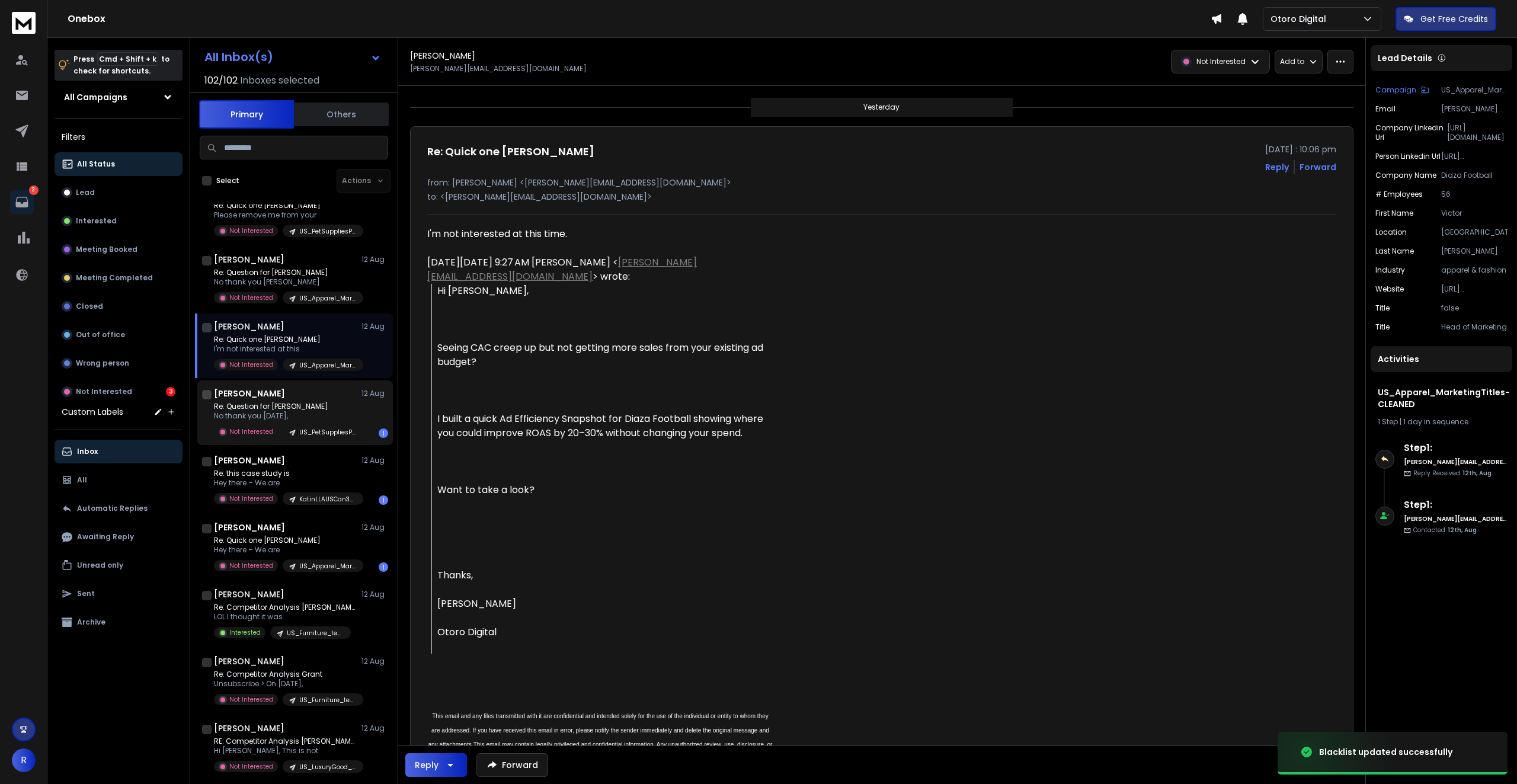
click at [357, 418] on div "Re: Question for Lisa No thank you On Tue, Not Interested US_PetSuppliesPetAcce…" at bounding box center [289, 419] width 149 height 36
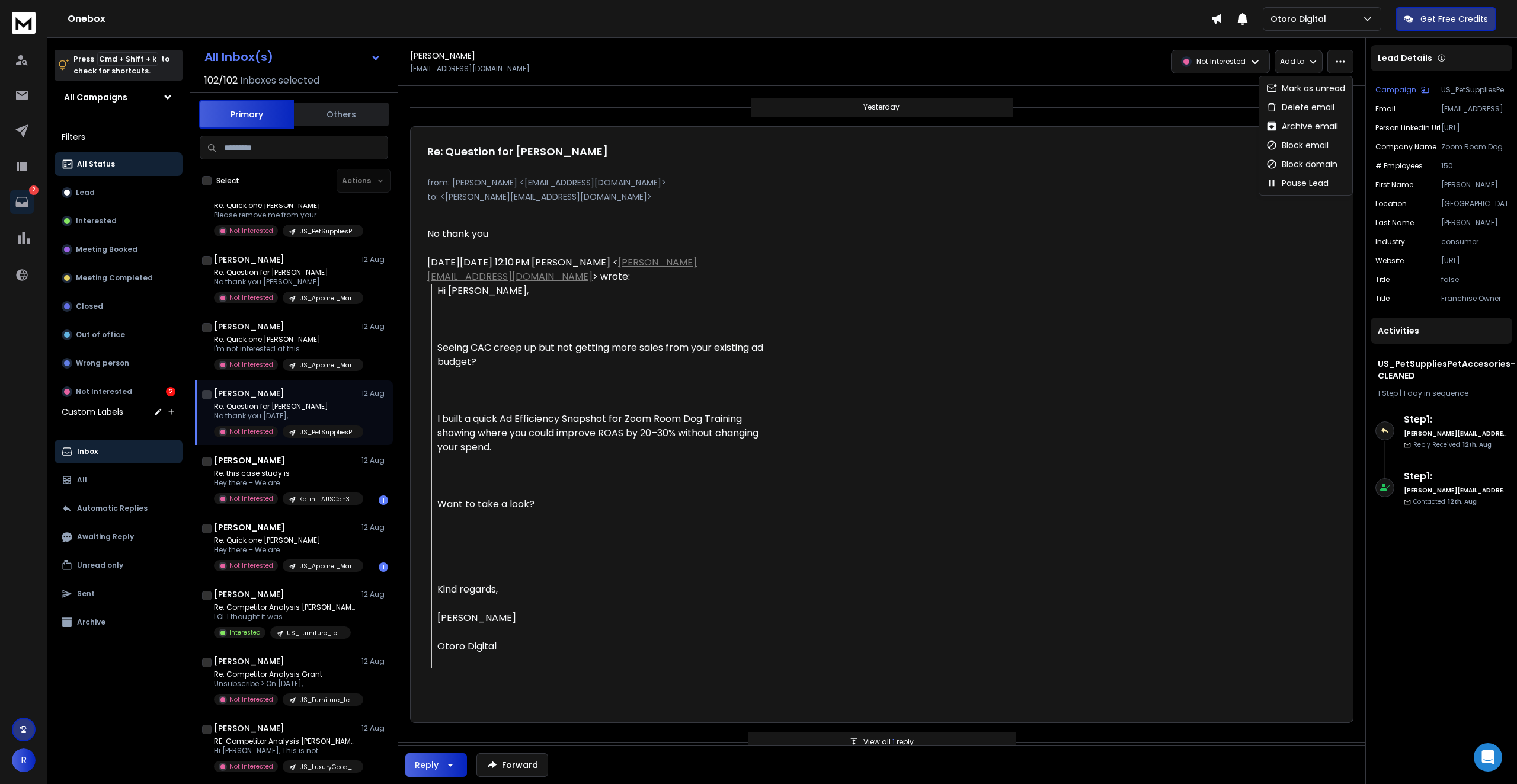
click at [1346, 62] on button "button" at bounding box center [1340, 61] width 26 height 24
click at [1336, 139] on div "Block email" at bounding box center [1306, 145] width 88 height 19
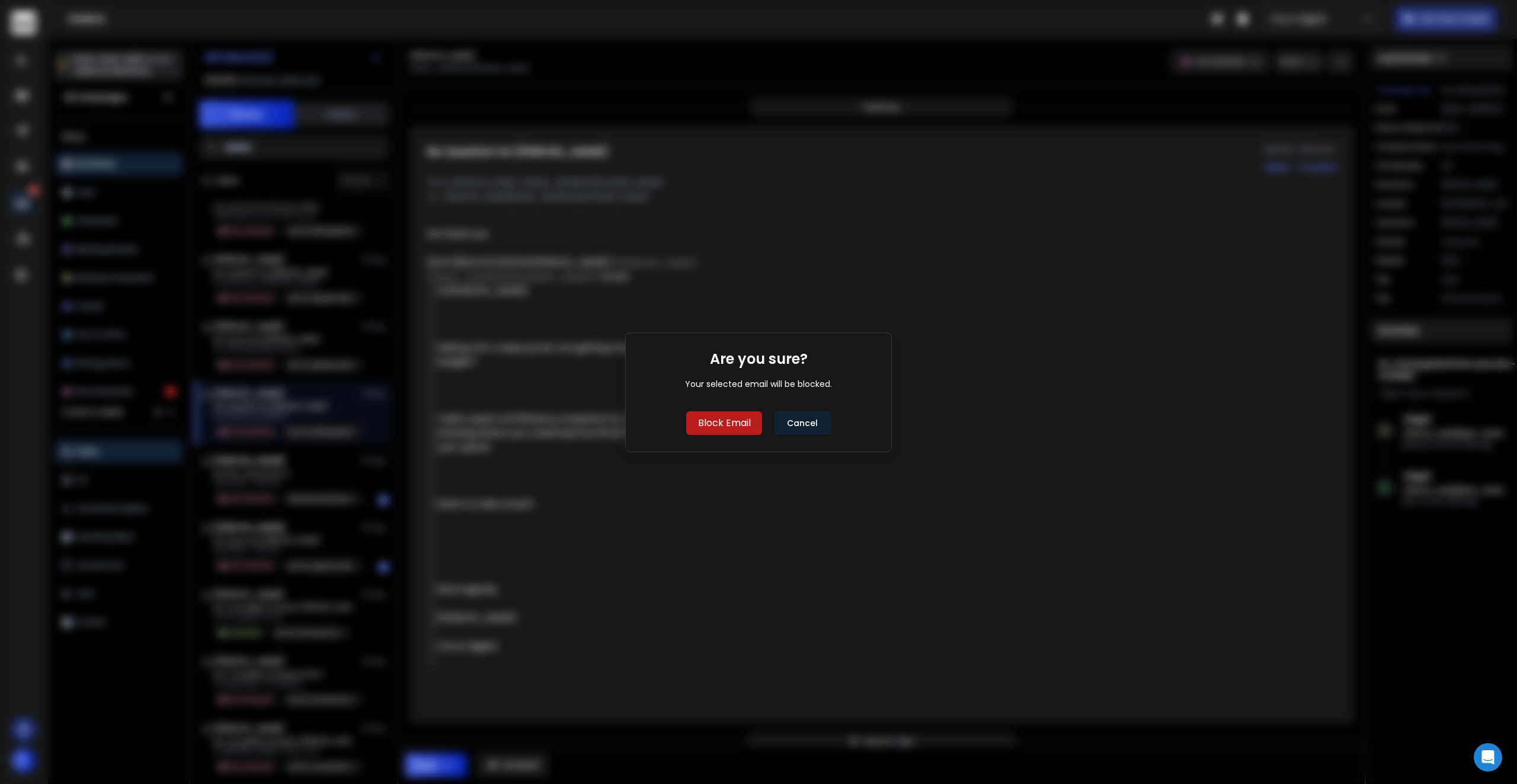
click at [715, 420] on button "Block Email" at bounding box center [724, 422] width 76 height 24
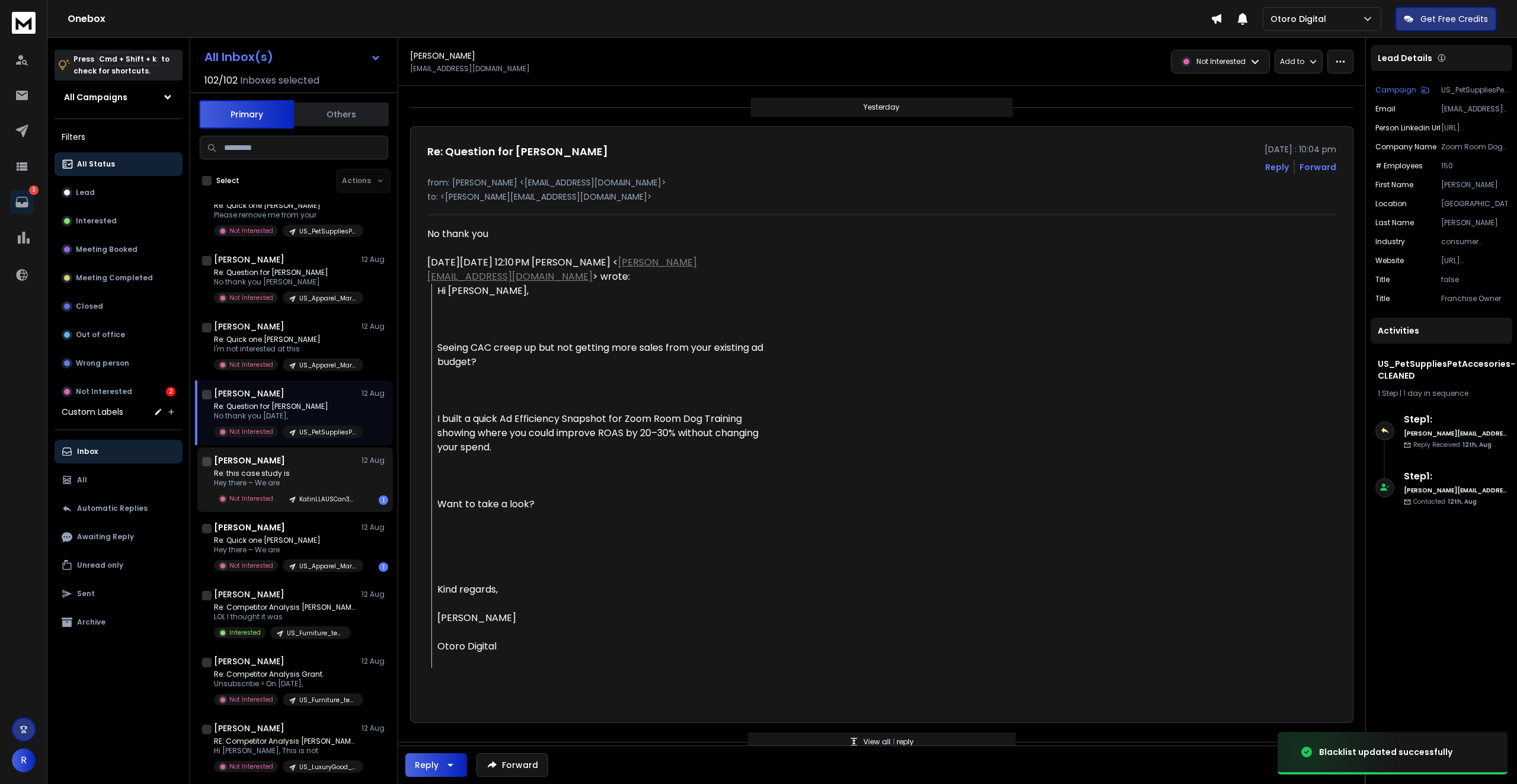
click at [336, 495] on p "KatinLLAUSCan3000_Apollo_30072025-CLEANED_CLAY" at bounding box center [328, 499] width 57 height 9
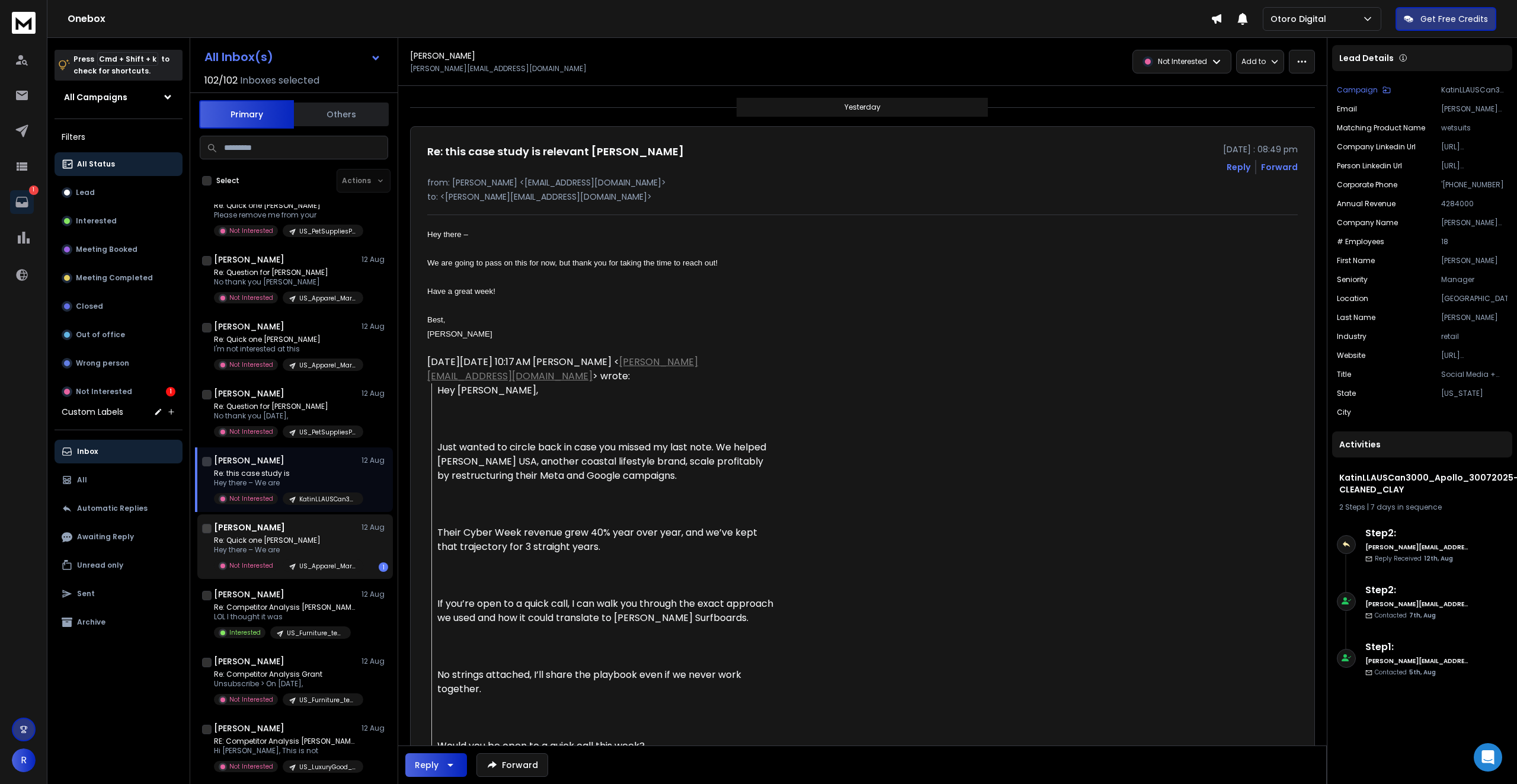
click at [362, 563] on div "Re: Quick one Paulina Hey there – We are Not Interested US_Apparel_MarketingTit…" at bounding box center [301, 554] width 174 height 36
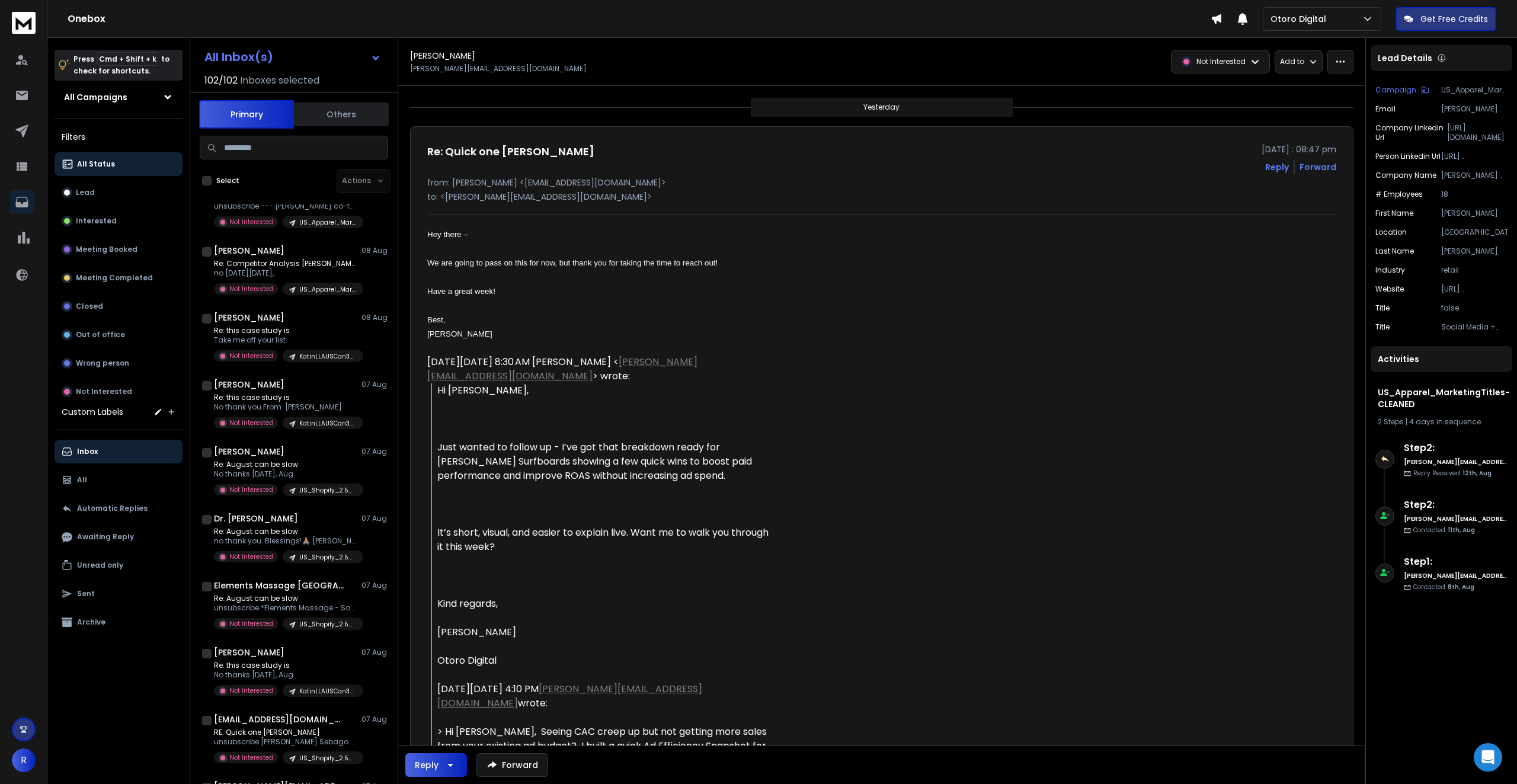
scroll to position [2858, 0]
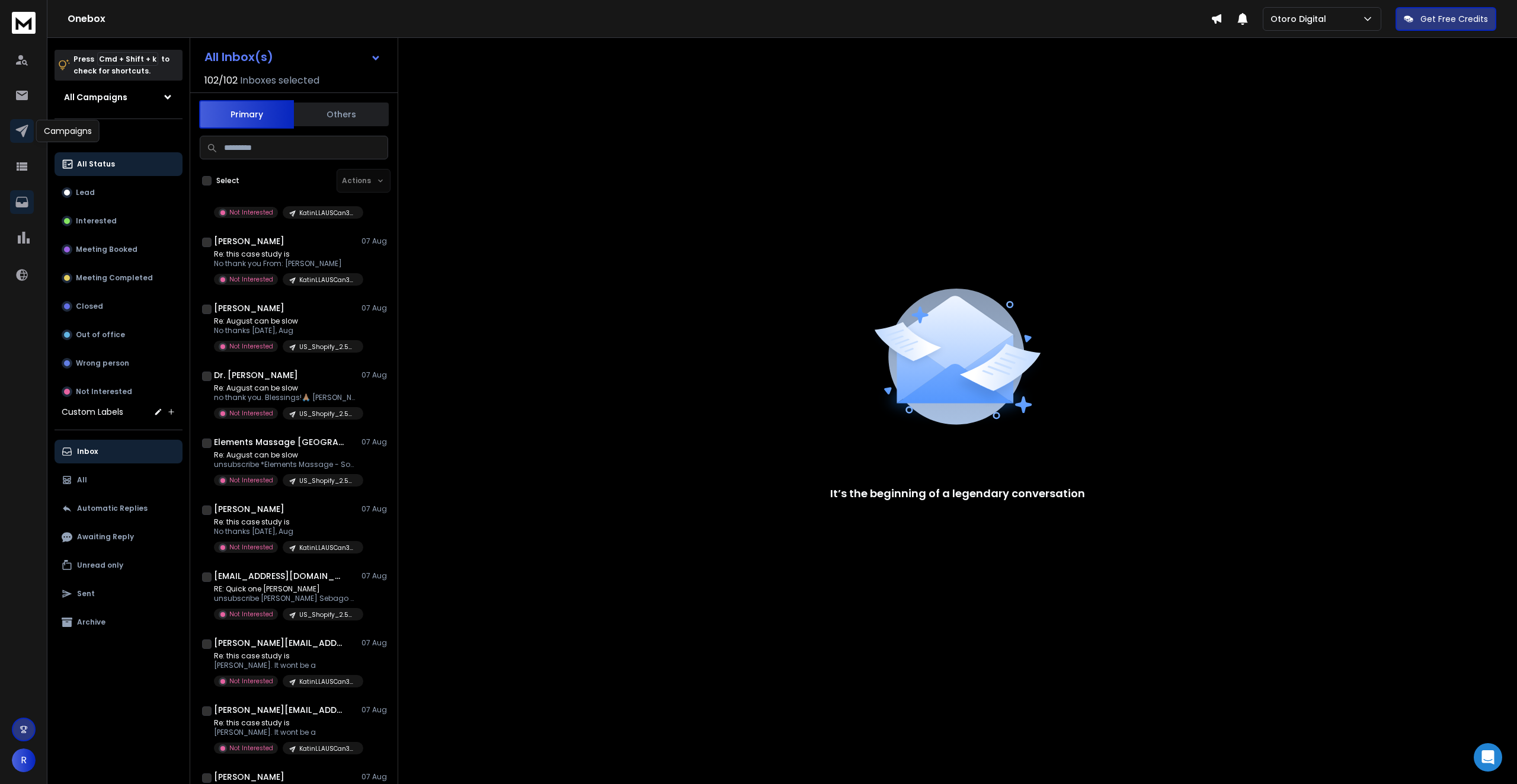
click at [23, 133] on icon at bounding box center [21, 130] width 12 height 12
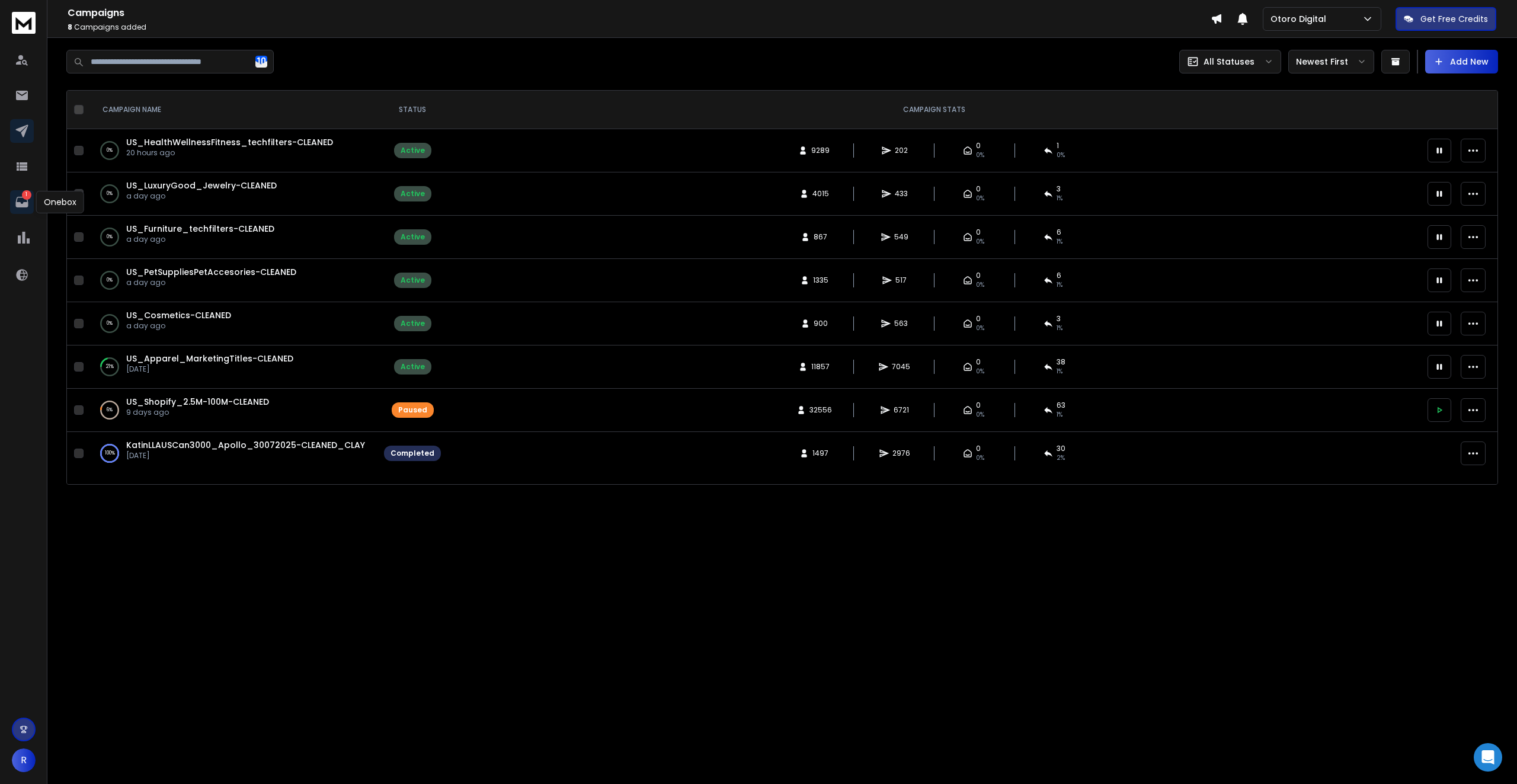
click at [21, 204] on icon at bounding box center [21, 202] width 12 height 11
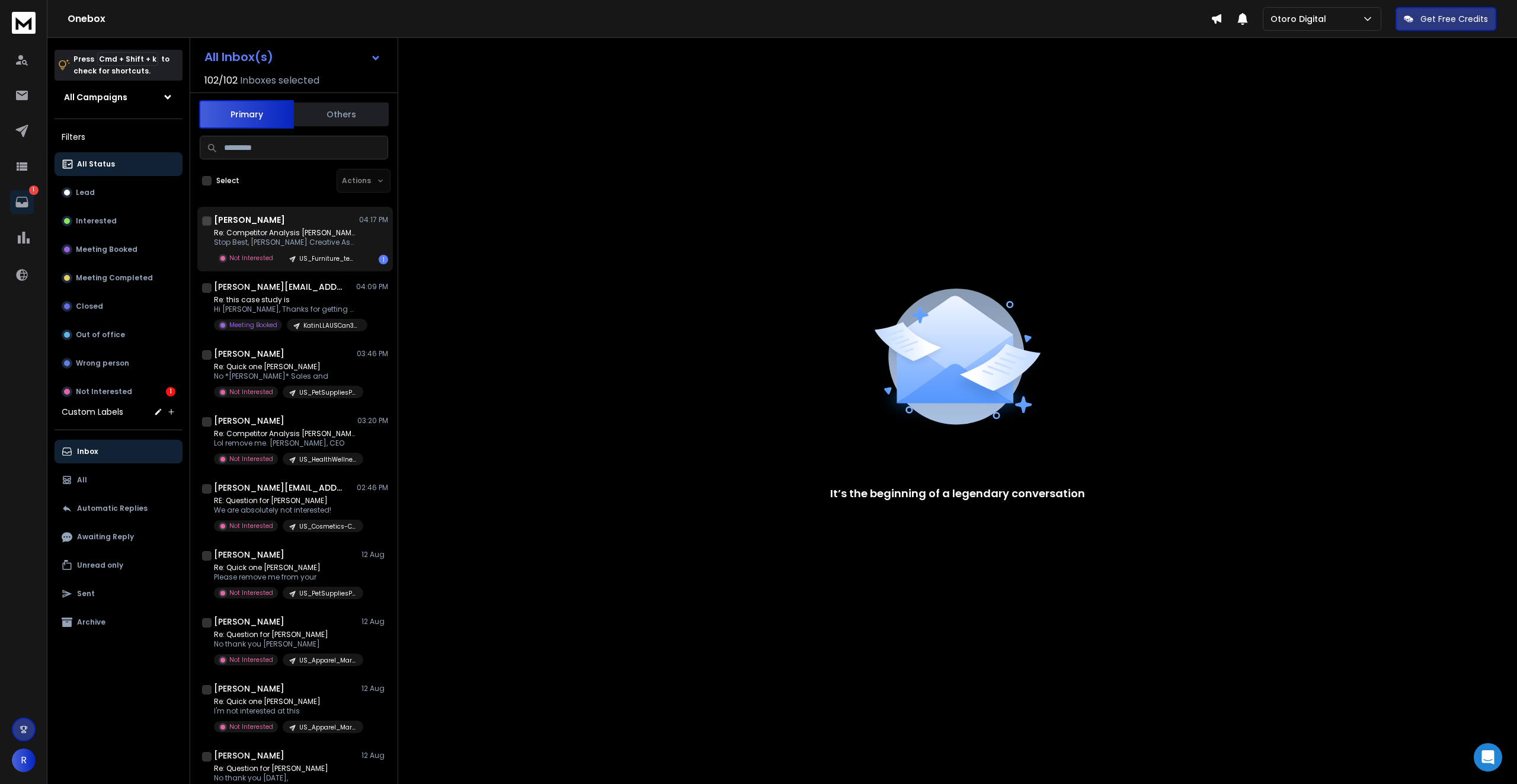
click at [263, 233] on p "Re: Competitor Analysis [PERSON_NAME]" at bounding box center [285, 232] width 143 height 9
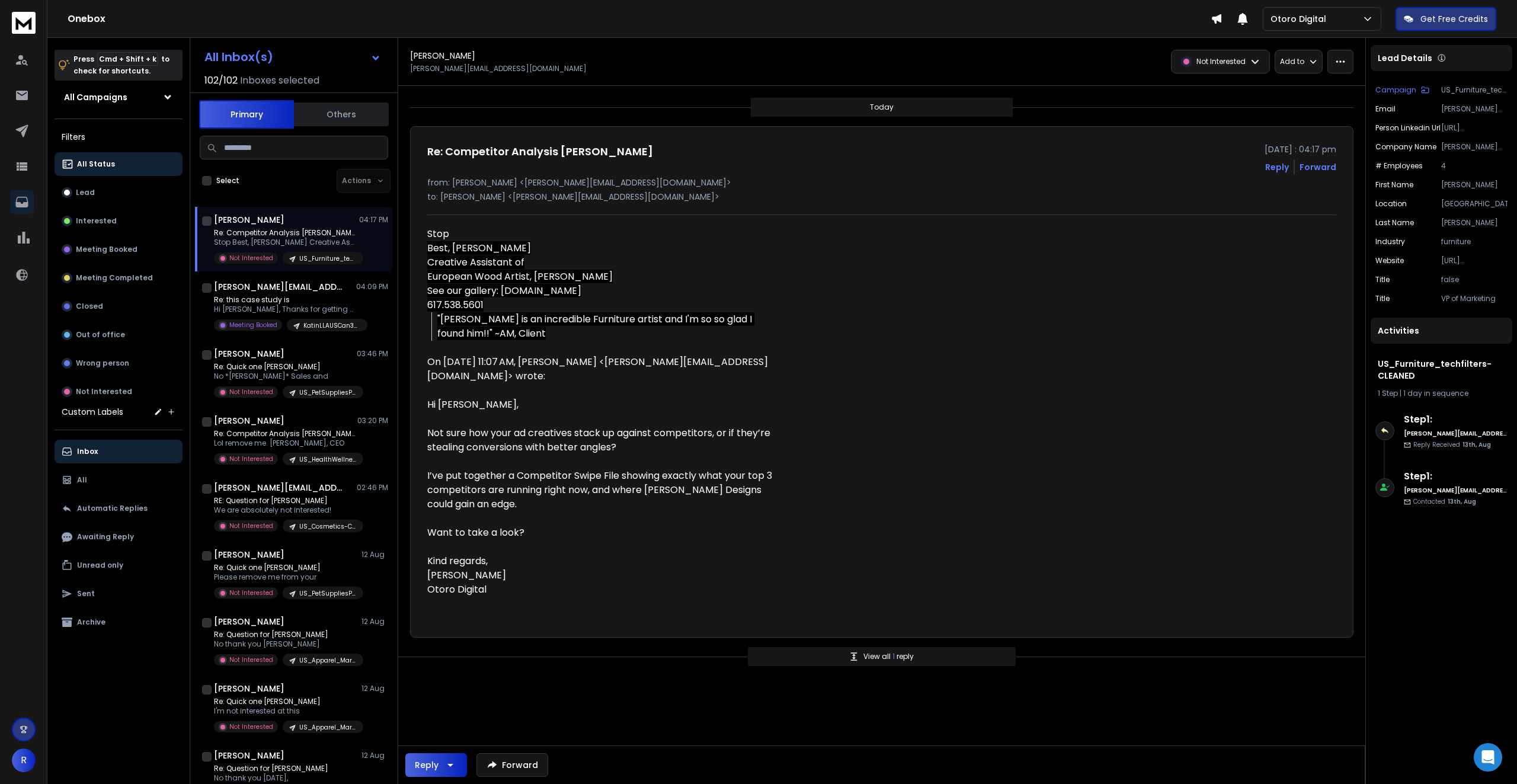
click at [1355, 64] on div "[PERSON_NAME] [PERSON_NAME] [PERSON_NAME][EMAIL_ADDRESS][DOMAIN_NAME] Not Inter…" at bounding box center [881, 61] width 967 height 48
click at [1351, 64] on button "button" at bounding box center [1340, 61] width 26 height 24
click at [1332, 140] on div "Block email" at bounding box center [1306, 145] width 88 height 19
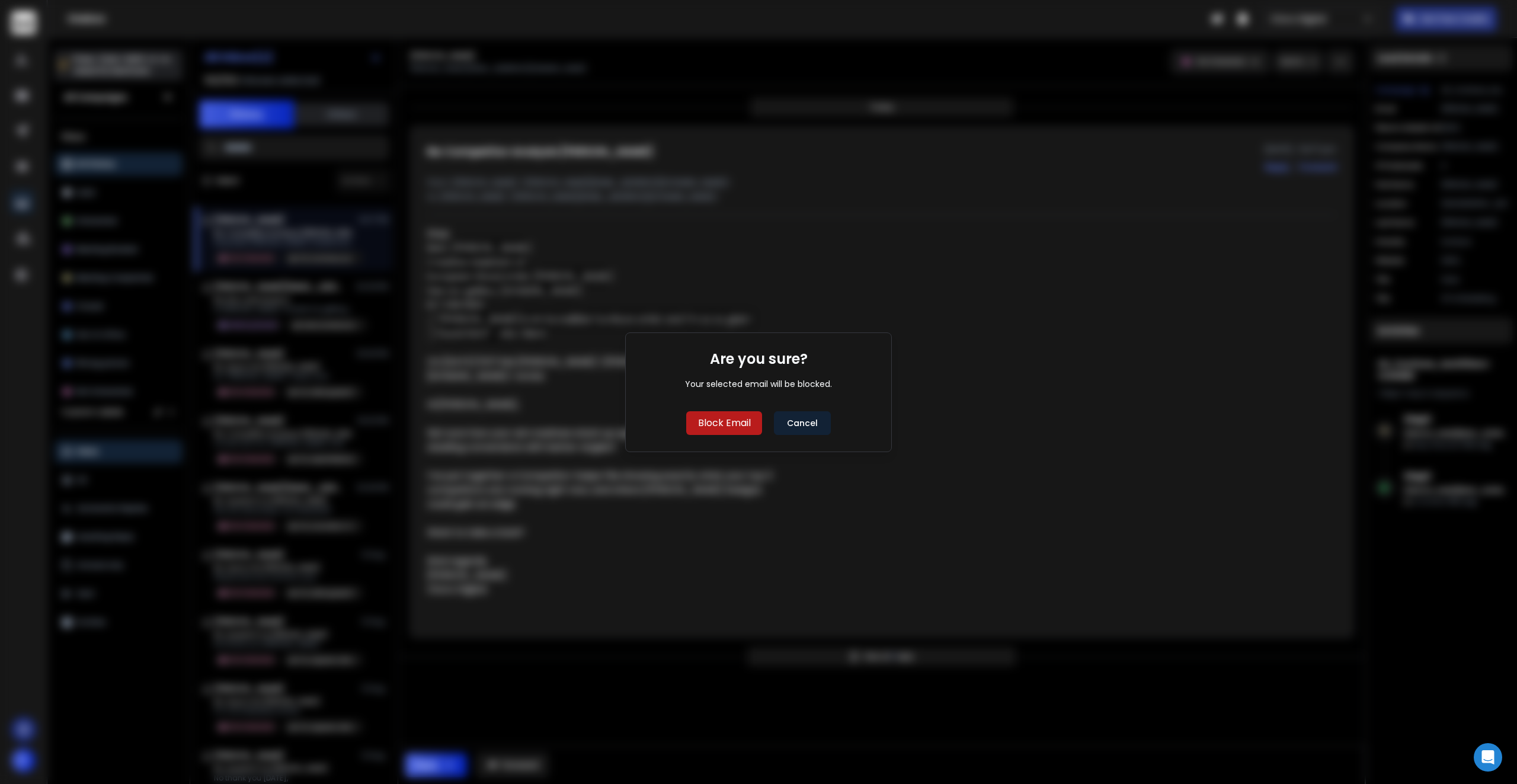
click at [731, 412] on button "Block Email" at bounding box center [724, 422] width 76 height 24
click at [1377, 315] on div "Campaign US_Furniture_techfilters-CLEANED Email anita@erdeidesigns.com Person L…" at bounding box center [1442, 194] width 142 height 247
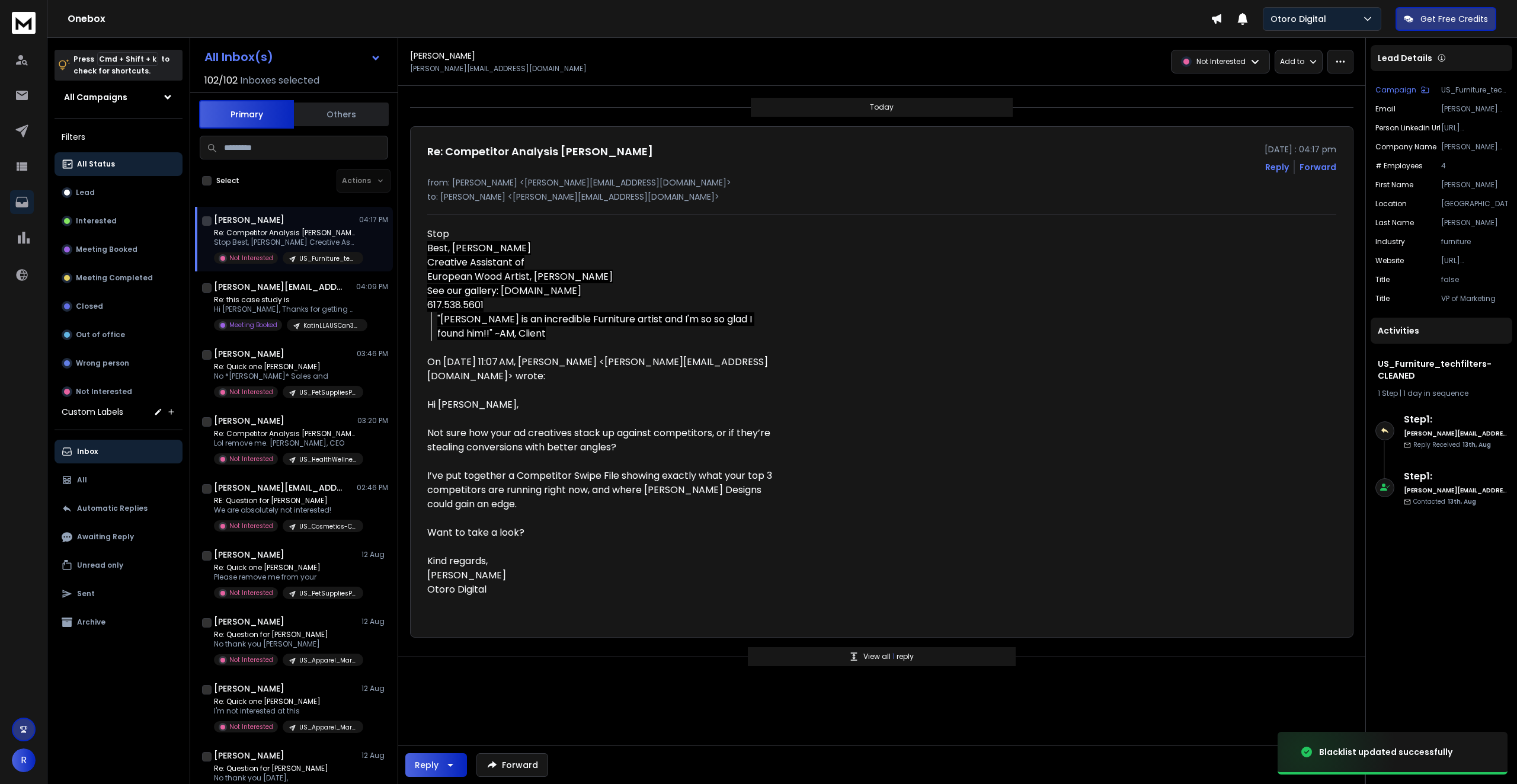
click at [1350, 14] on div "Otoro Digital" at bounding box center [1322, 19] width 103 height 12
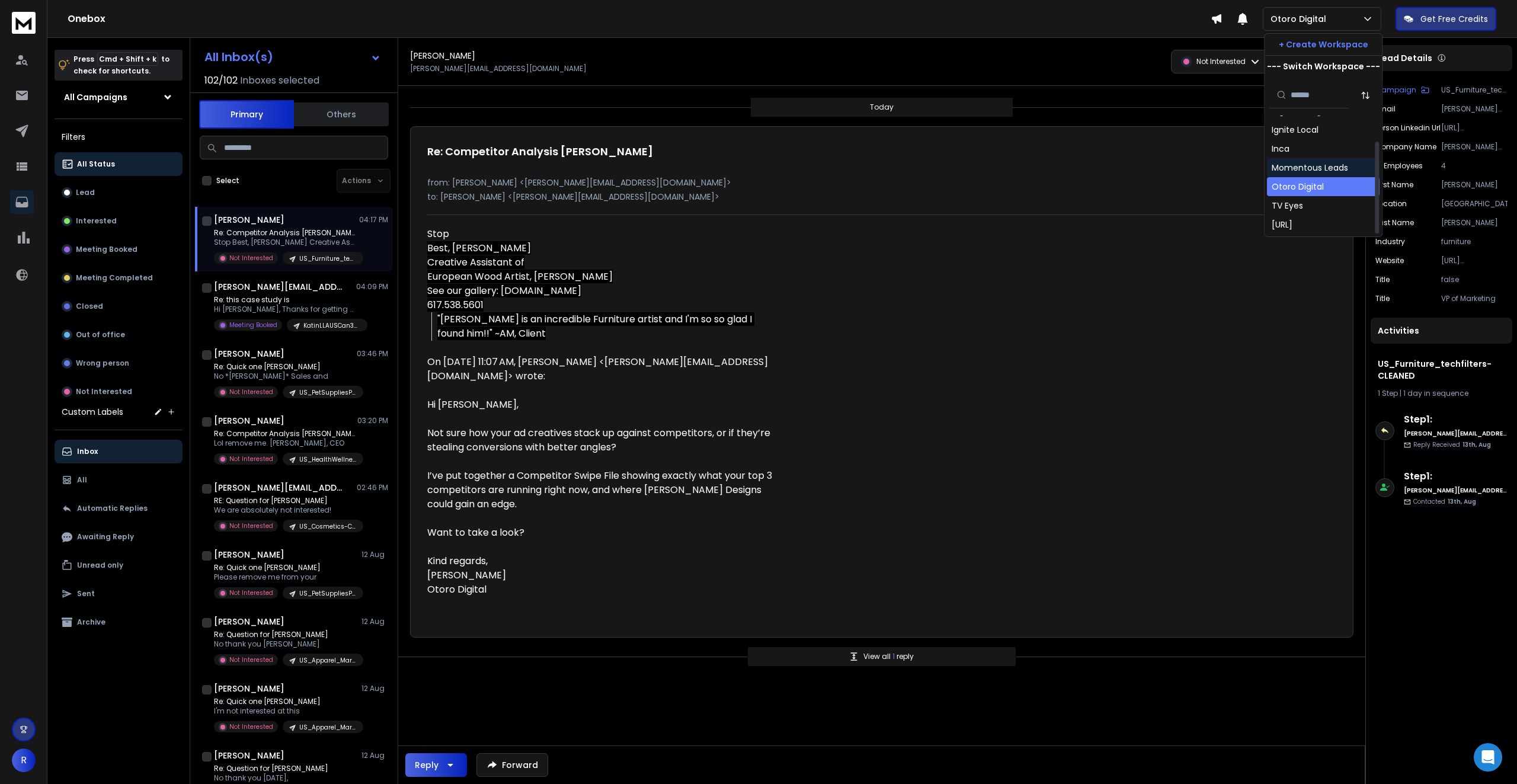
scroll to position [28, 0]
click at [1320, 131] on div "Ignite Local" at bounding box center [1323, 135] width 113 height 19
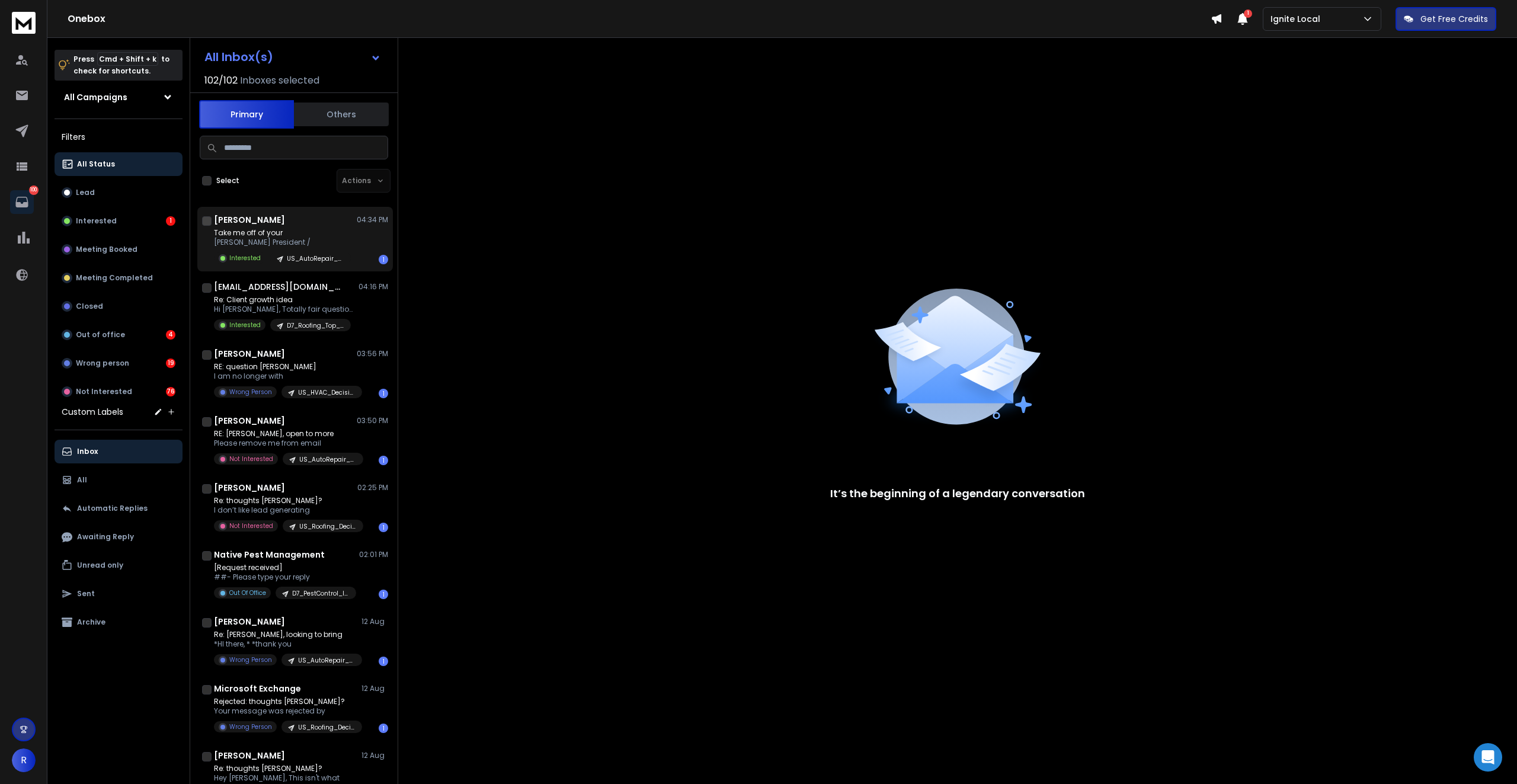
click at [269, 216] on div "[PERSON_NAME] 04:34 PM" at bounding box center [301, 220] width 174 height 12
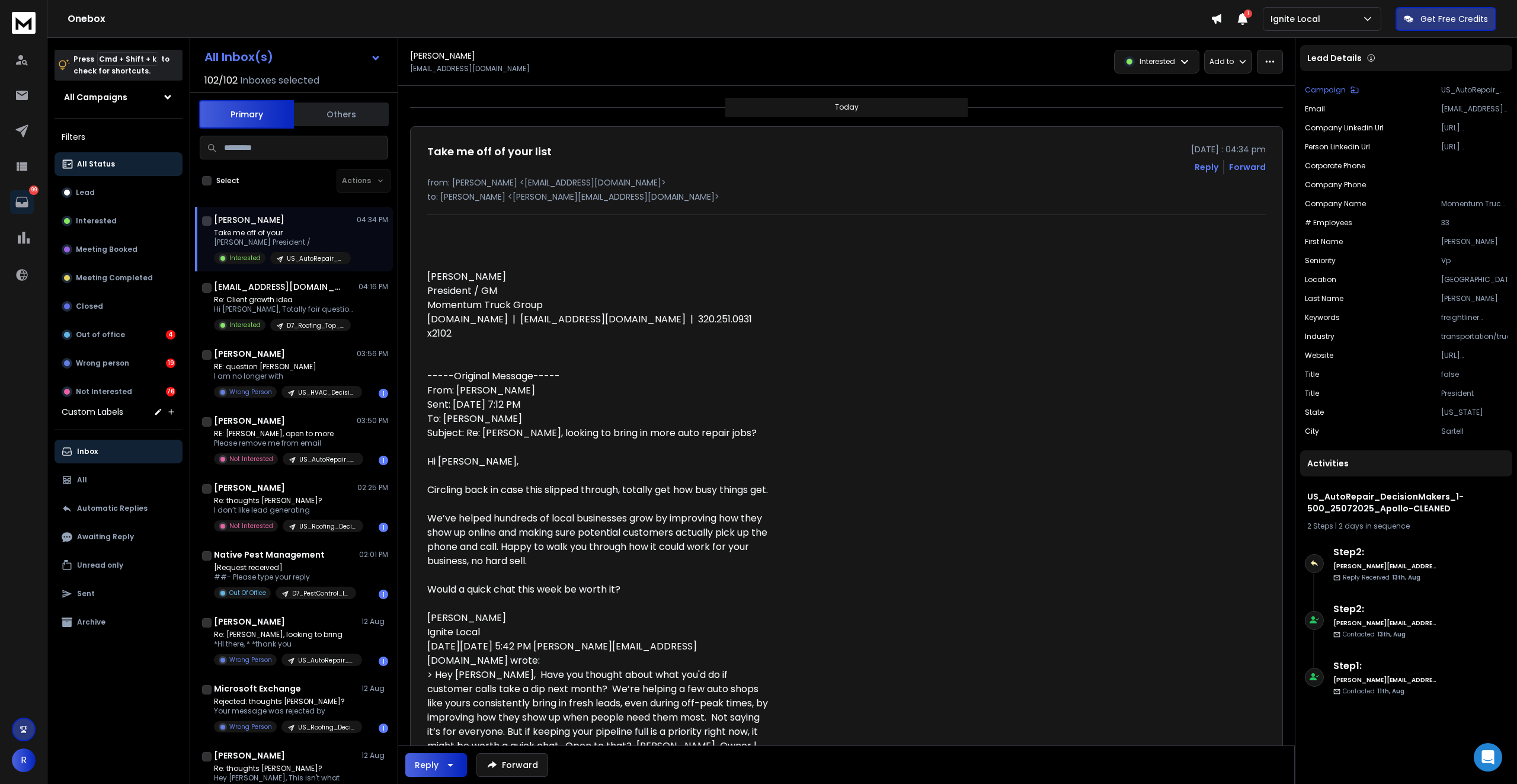
click at [1169, 59] on p "Interested" at bounding box center [1157, 61] width 35 height 9
click at [1172, 224] on p "Not Interested" at bounding box center [1172, 221] width 59 height 12
click at [1275, 67] on button "button" at bounding box center [1270, 61] width 26 height 24
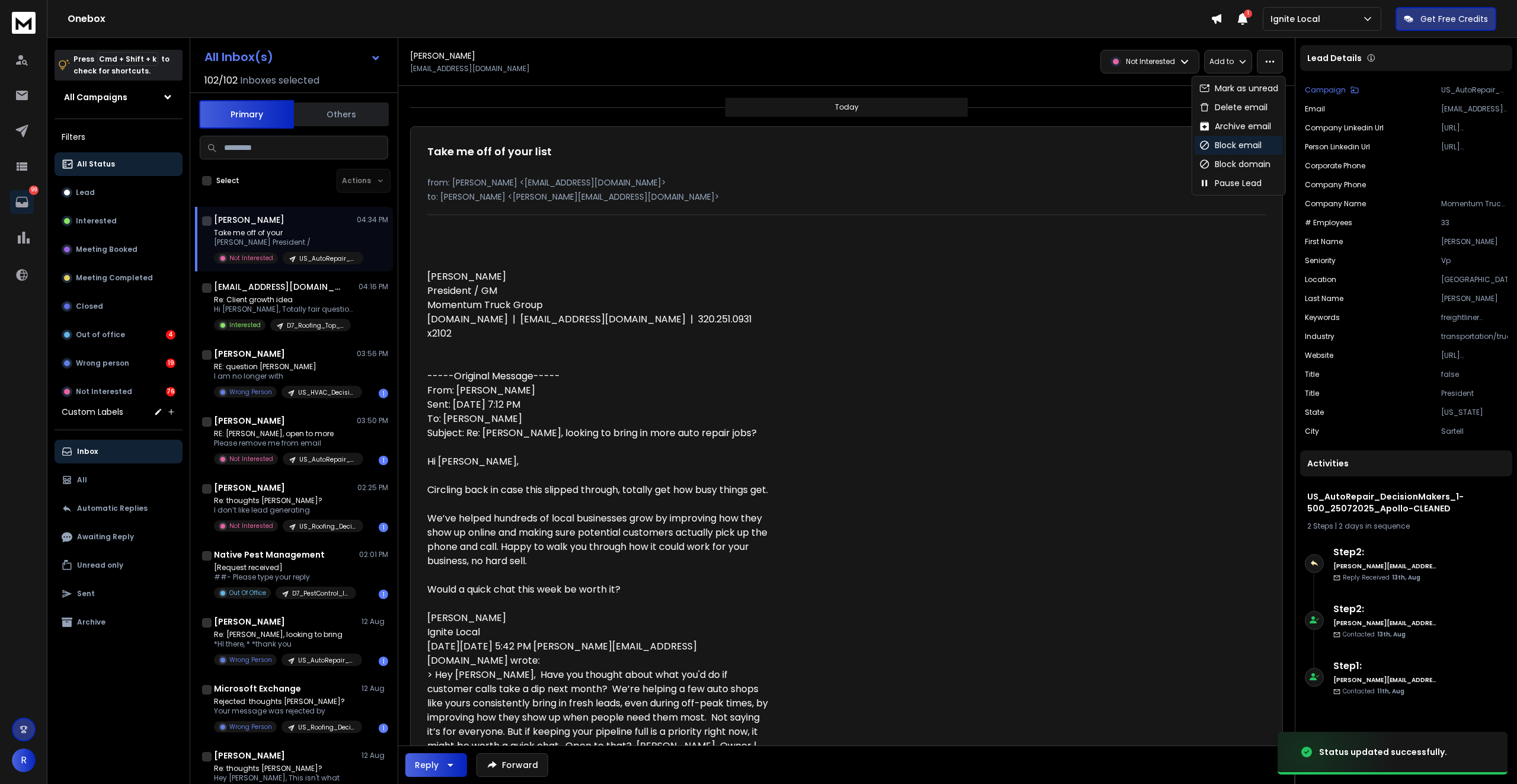
click at [1266, 142] on div "Block email" at bounding box center [1238, 145] width 88 height 19
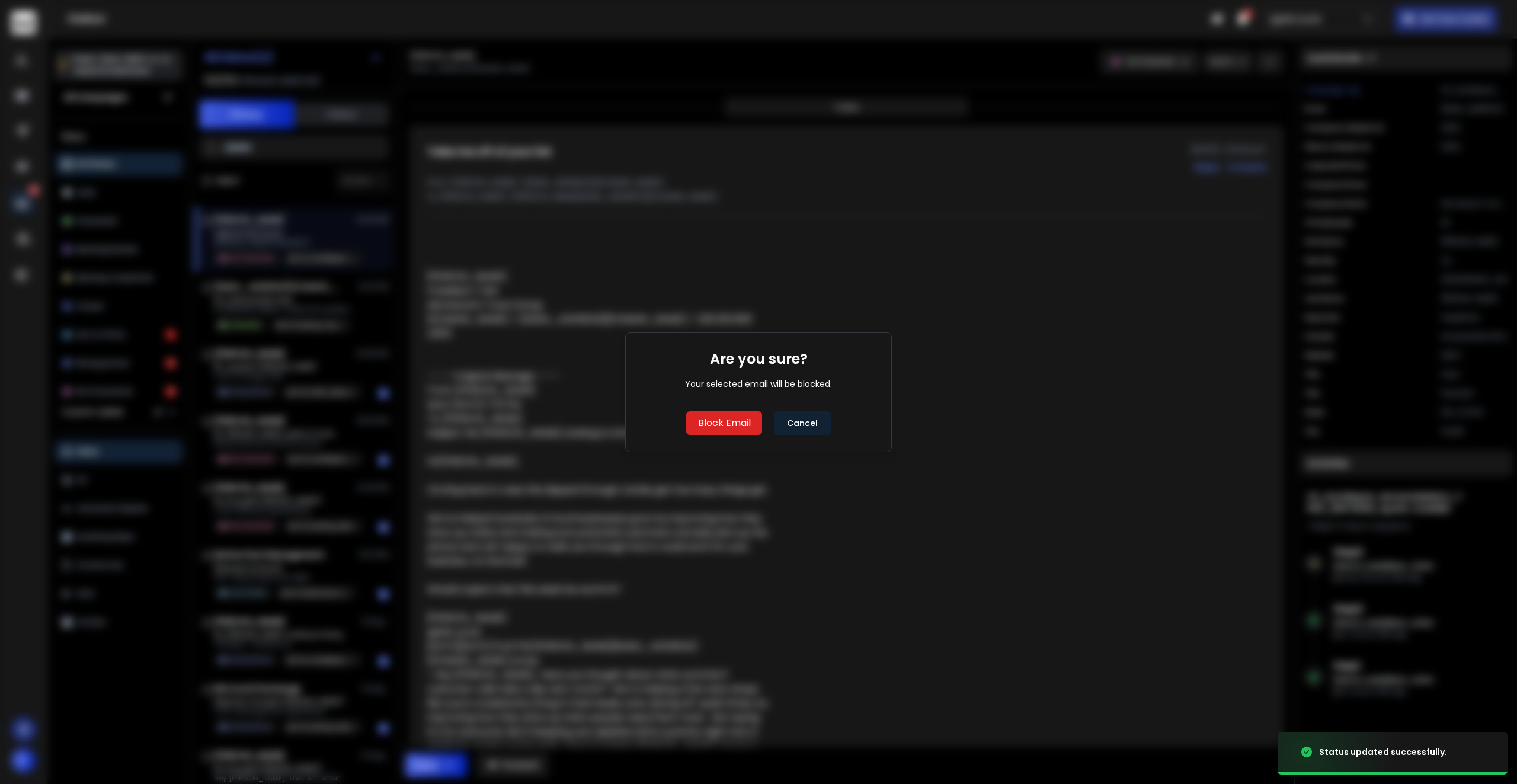
click at [725, 440] on div "Are you sure? Your selected email will be blocked. Block Email Cancel" at bounding box center [758, 392] width 267 height 119
click at [738, 419] on button "Block Email" at bounding box center [724, 422] width 76 height 24
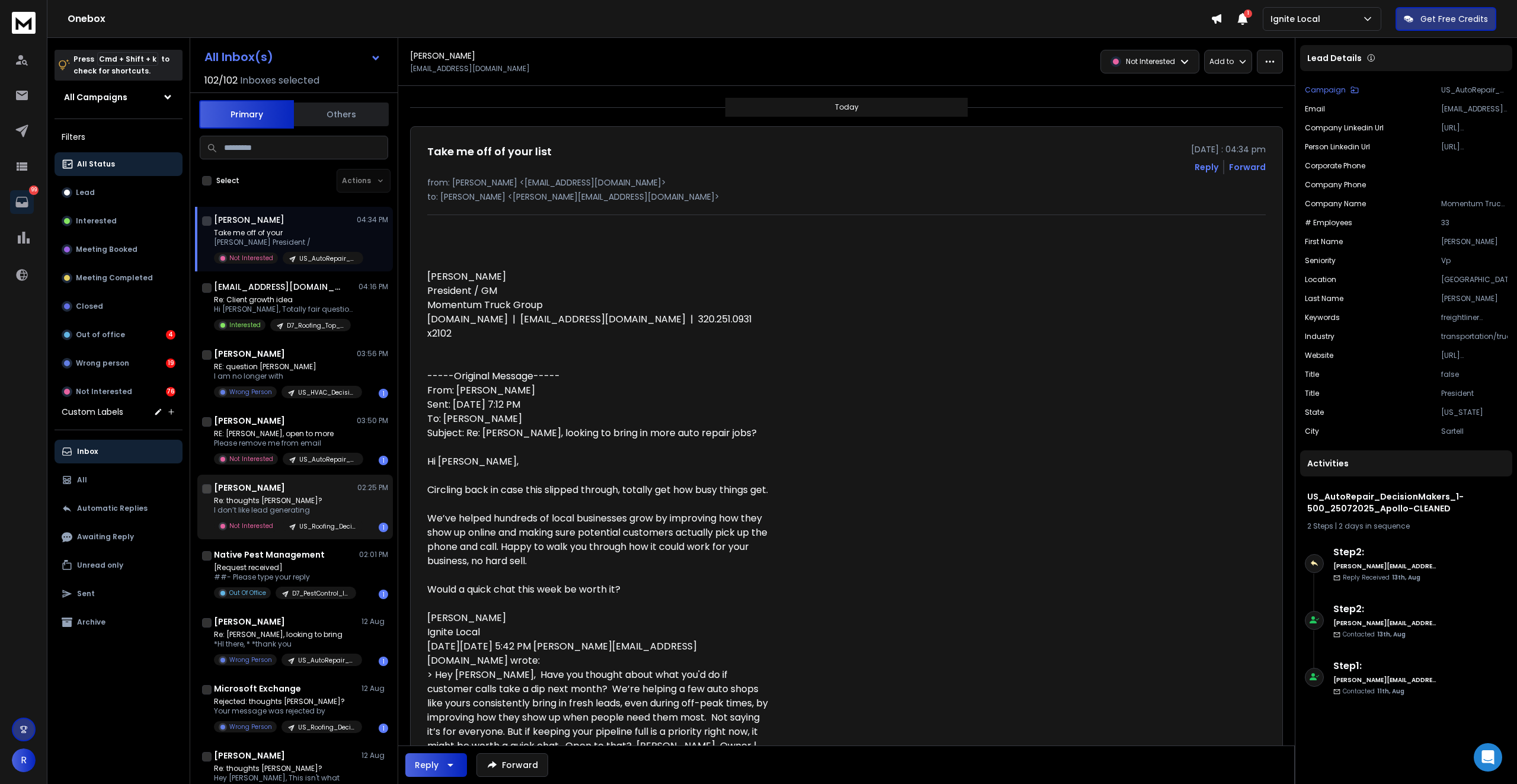
click at [364, 495] on div "[PERSON_NAME] 02:25 PM Re: thoughts [PERSON_NAME]? I don’t like lead generating…" at bounding box center [301, 507] width 174 height 51
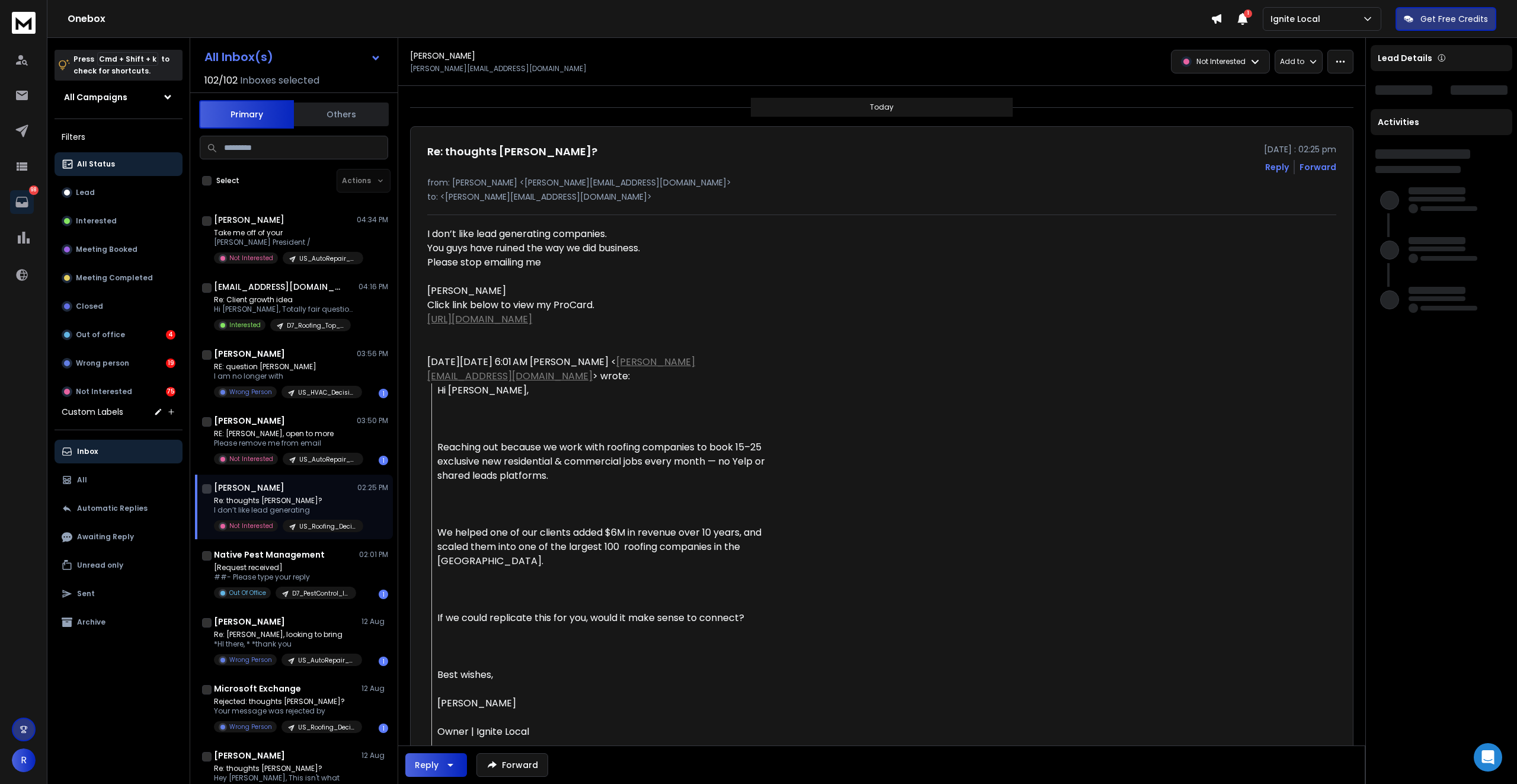
click at [1345, 70] on button "button" at bounding box center [1340, 61] width 26 height 24
click at [1335, 142] on div "Block email" at bounding box center [1306, 145] width 88 height 19
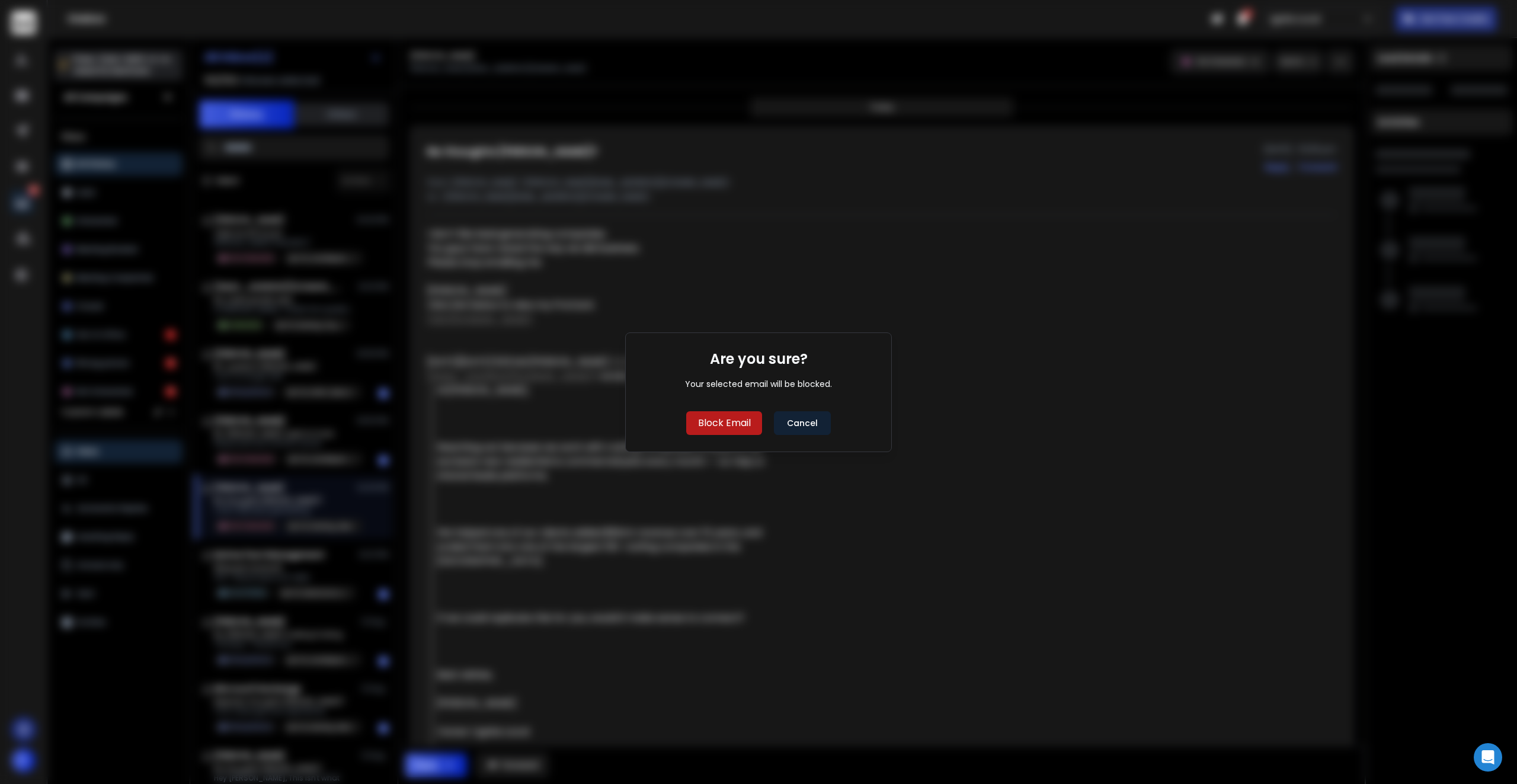
click at [745, 425] on button "Block Email" at bounding box center [724, 422] width 76 height 24
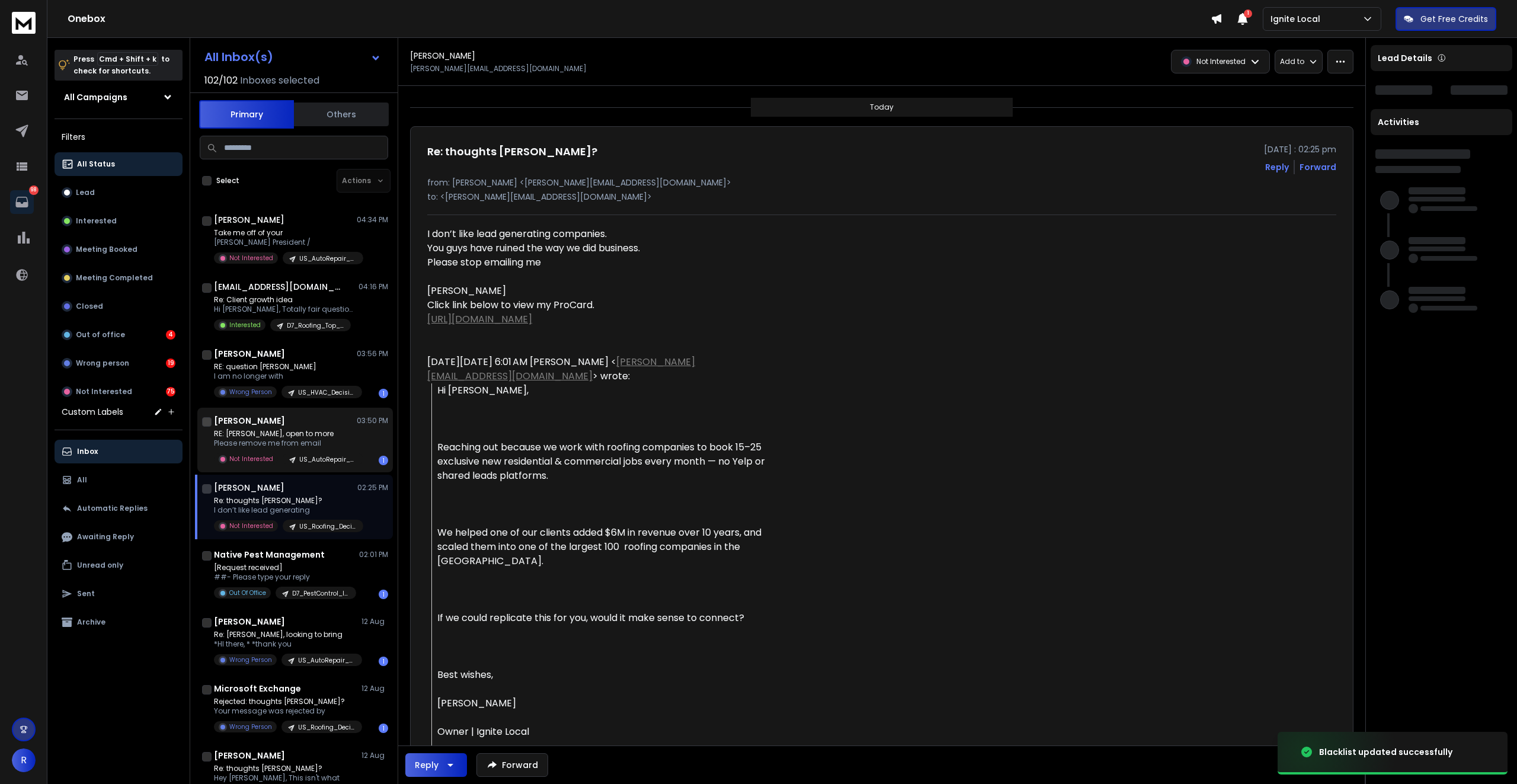
click at [374, 423] on p "03:50 PM" at bounding box center [372, 420] width 31 height 9
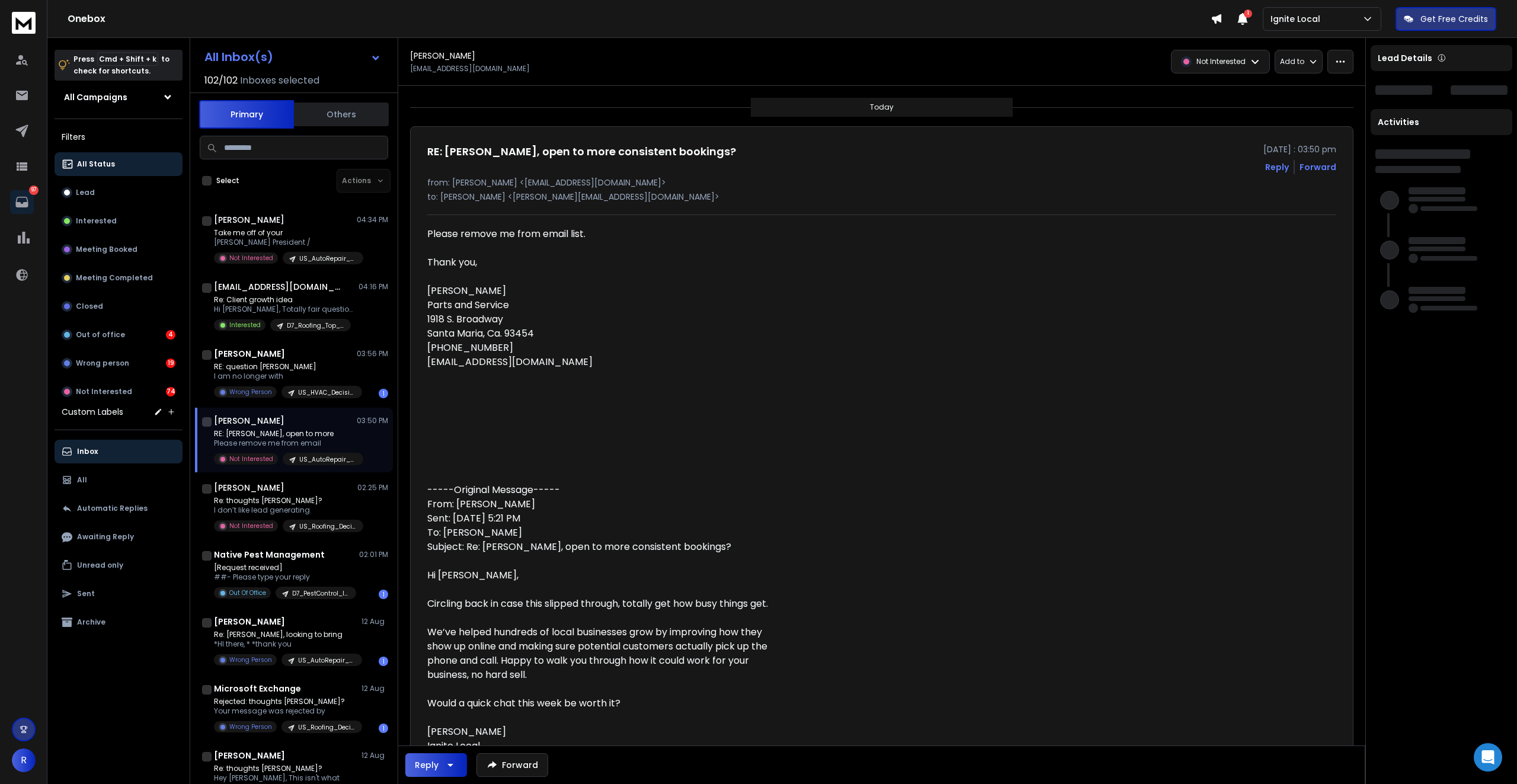
click at [1335, 58] on icon "button" at bounding box center [1340, 61] width 11 height 11
click at [1343, 140] on div "Block email" at bounding box center [1306, 145] width 88 height 19
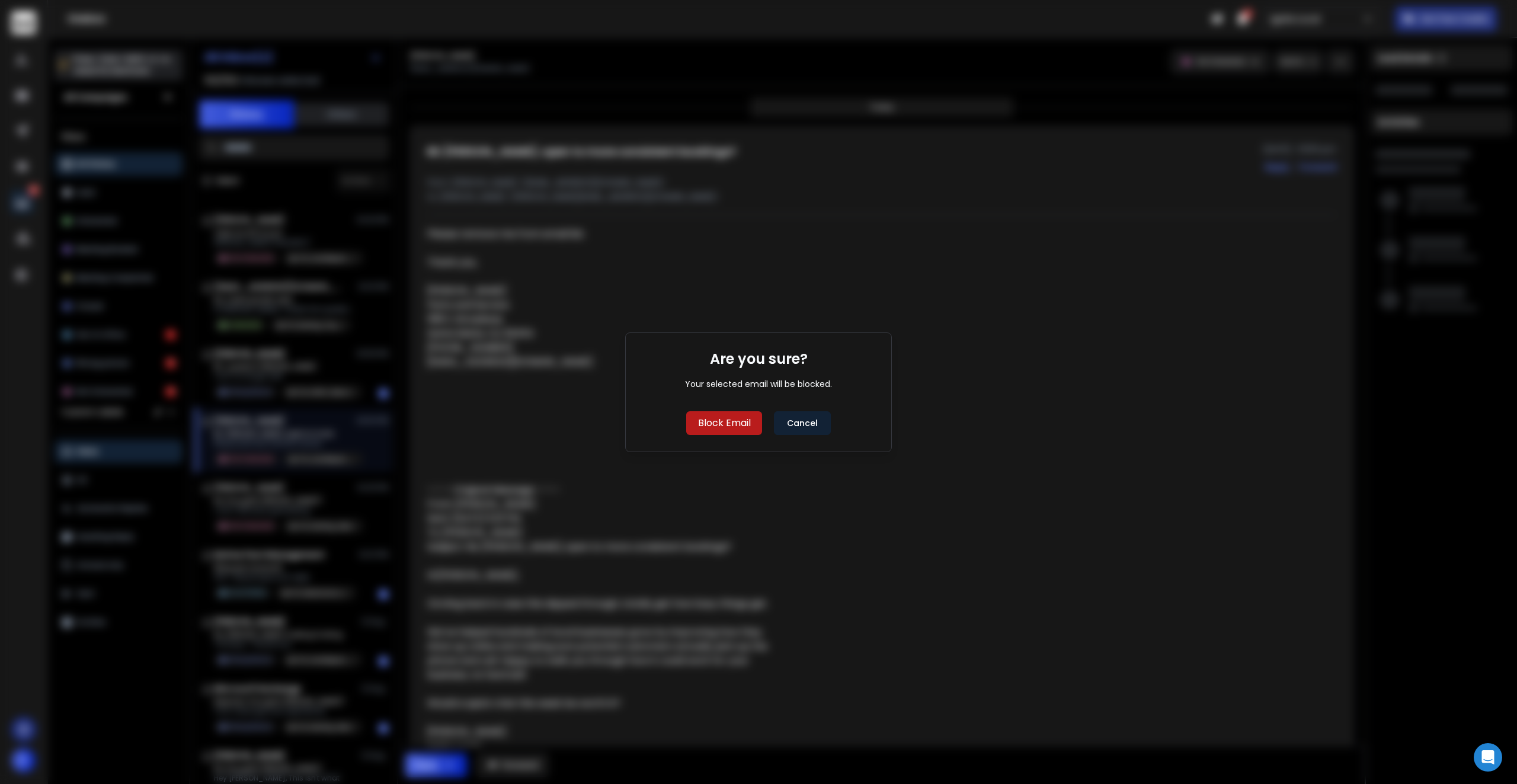
click at [735, 431] on button "Block Email" at bounding box center [724, 422] width 76 height 24
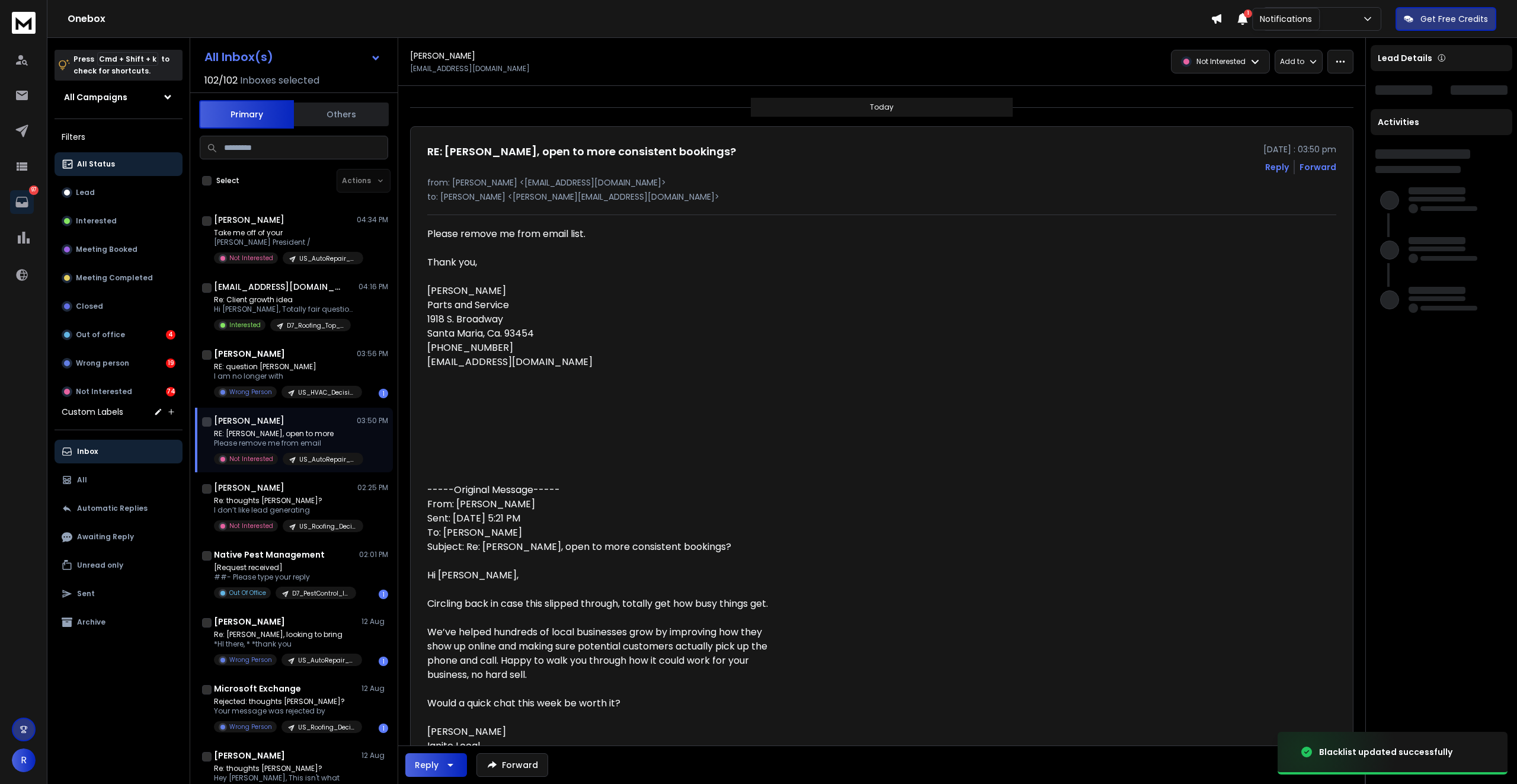
click at [1246, 21] on icon at bounding box center [1242, 18] width 11 height 12
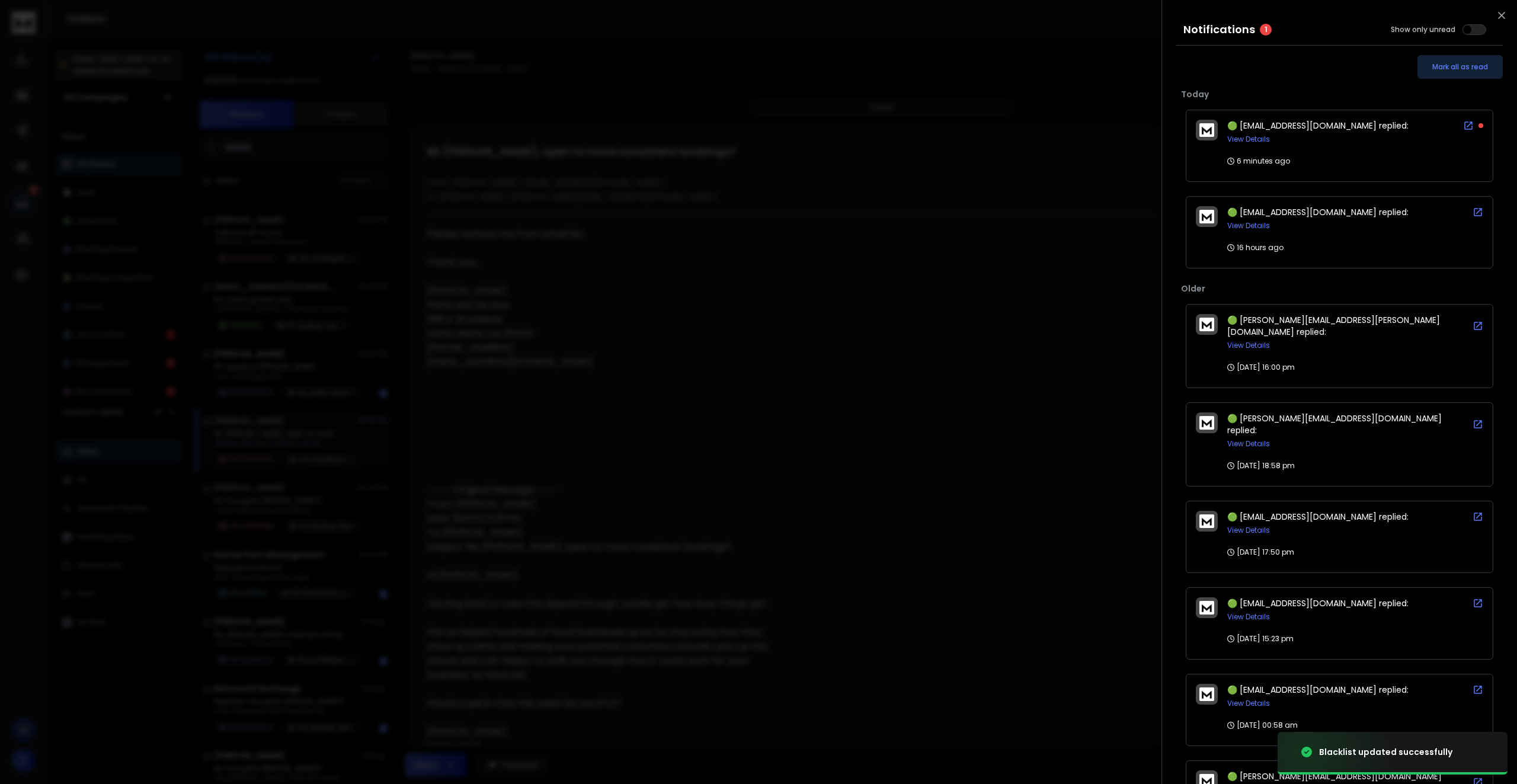
click at [1432, 70] on span "Mark all as read" at bounding box center [1460, 67] width 56 height 9
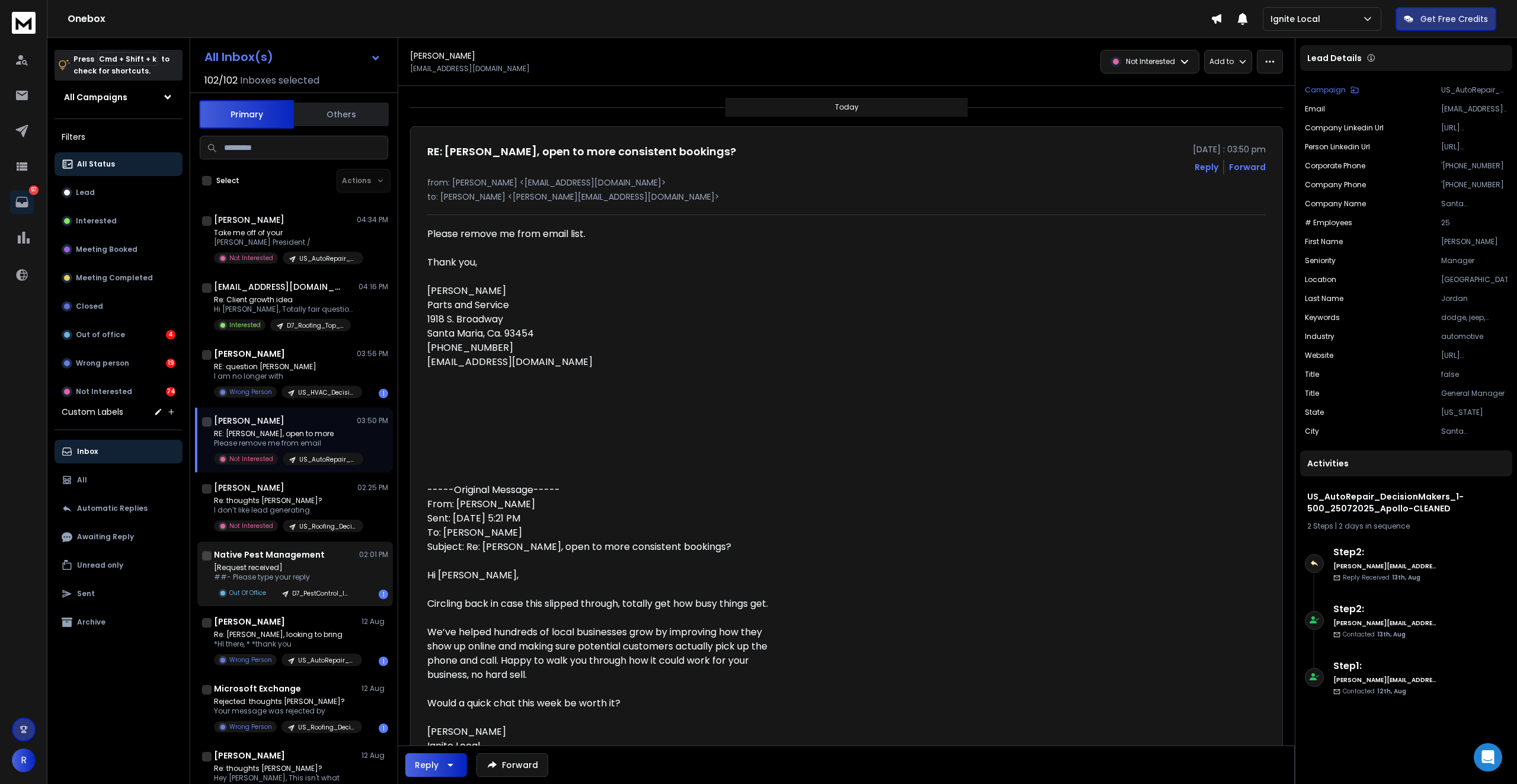
scroll to position [250, 0]
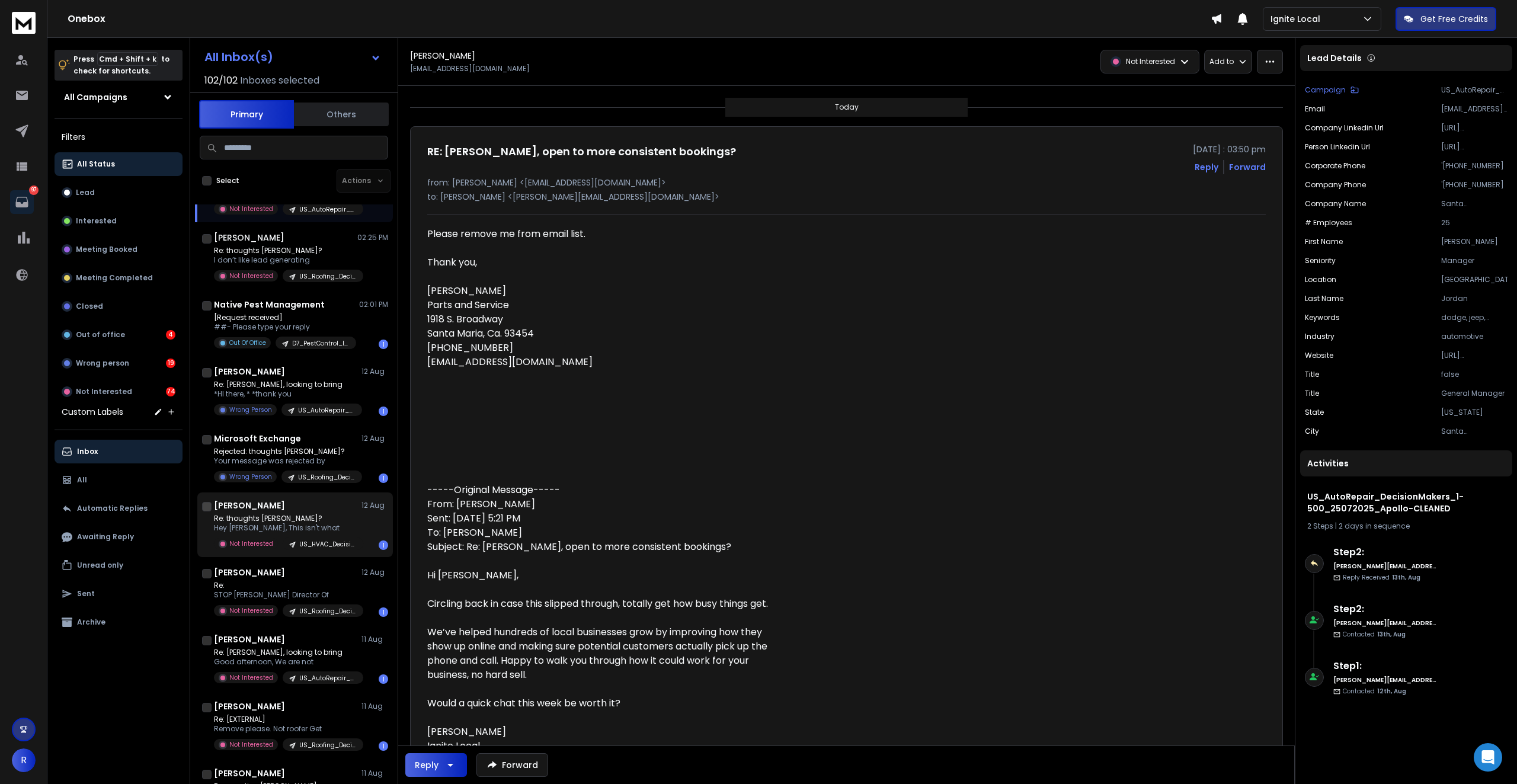
click at [310, 534] on div "Re: thoughts [PERSON_NAME]? Hey [PERSON_NAME], This isn't what Not Interested U…" at bounding box center [289, 532] width 149 height 36
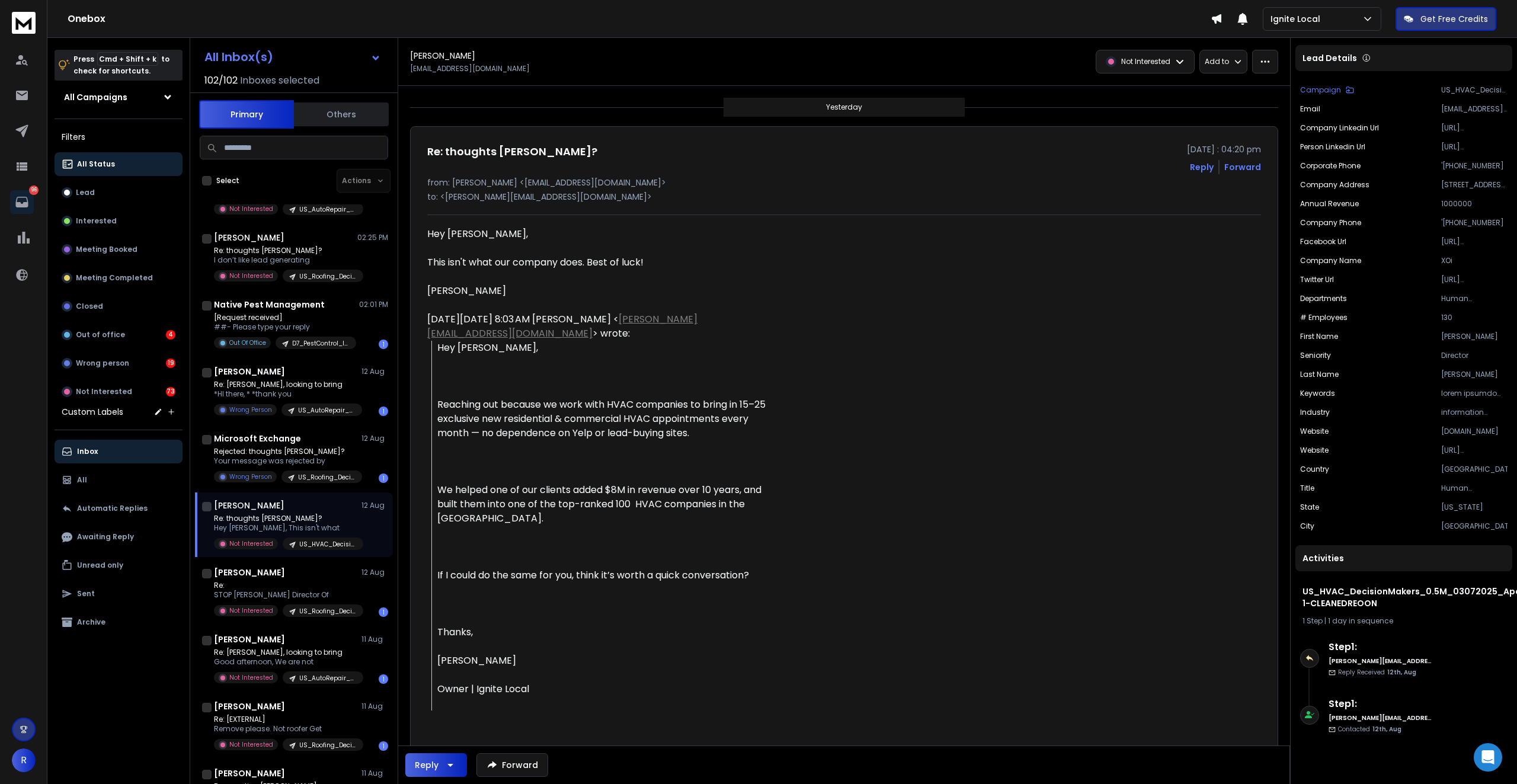
click at [1275, 70] on button "button" at bounding box center [1265, 61] width 26 height 24
click at [1263, 144] on div "Block email" at bounding box center [1233, 145] width 88 height 19
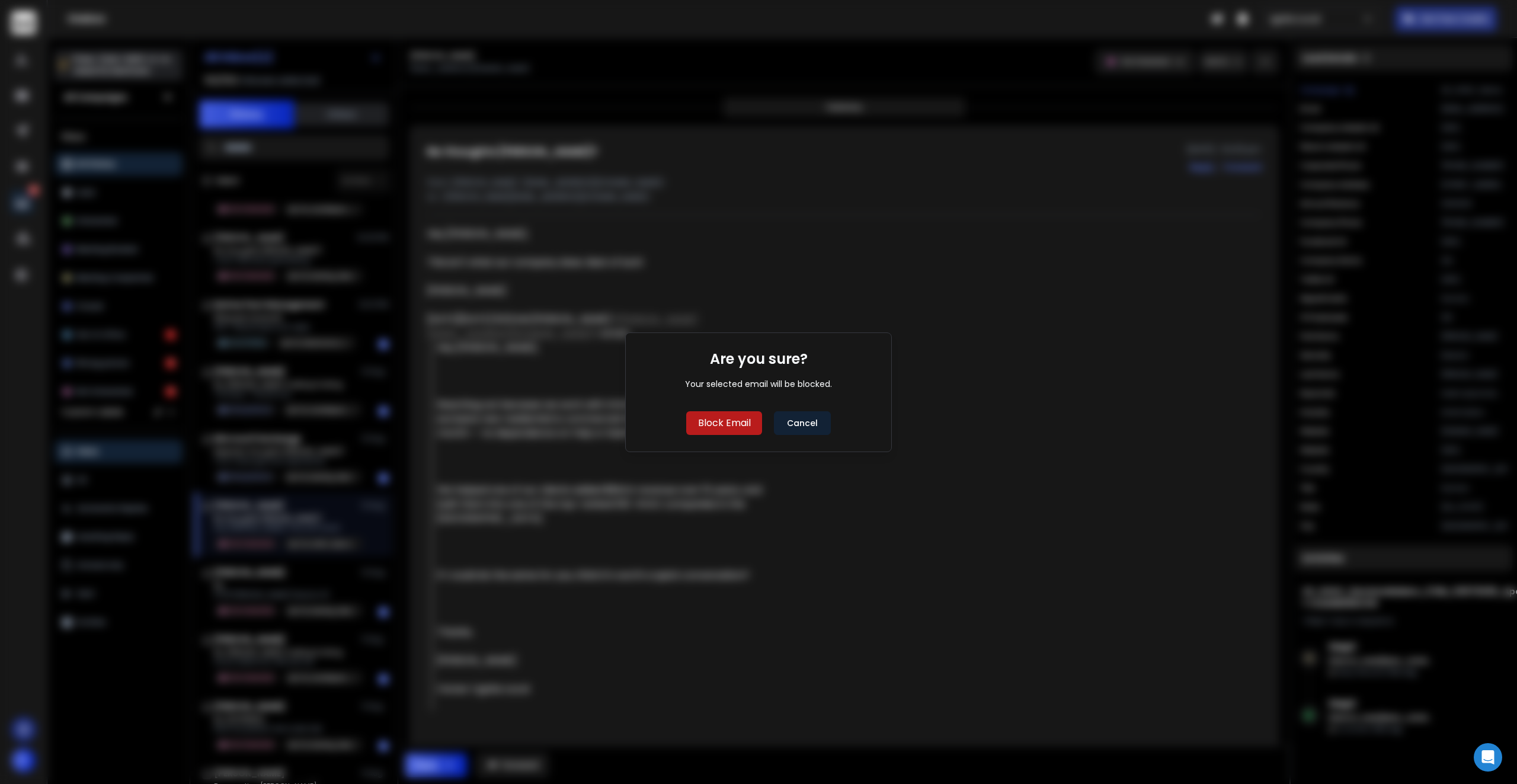
click at [720, 428] on button "Block Email" at bounding box center [724, 422] width 76 height 24
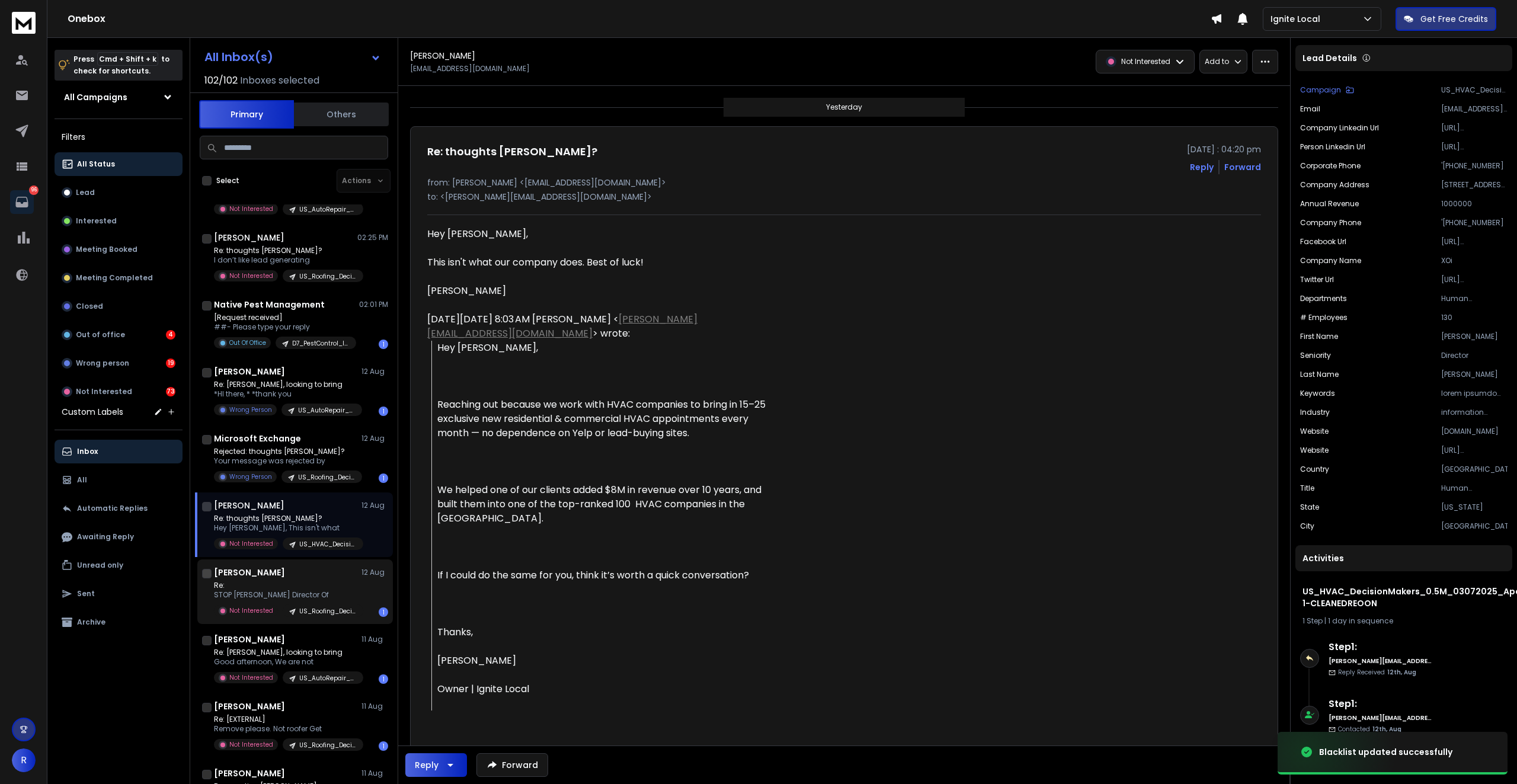
click at [324, 579] on div "[PERSON_NAME] [DATE] Re: STOP [PERSON_NAME] Director Of Not Interested US_Roofi…" at bounding box center [301, 592] width 174 height 51
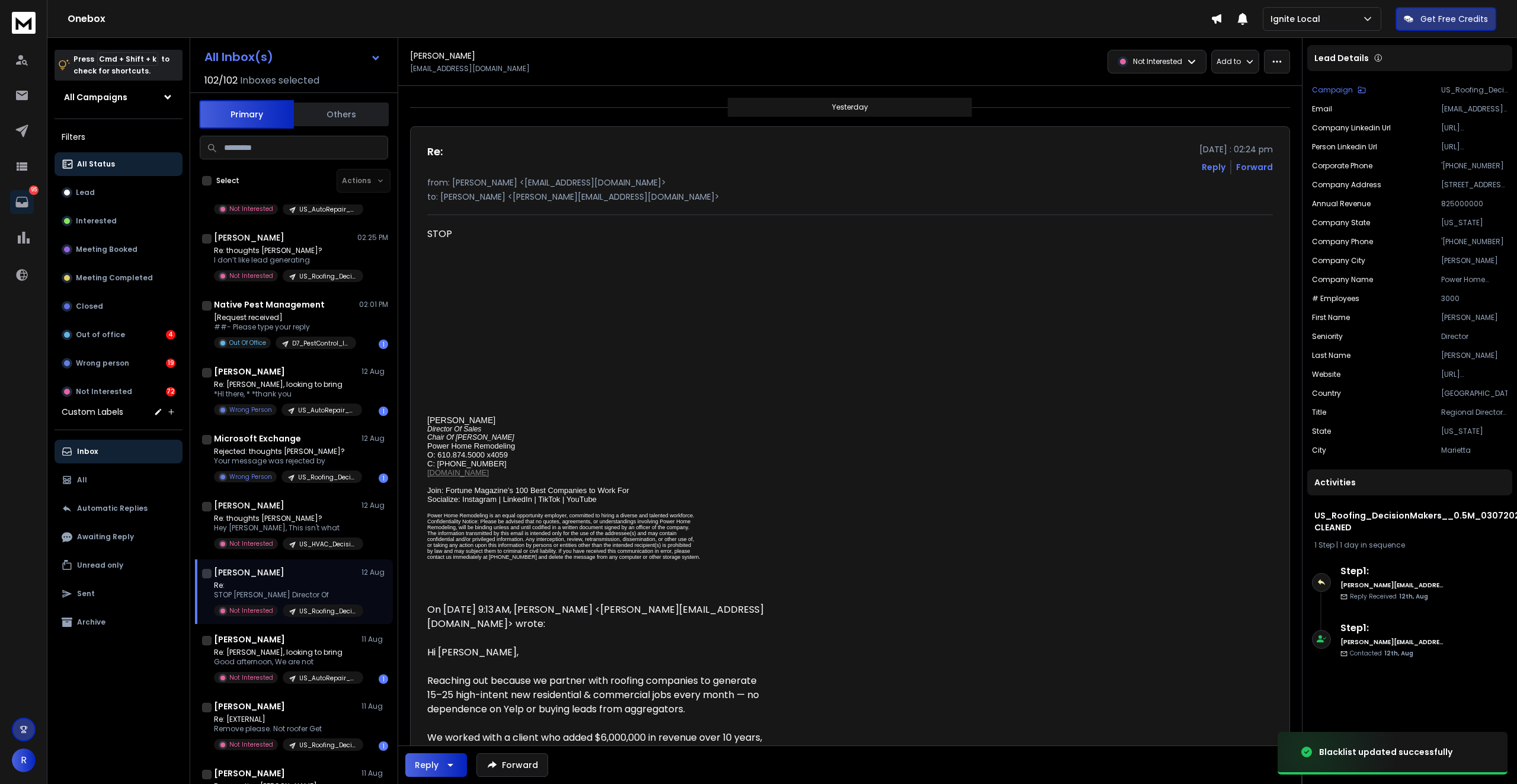
click at [1272, 64] on button "button" at bounding box center [1277, 61] width 26 height 24
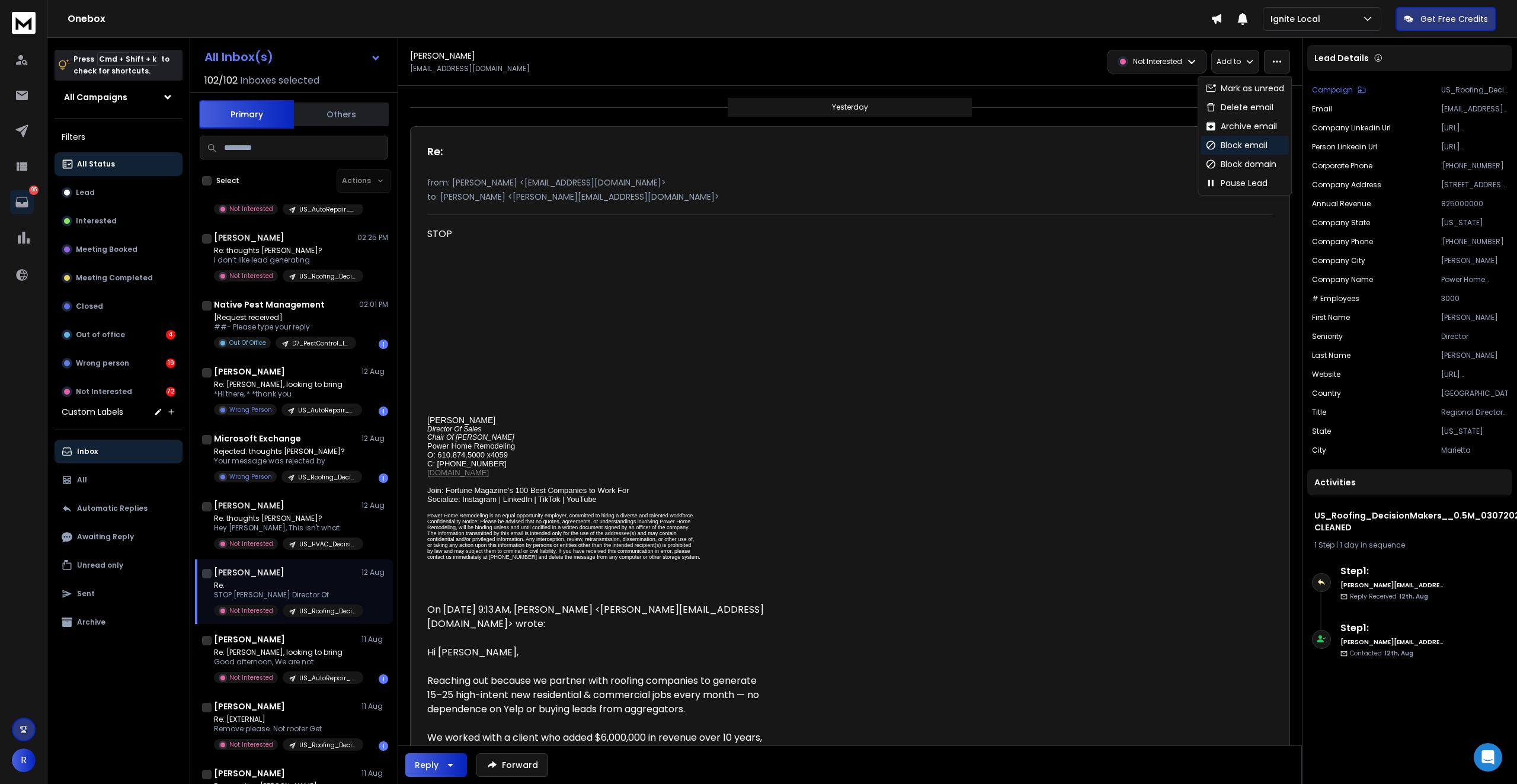
click at [1276, 148] on div "Block email" at bounding box center [1245, 145] width 88 height 19
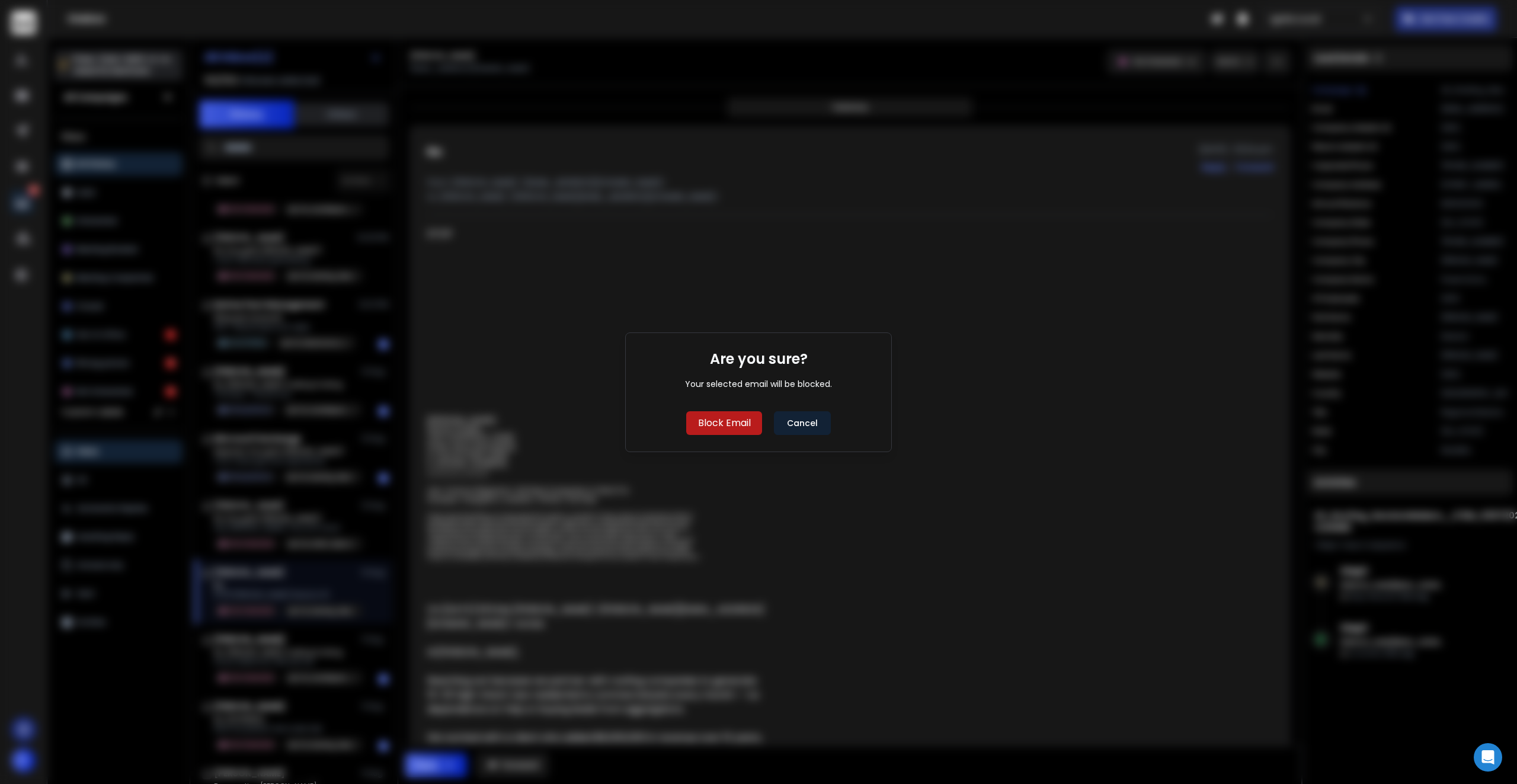
click at [724, 425] on button "Block Email" at bounding box center [724, 422] width 76 height 24
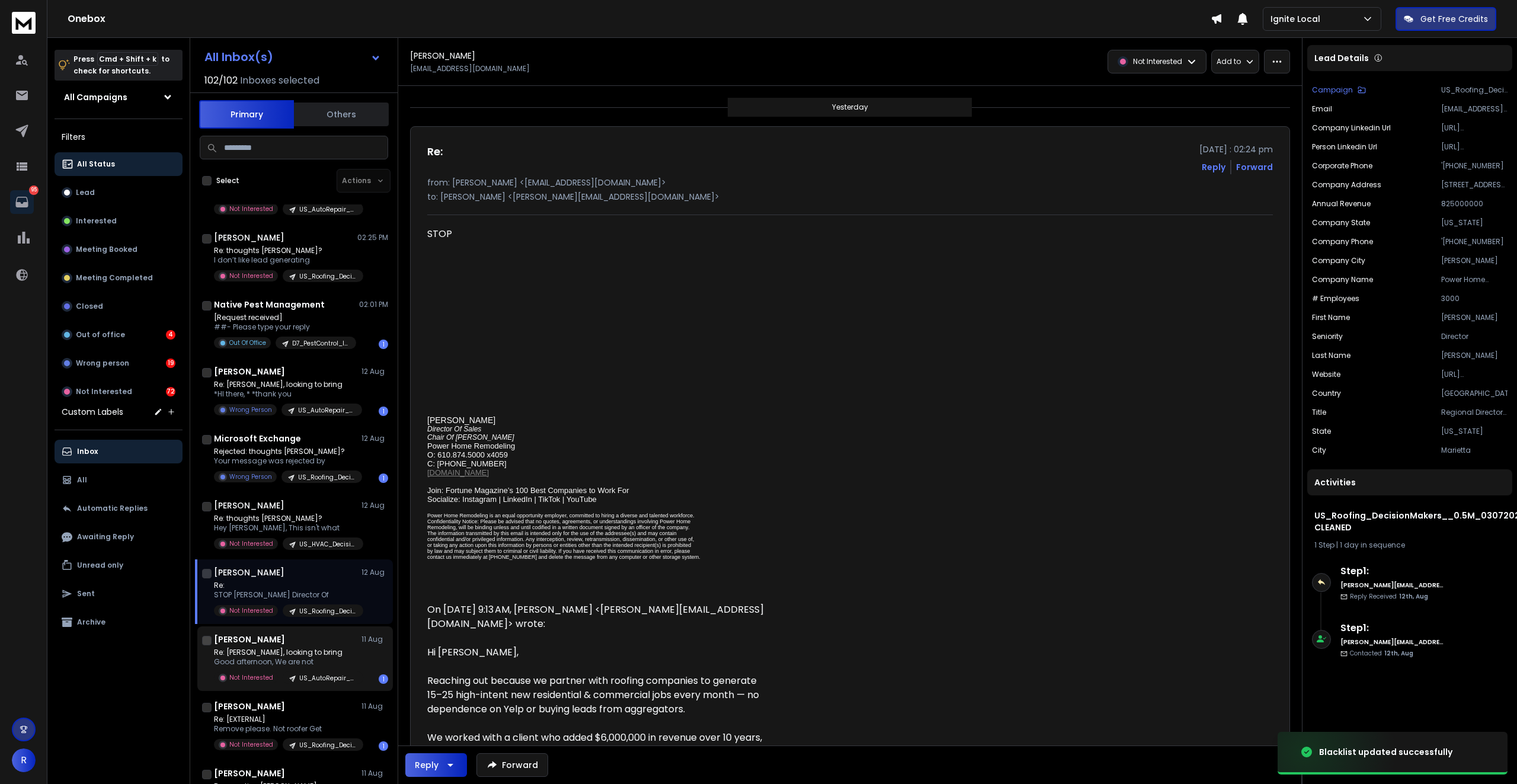
click at [336, 641] on div "[PERSON_NAME] [DATE]" at bounding box center [301, 639] width 174 height 12
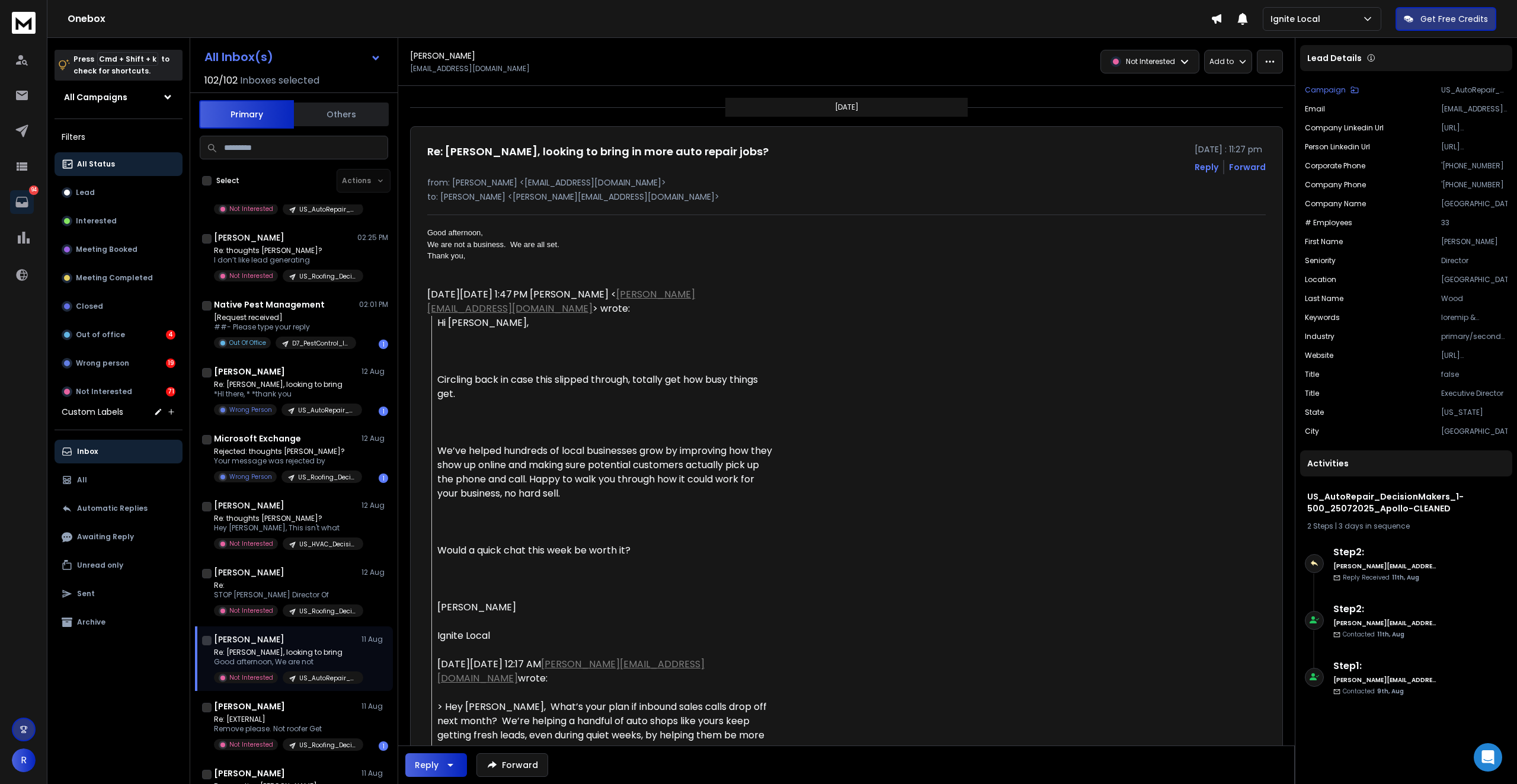
click at [1282, 67] on button "button" at bounding box center [1270, 61] width 26 height 24
click at [1265, 152] on div "Block email" at bounding box center [1238, 145] width 88 height 19
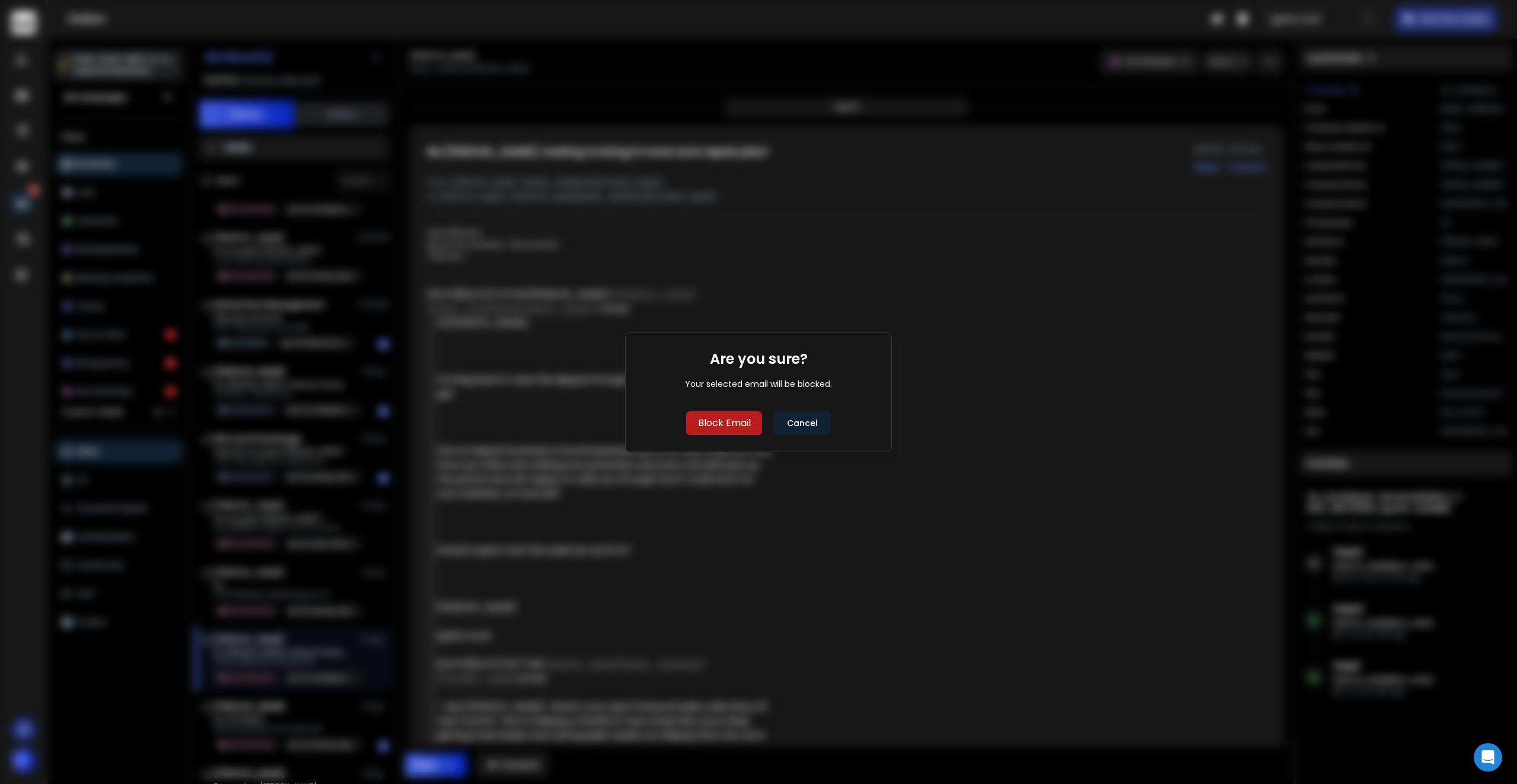
click at [719, 421] on button "Block Email" at bounding box center [724, 422] width 76 height 24
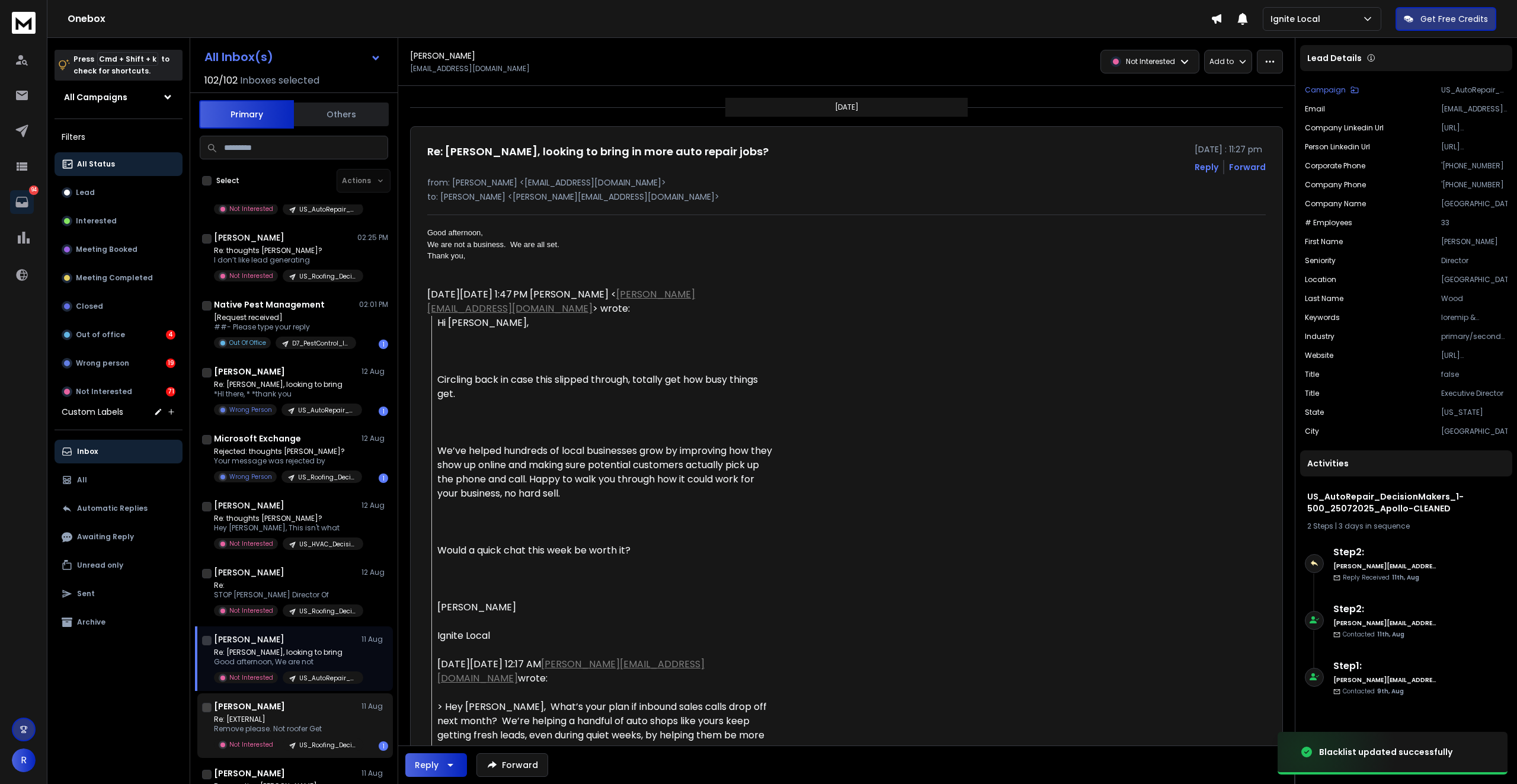
click at [332, 732] on p "Remove please. Not roofer Get" at bounding box center [285, 728] width 143 height 9
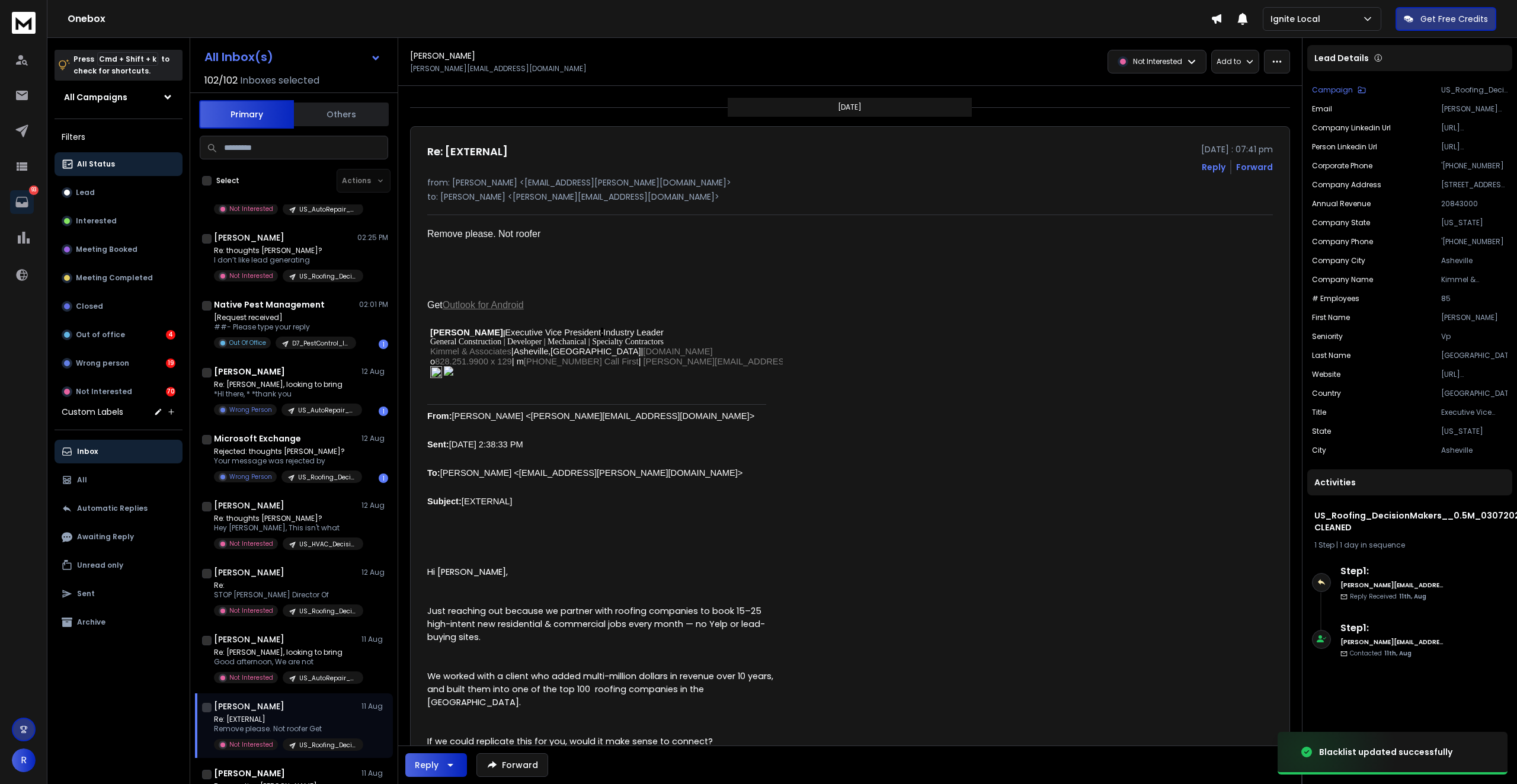
click at [1270, 65] on button "button" at bounding box center [1277, 61] width 26 height 24
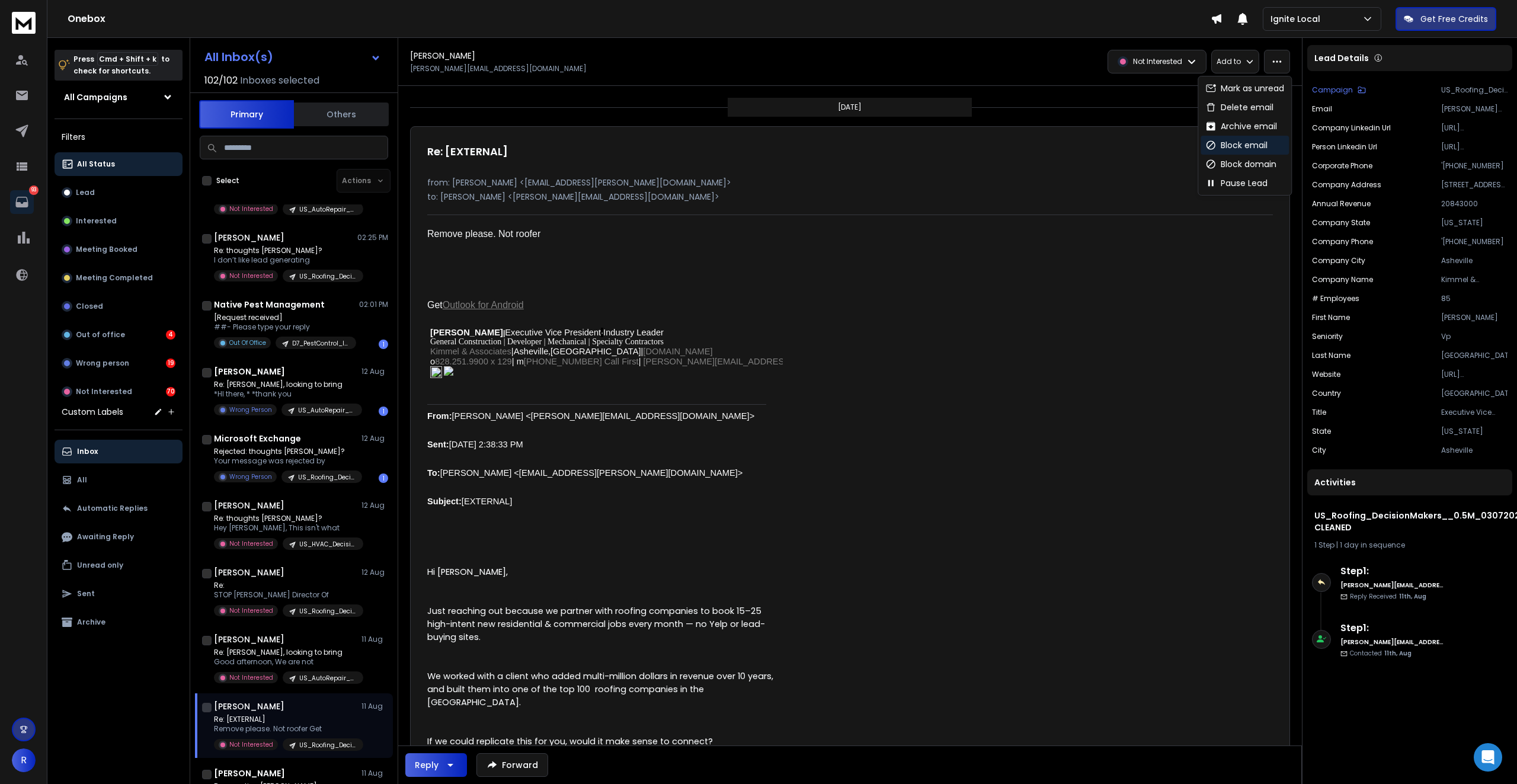
click at [1260, 141] on div "Block email" at bounding box center [1236, 145] width 62 height 12
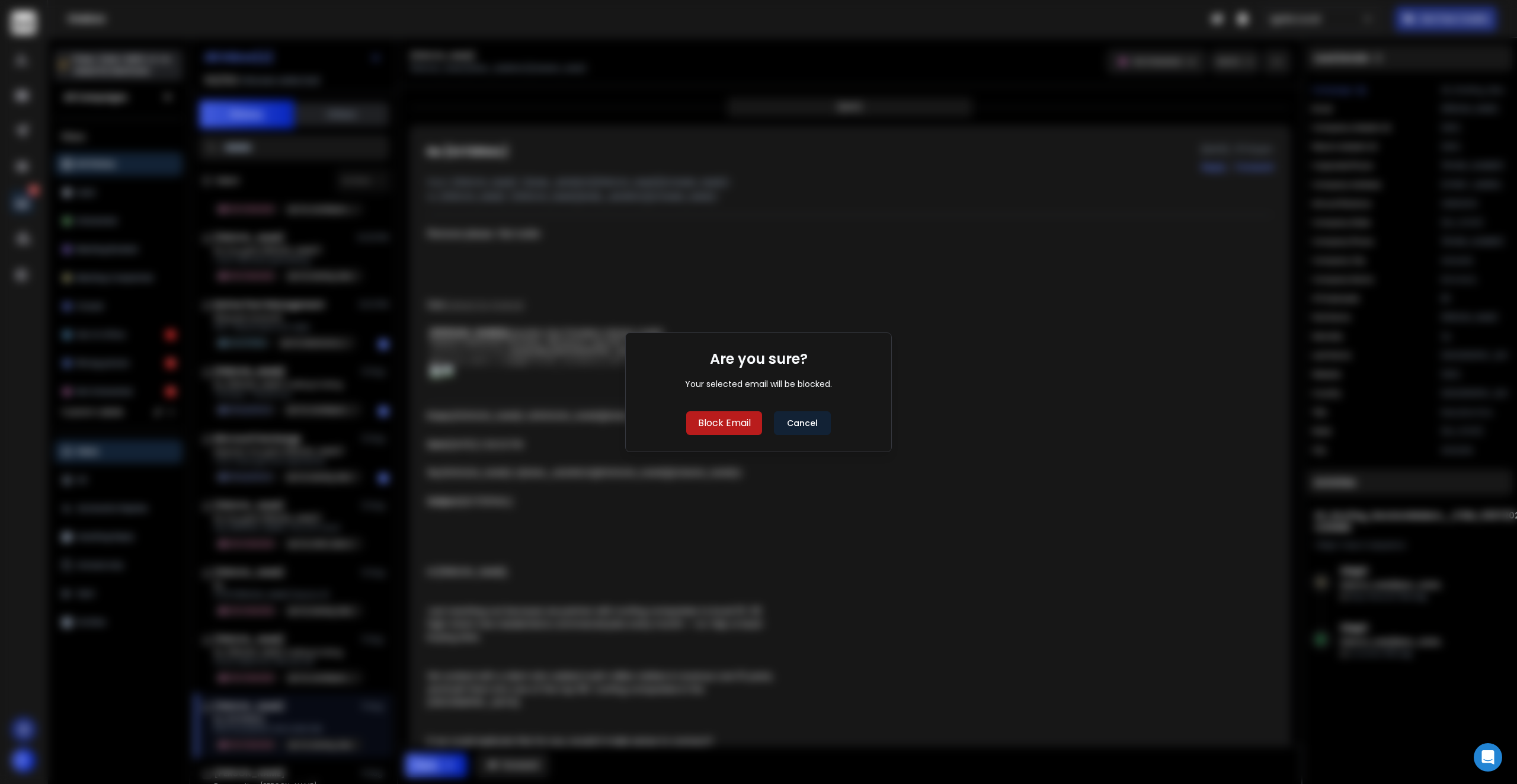
click at [749, 430] on button "Block Email" at bounding box center [724, 422] width 76 height 24
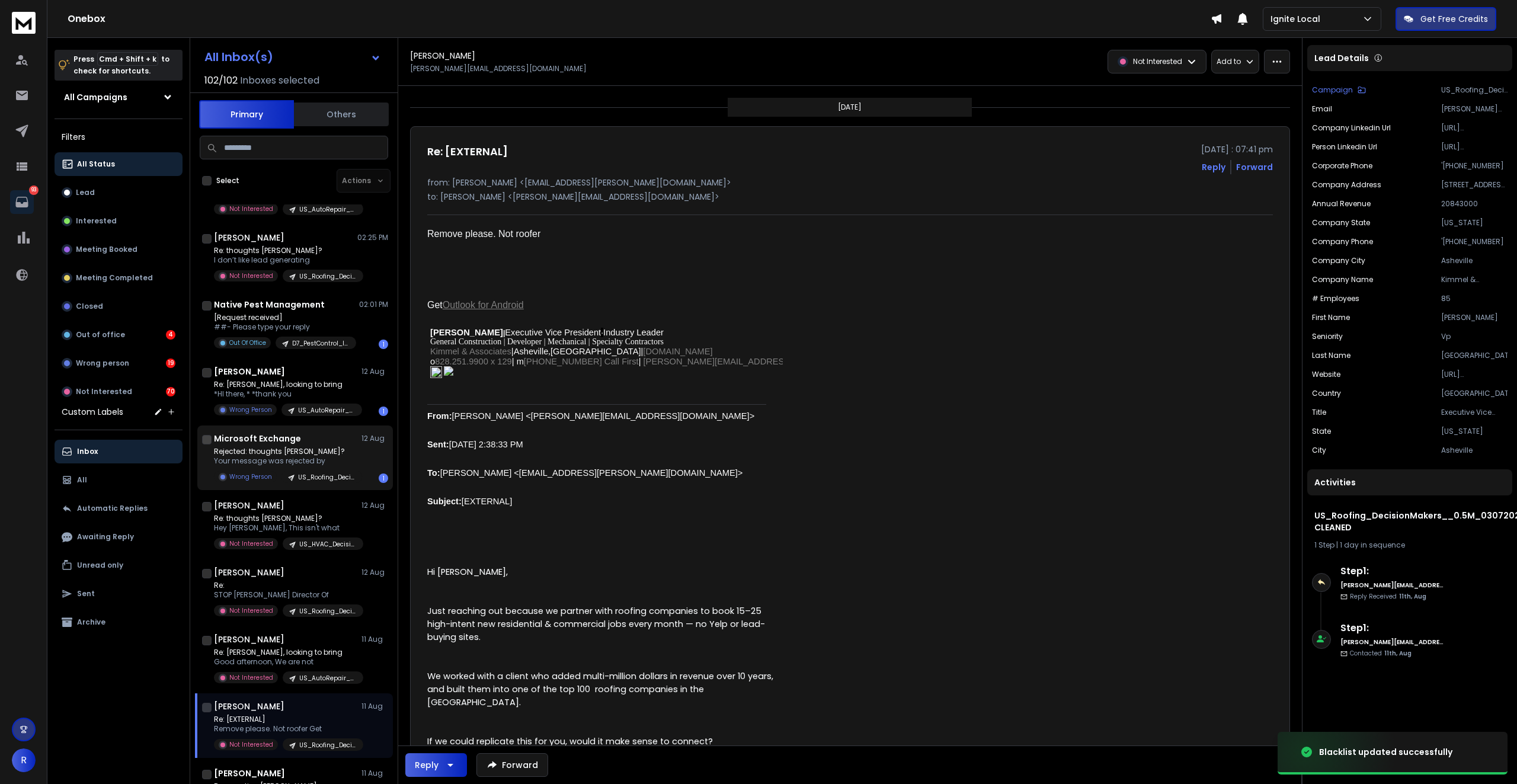
click at [359, 474] on div "US_Roofing_DecisionMakers__0.5M_03072025_Apollo-CLEANED" at bounding box center [321, 476] width 80 height 12
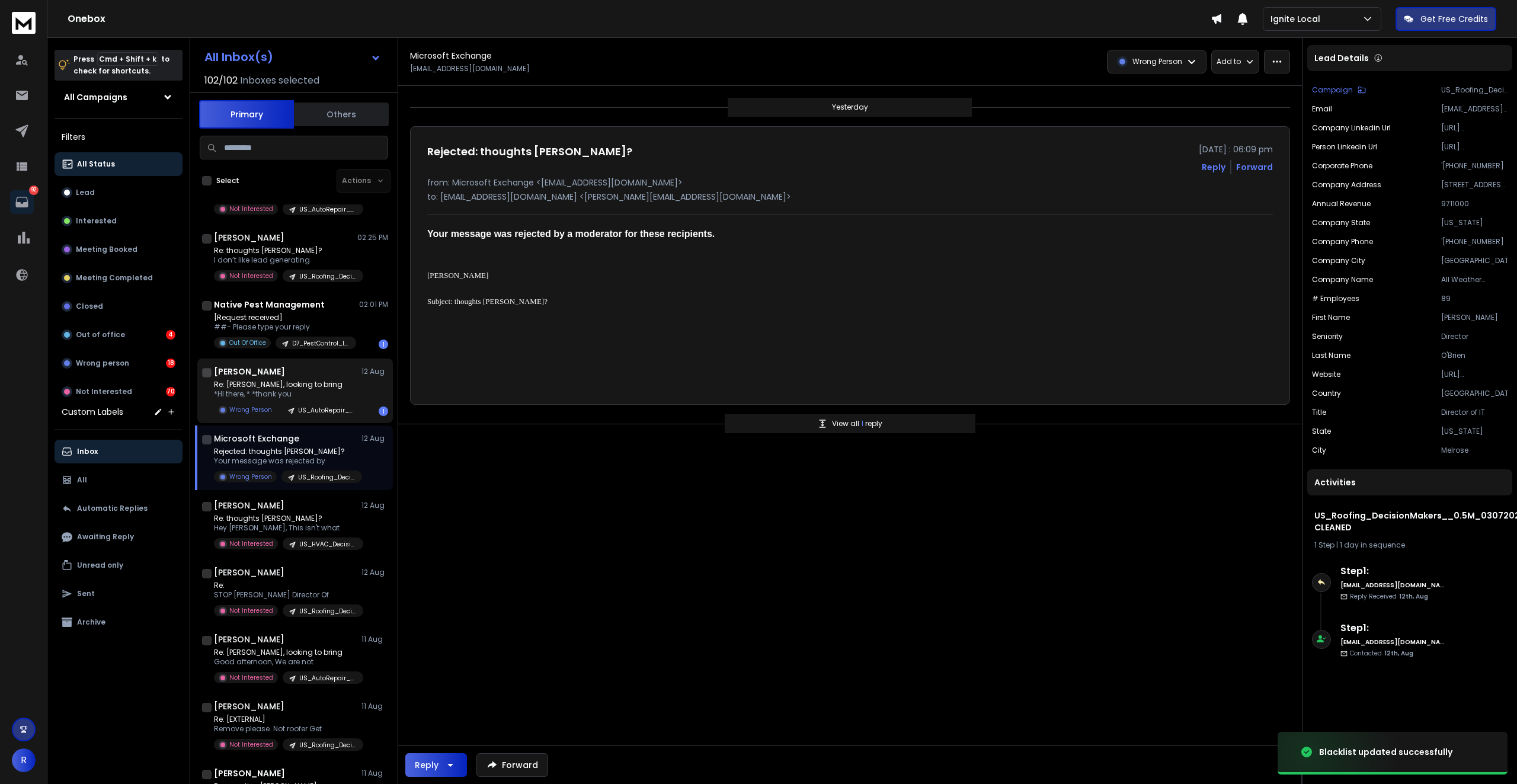
click at [339, 399] on div "Re: [PERSON_NAME], looking to bring *HI there, * *thank you Wrong Person US_Aut…" at bounding box center [288, 398] width 148 height 36
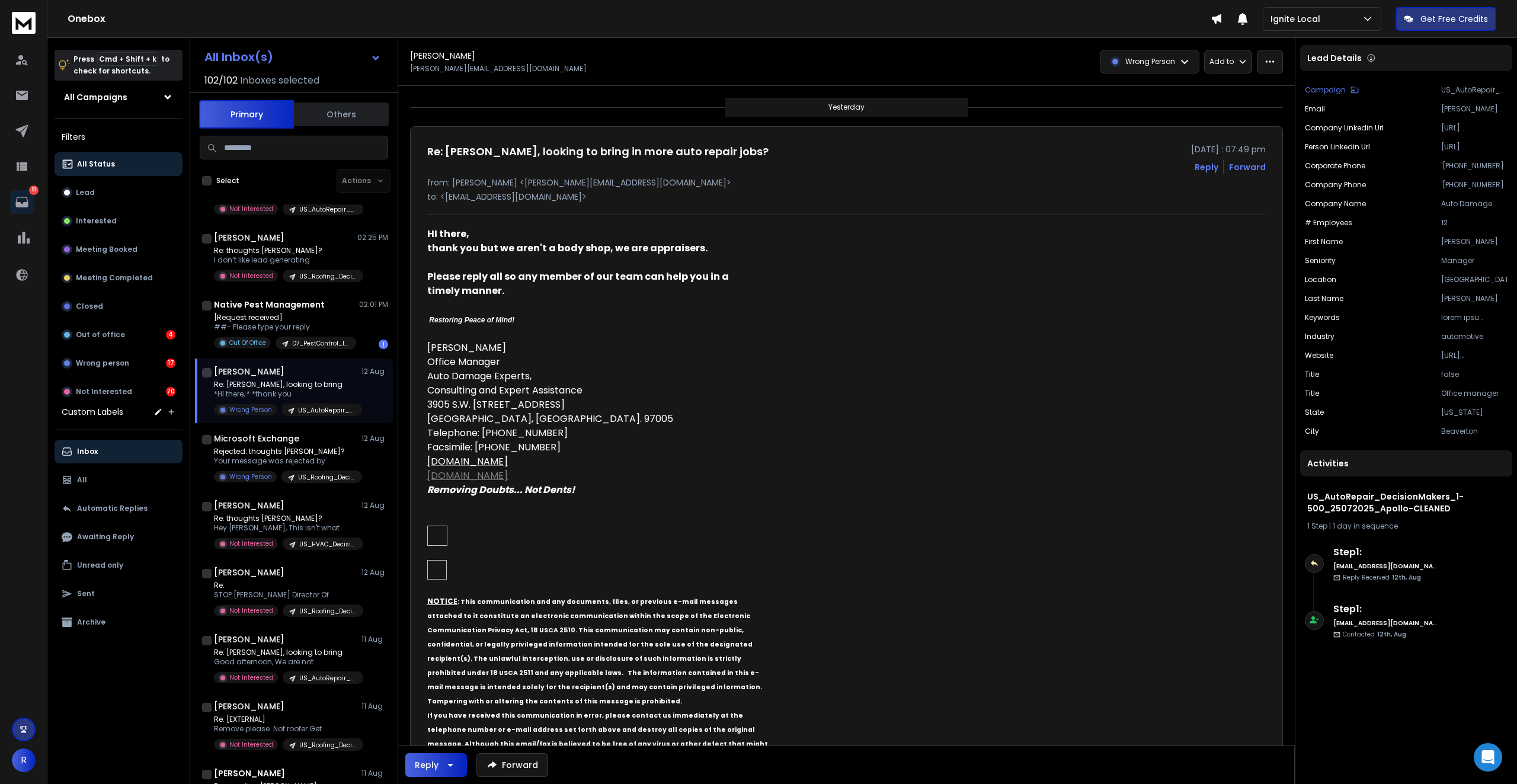
click at [1260, 66] on button "button" at bounding box center [1270, 61] width 26 height 24
click at [1257, 142] on div "Block email" at bounding box center [1231, 145] width 62 height 12
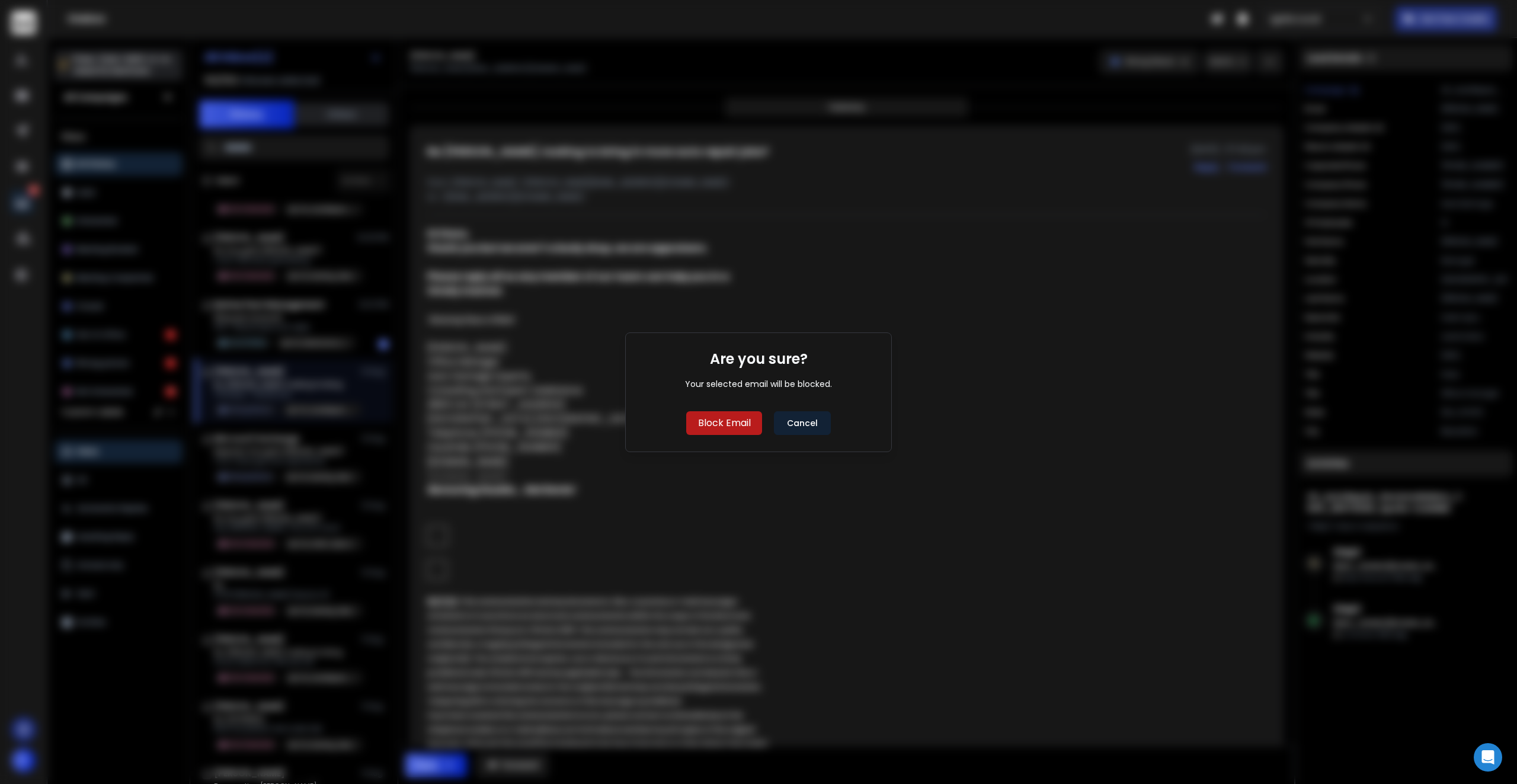
click at [752, 414] on button "Block Email" at bounding box center [724, 422] width 76 height 24
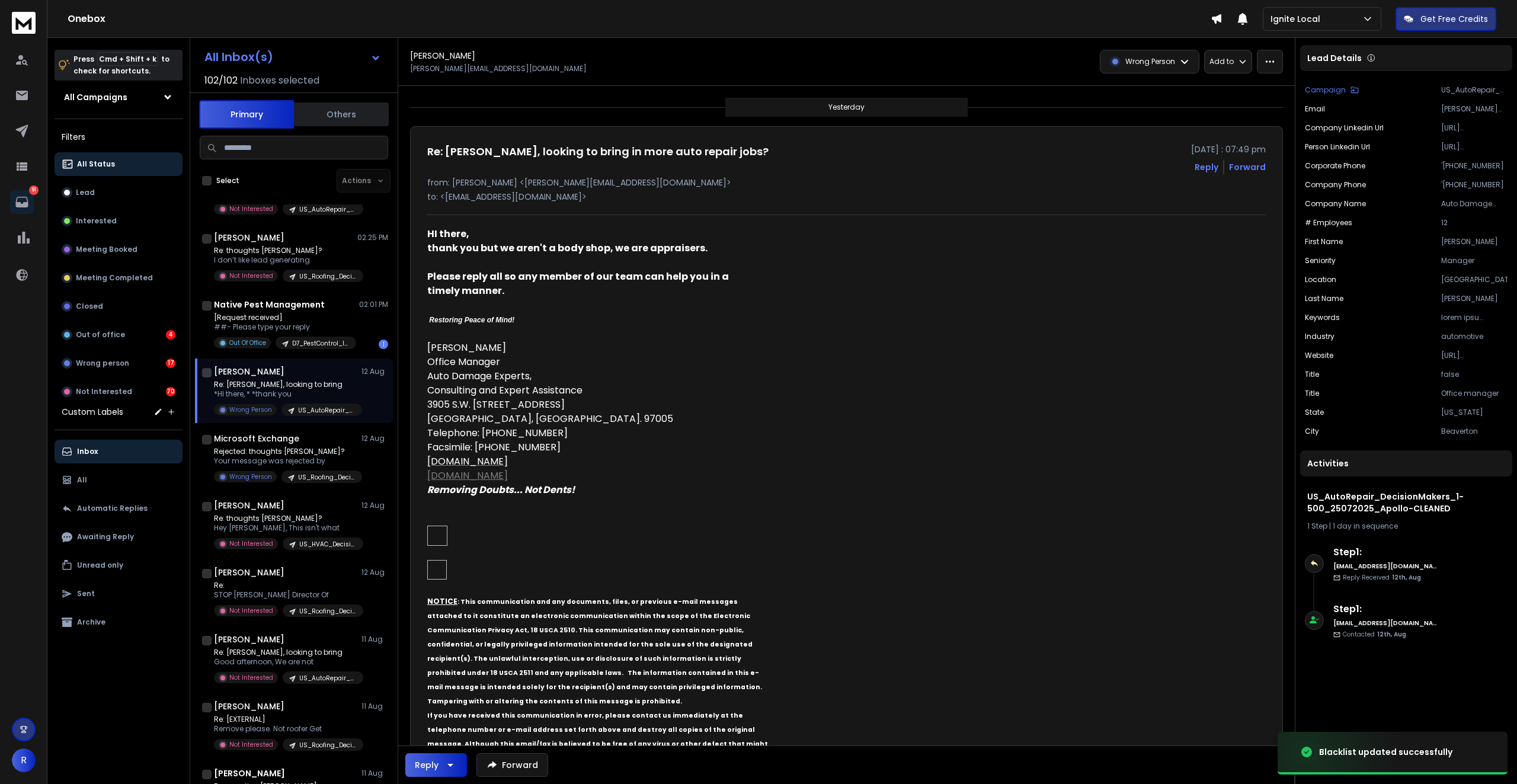
click at [1187, 67] on div "Wrong Person" at bounding box center [1150, 61] width 98 height 22
click at [1173, 223] on p "Not Interested" at bounding box center [1159, 221] width 59 height 12
click at [309, 316] on p "[Request received]" at bounding box center [285, 318] width 143 height 9
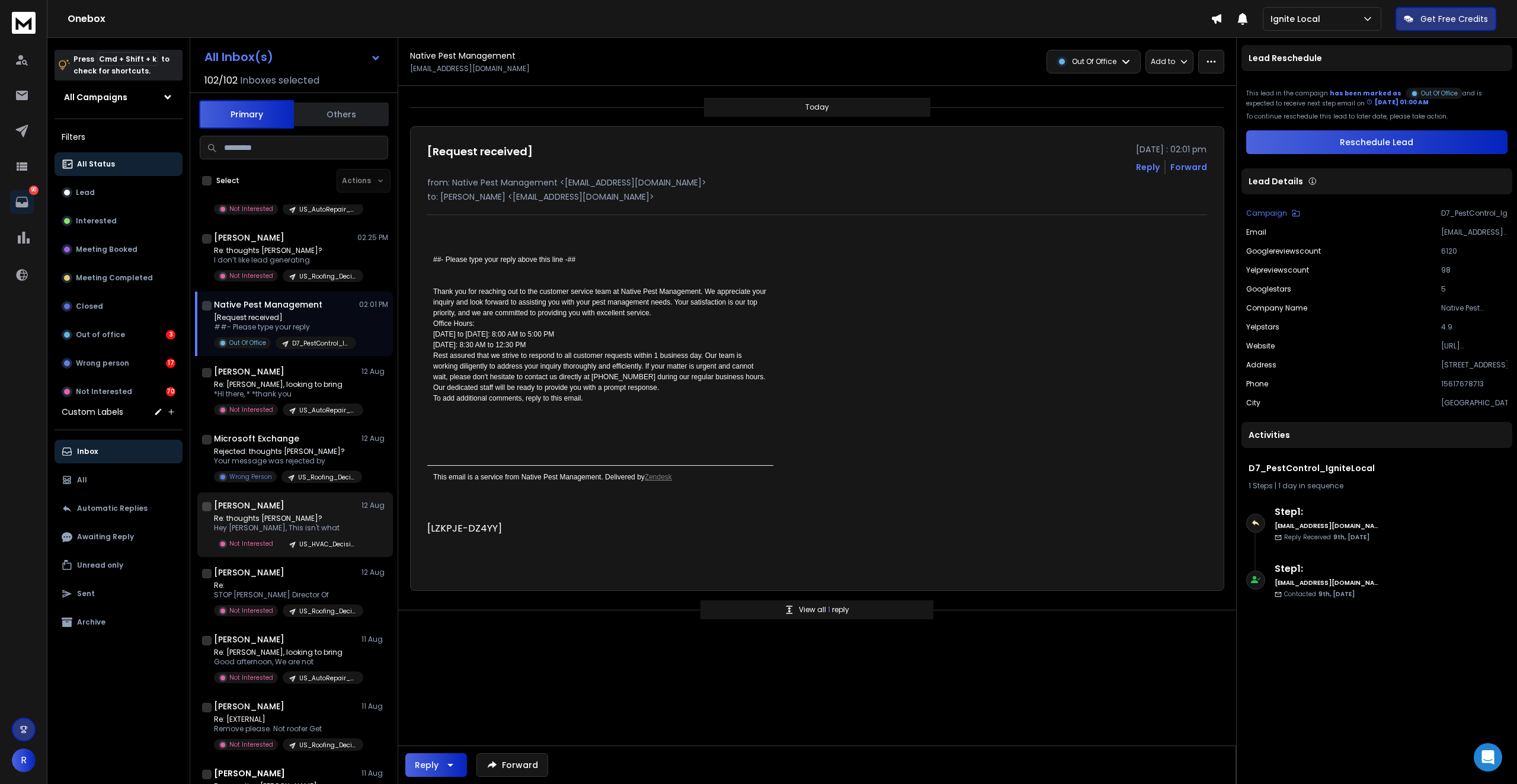
scroll to position [0, 0]
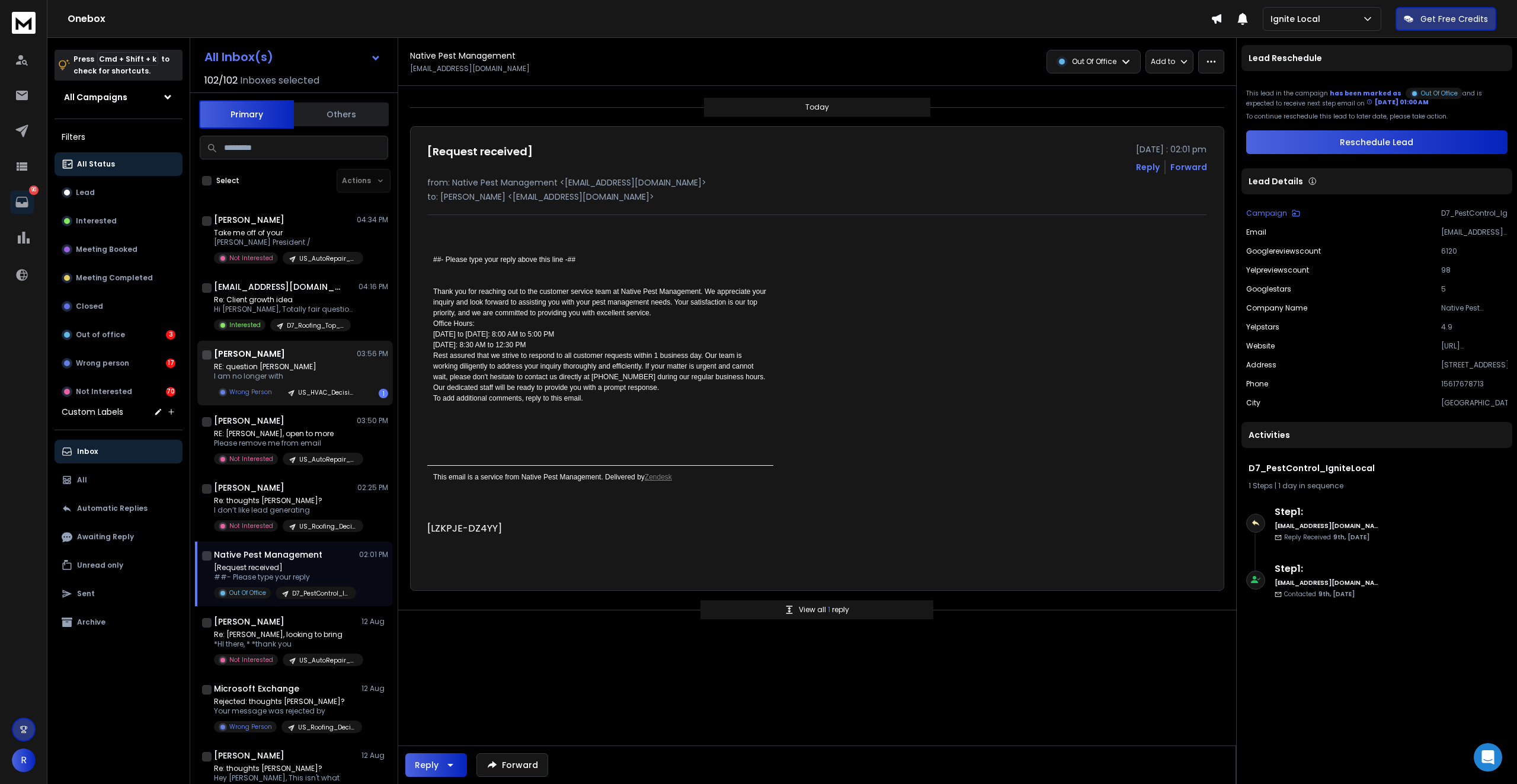
click at [296, 357] on div "[PERSON_NAME] 03:56 PM" at bounding box center [301, 354] width 174 height 12
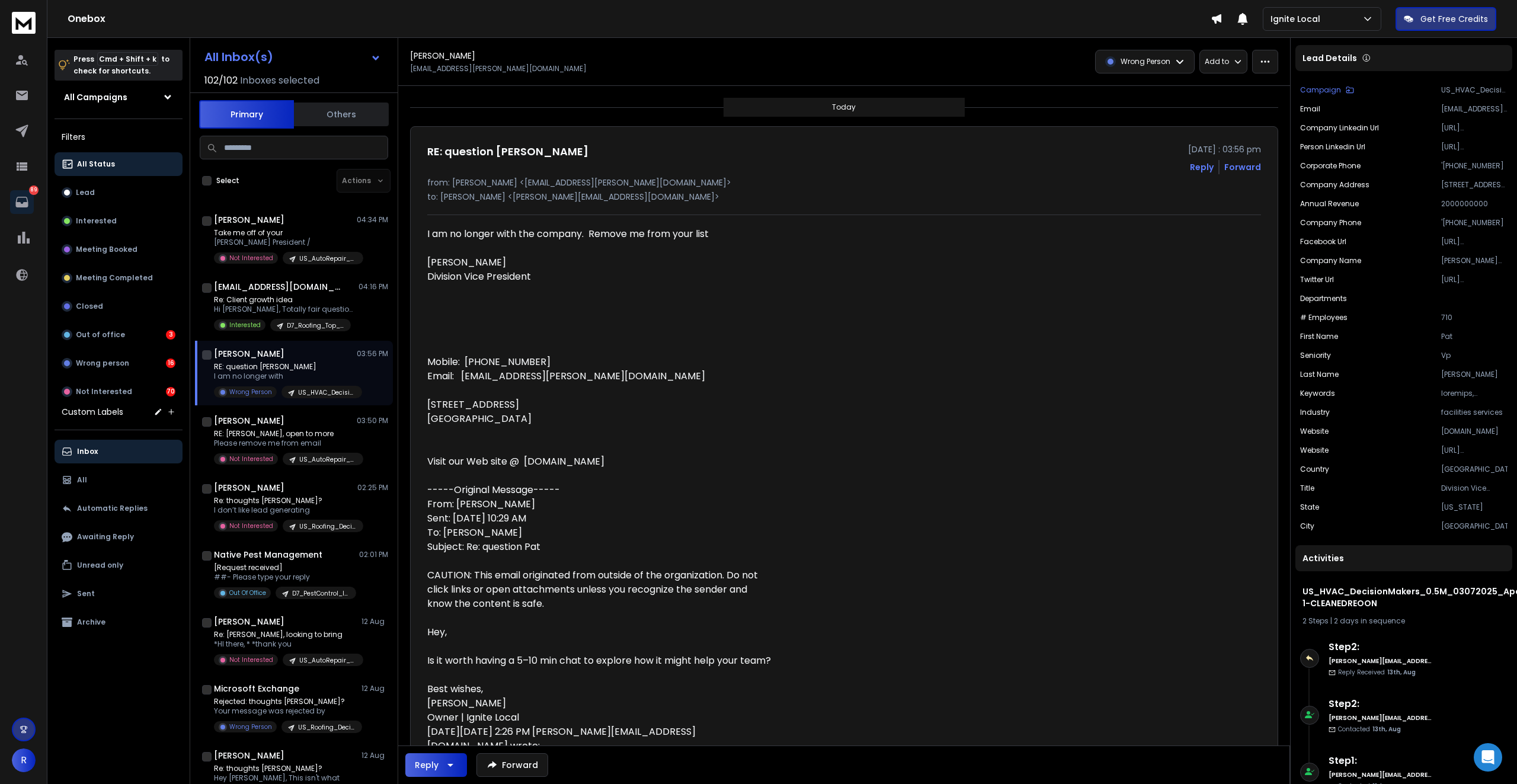
click at [1257, 71] on button "button" at bounding box center [1265, 61] width 26 height 24
click at [1257, 140] on div "Block email" at bounding box center [1233, 145] width 88 height 19
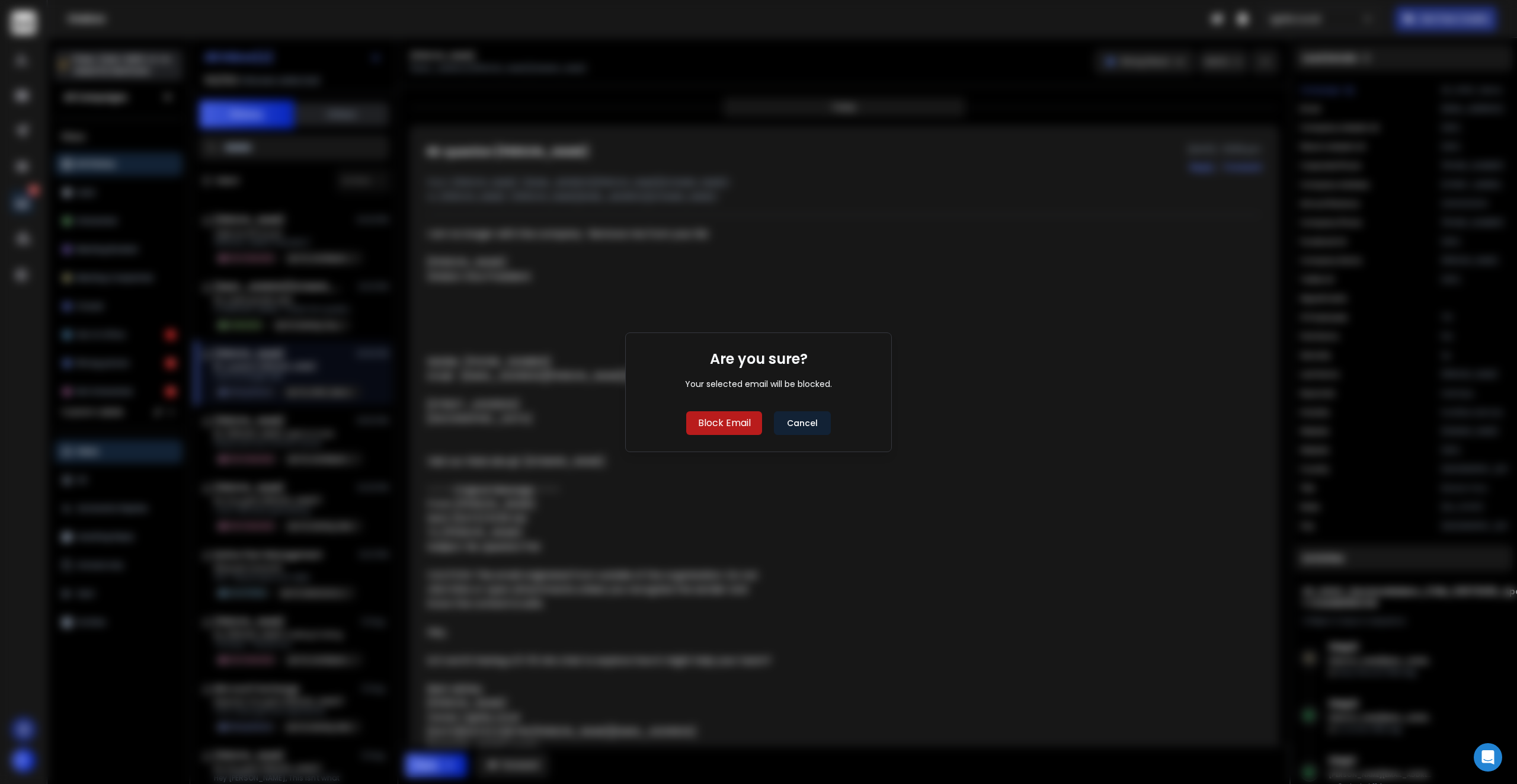
click at [728, 431] on button "Block Email" at bounding box center [724, 422] width 76 height 24
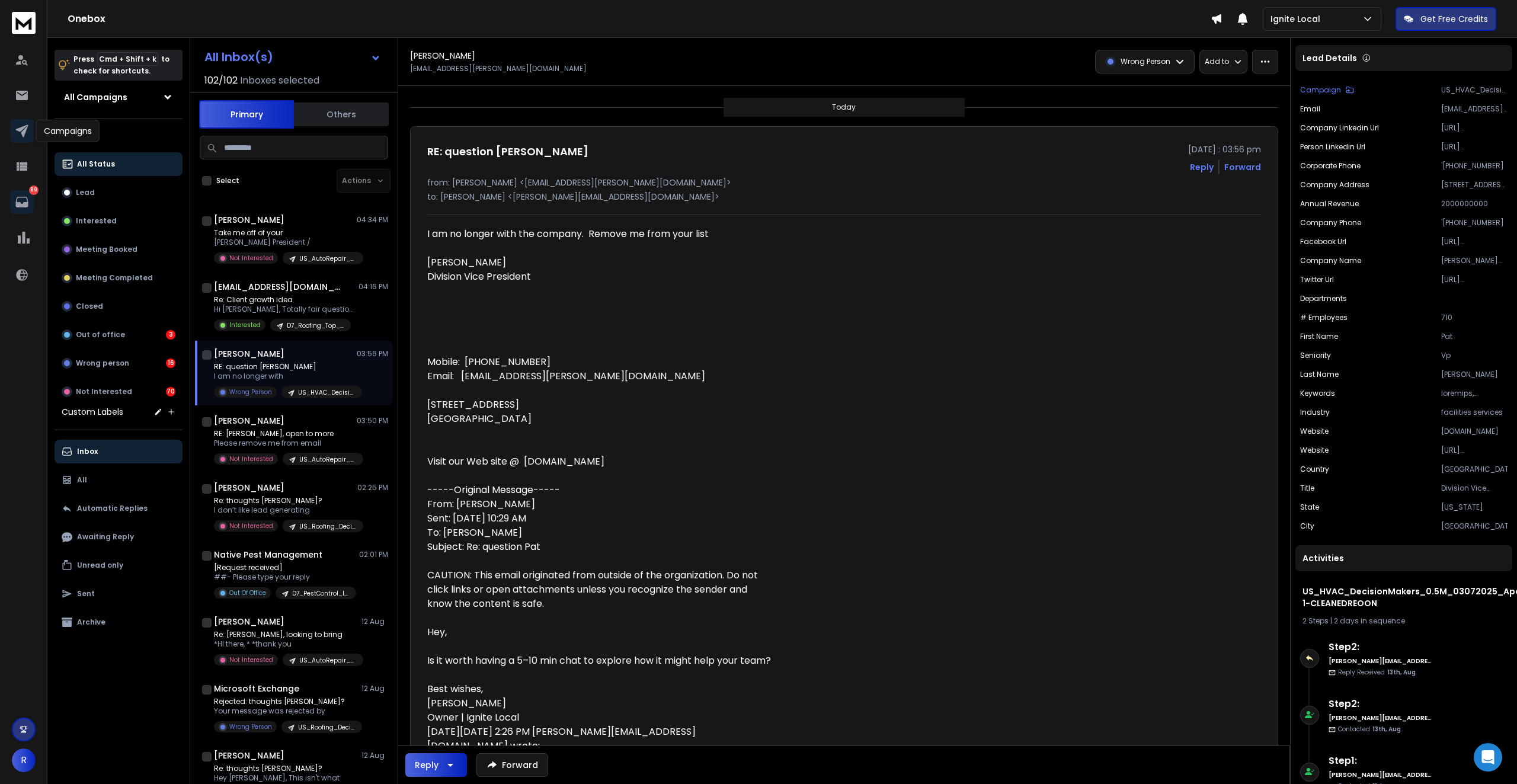
click at [14, 132] on icon at bounding box center [22, 131] width 14 height 14
